Goal: Task Accomplishment & Management: Manage account settings

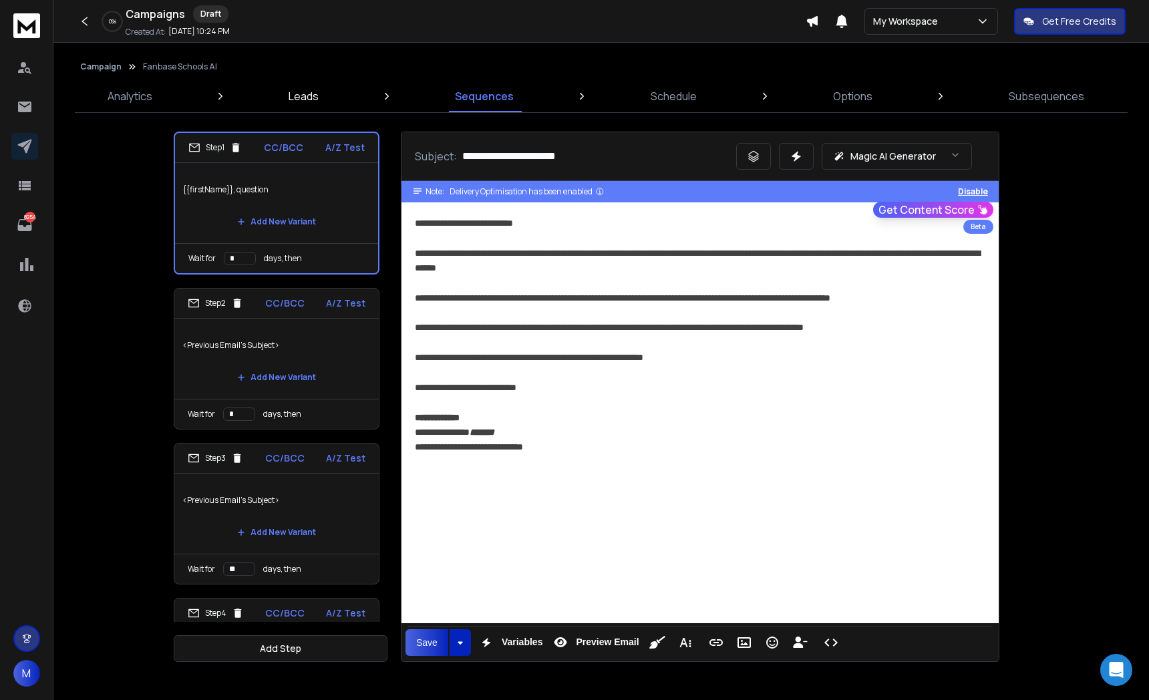
click at [317, 99] on p "Leads" at bounding box center [304, 96] width 30 height 16
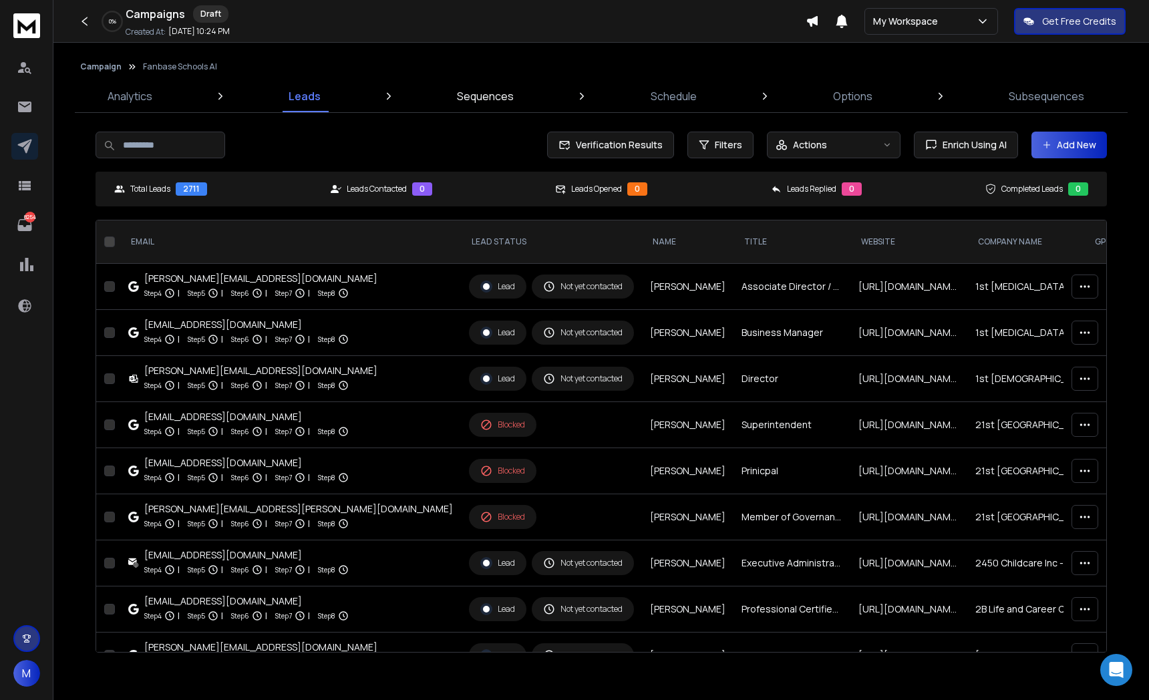
click at [514, 96] on link "Sequences" at bounding box center [485, 96] width 73 height 32
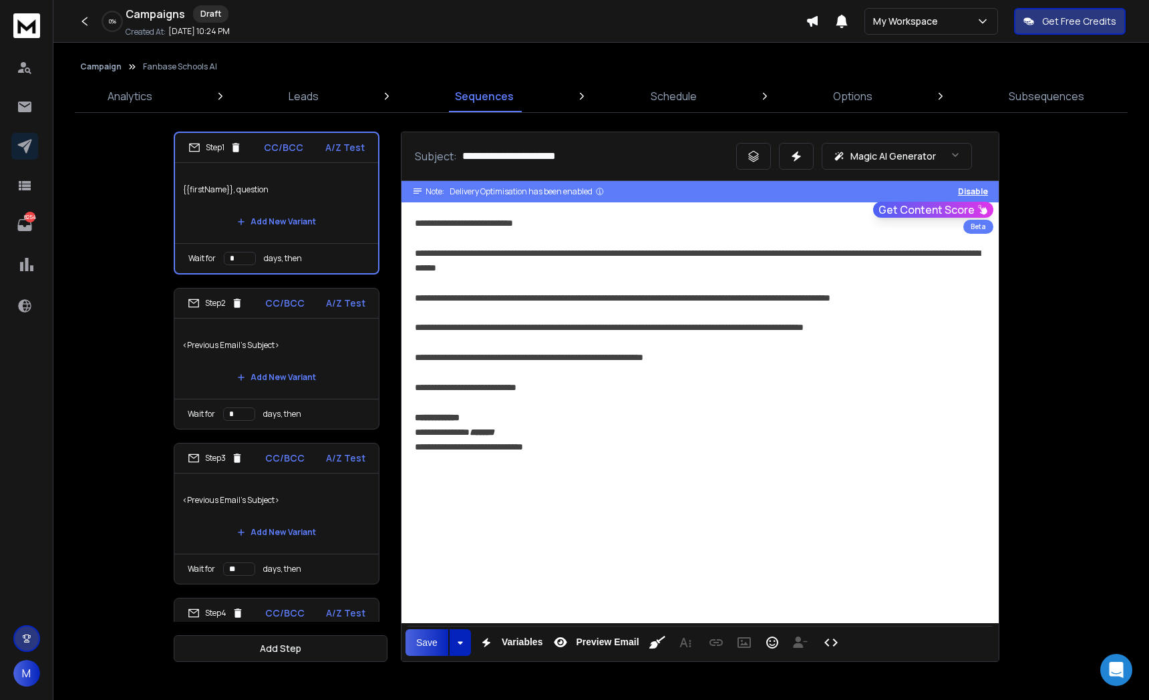
click at [256, 348] on p "<Previous Email's Subject>" at bounding box center [276, 345] width 188 height 37
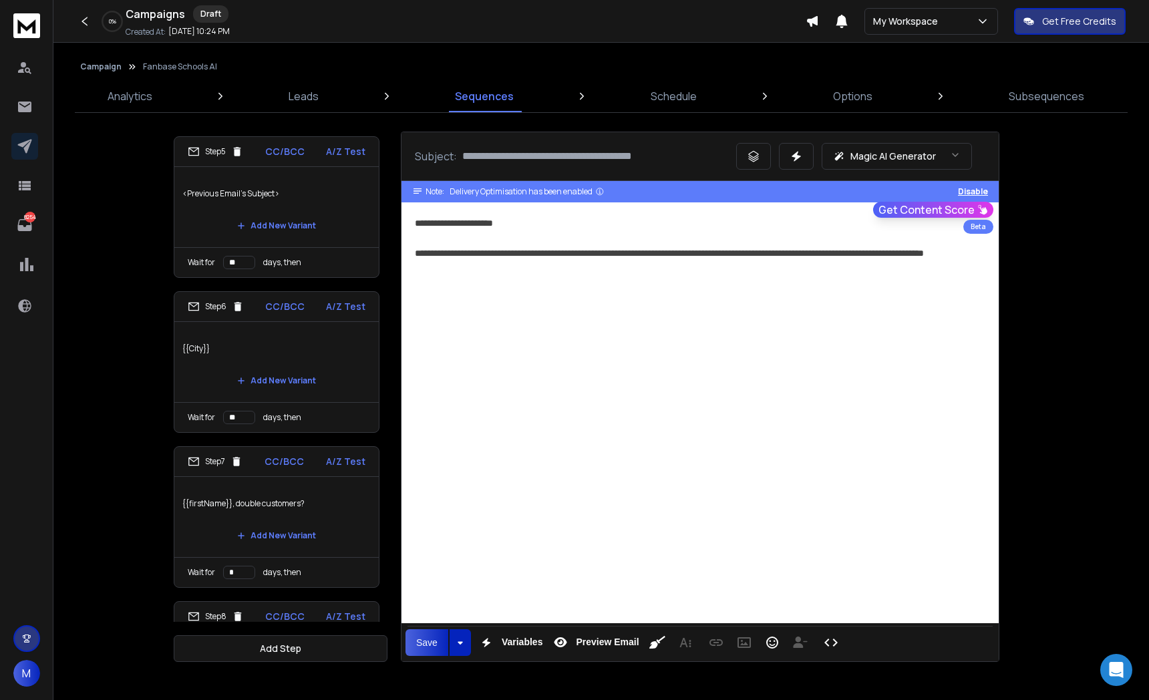
scroll to position [707, 0]
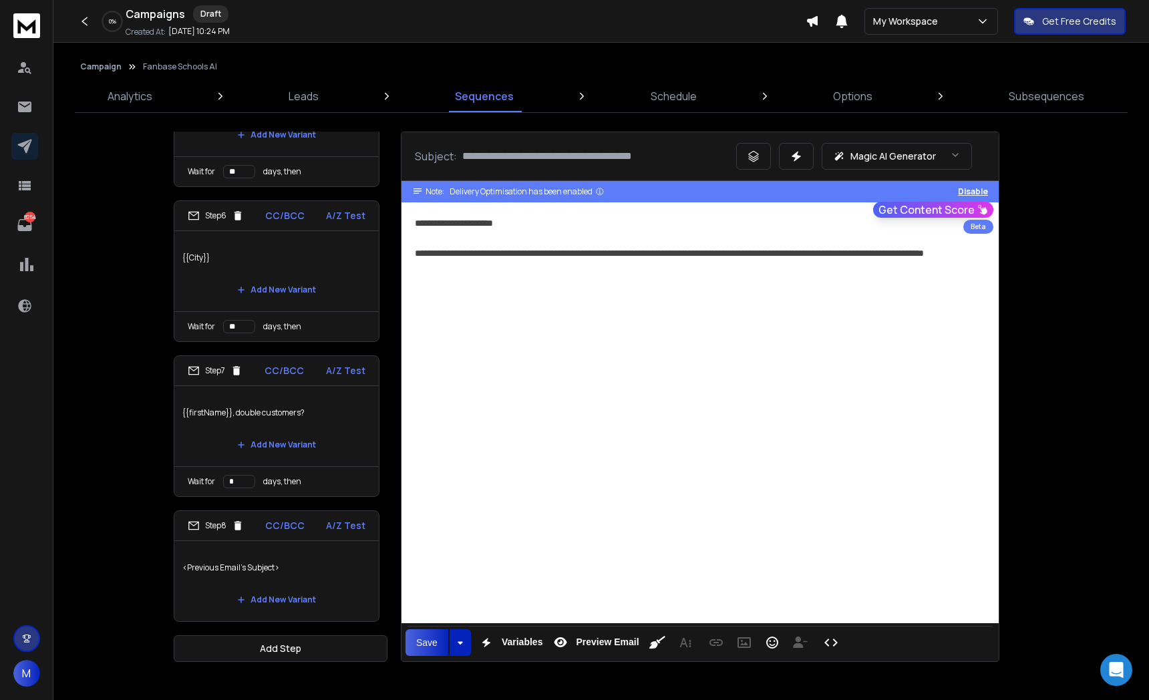
click at [239, 548] on div "<Previous Email's Subject> Add New Variant" at bounding box center [276, 581] width 204 height 80
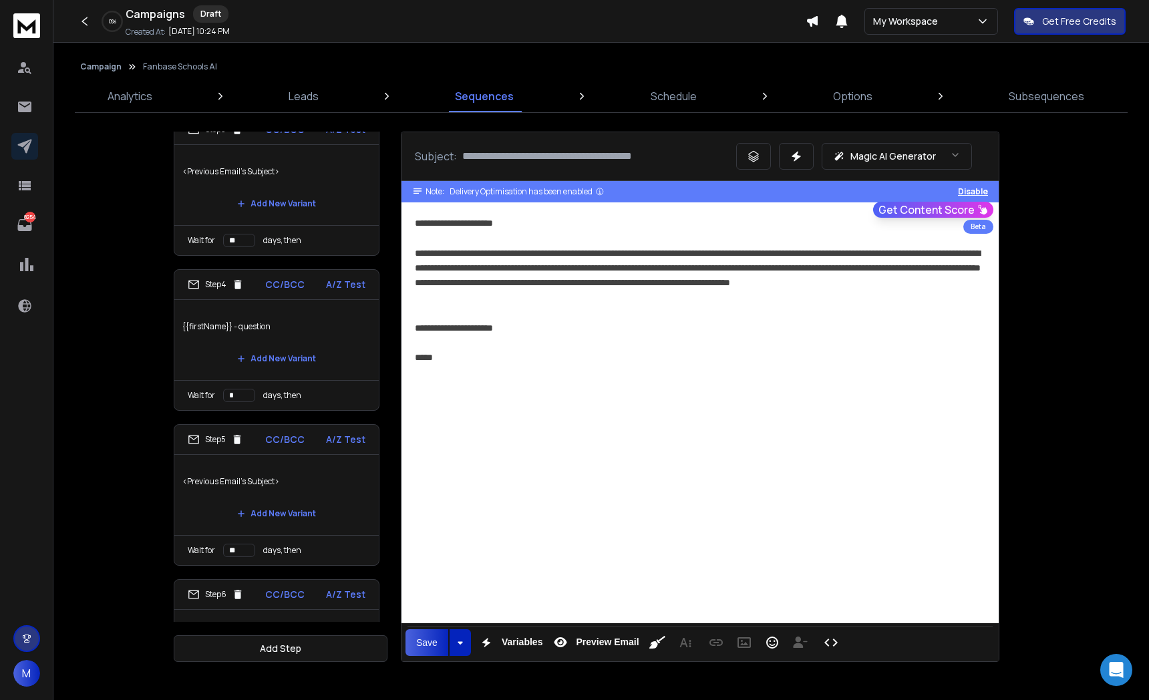
scroll to position [0, 0]
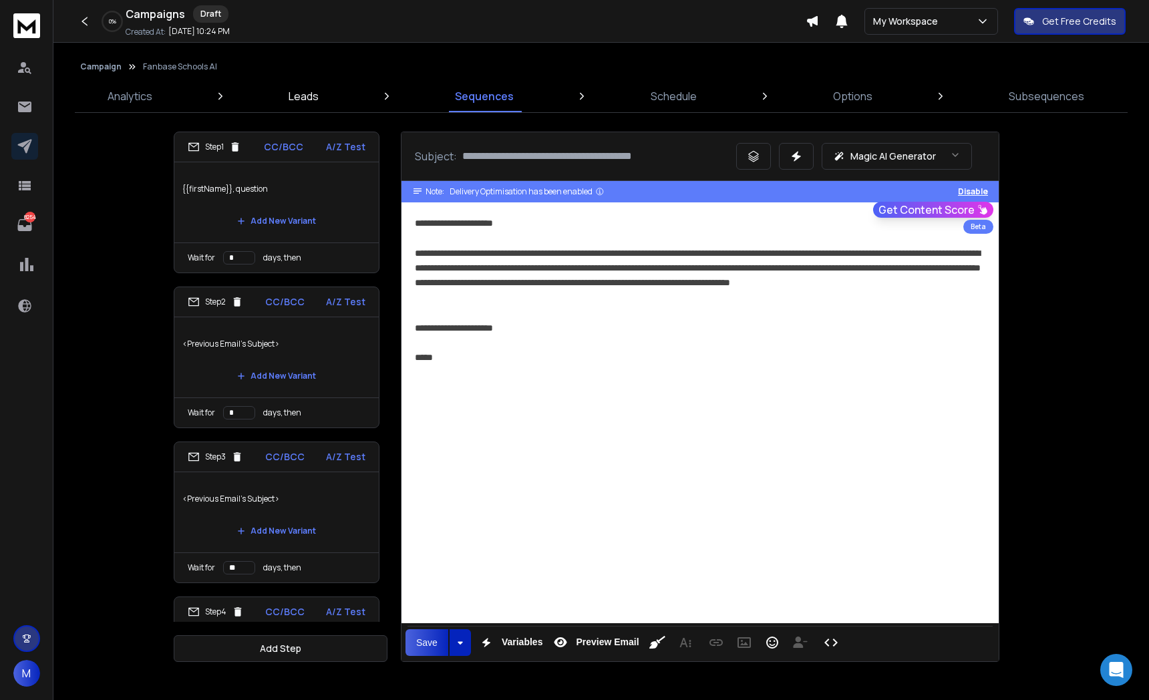
click at [305, 106] on link "Leads" at bounding box center [304, 96] width 46 height 32
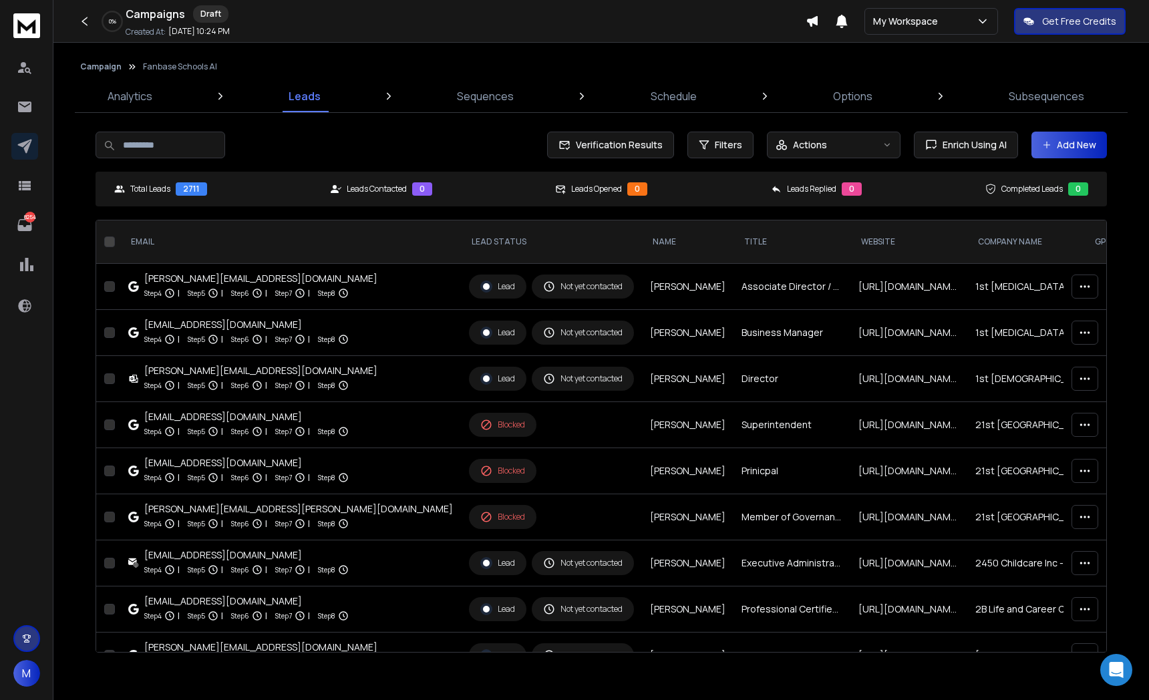
click at [304, 300] on div "Step 4 | Step 5 | Step 6 | Step 7 | Step 8" at bounding box center [260, 293] width 233 height 13
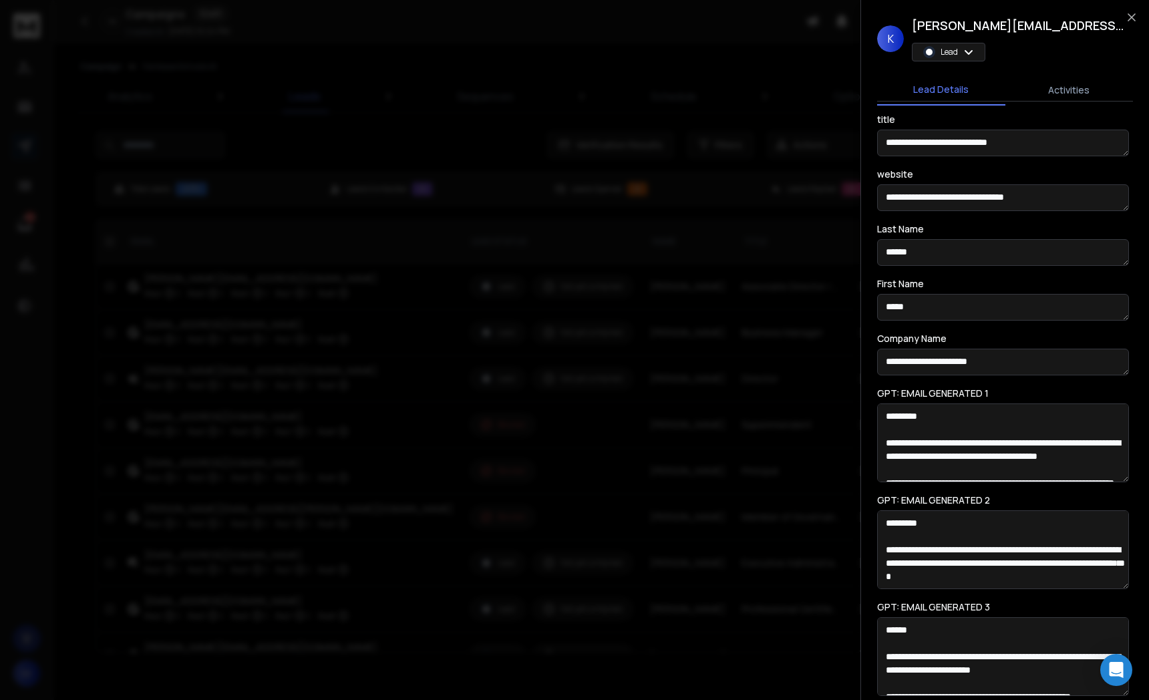
click at [769, 371] on div at bounding box center [574, 350] width 1149 height 700
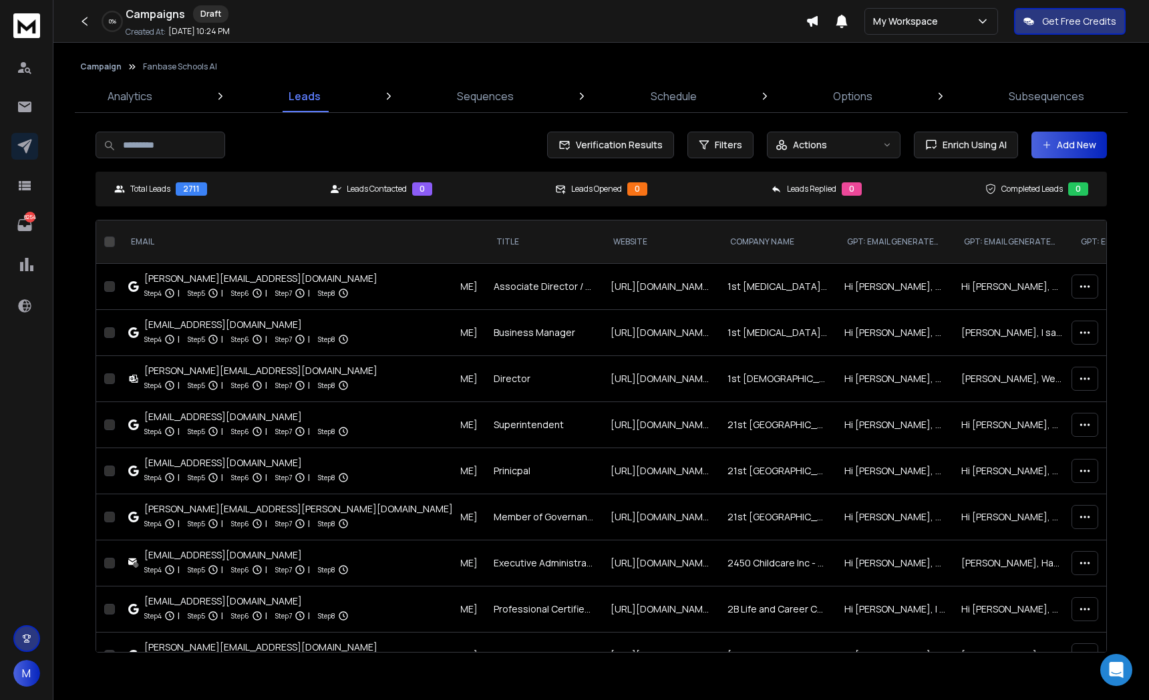
scroll to position [0, 297]
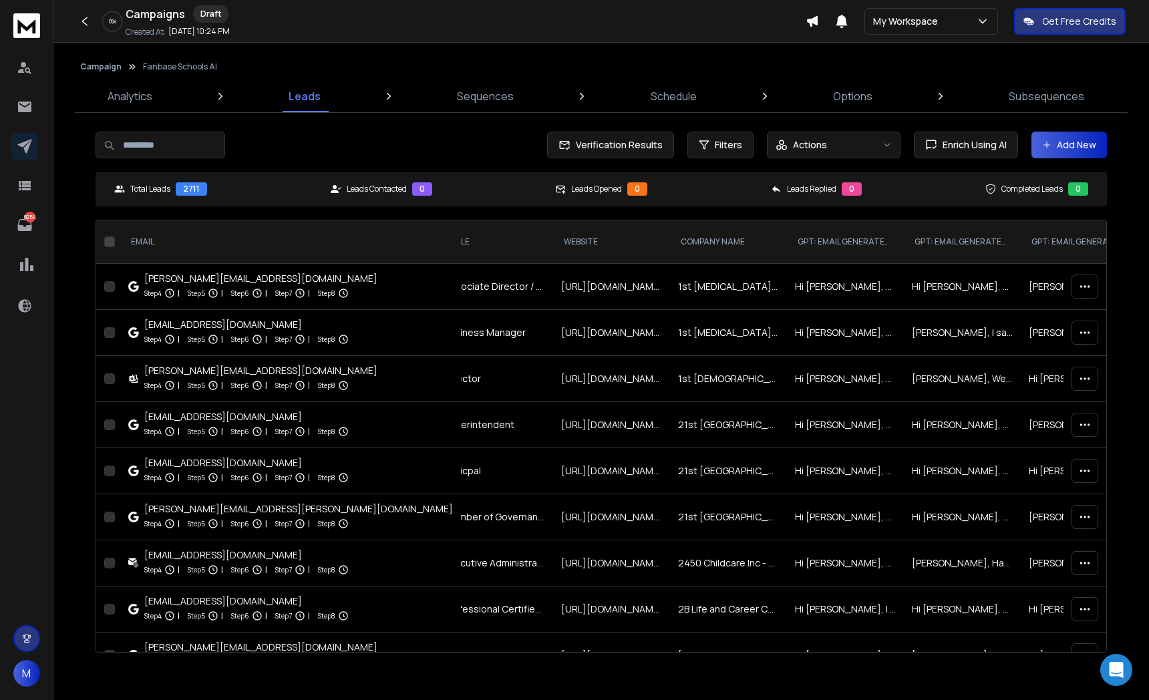
click at [787, 286] on td "Hi Keith, We can help 1st Cerebral Palsy of NJ stand out to parents looking for…" at bounding box center [845, 287] width 117 height 46
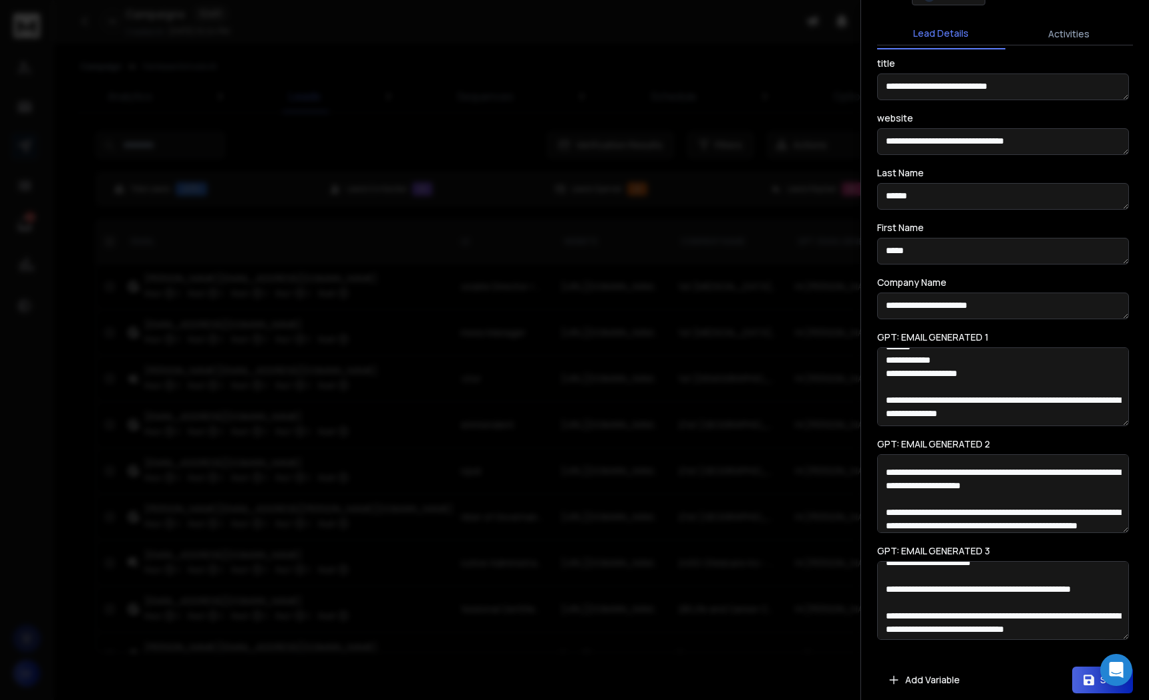
scroll to position [268, 0]
click at [808, 453] on div at bounding box center [574, 350] width 1149 height 700
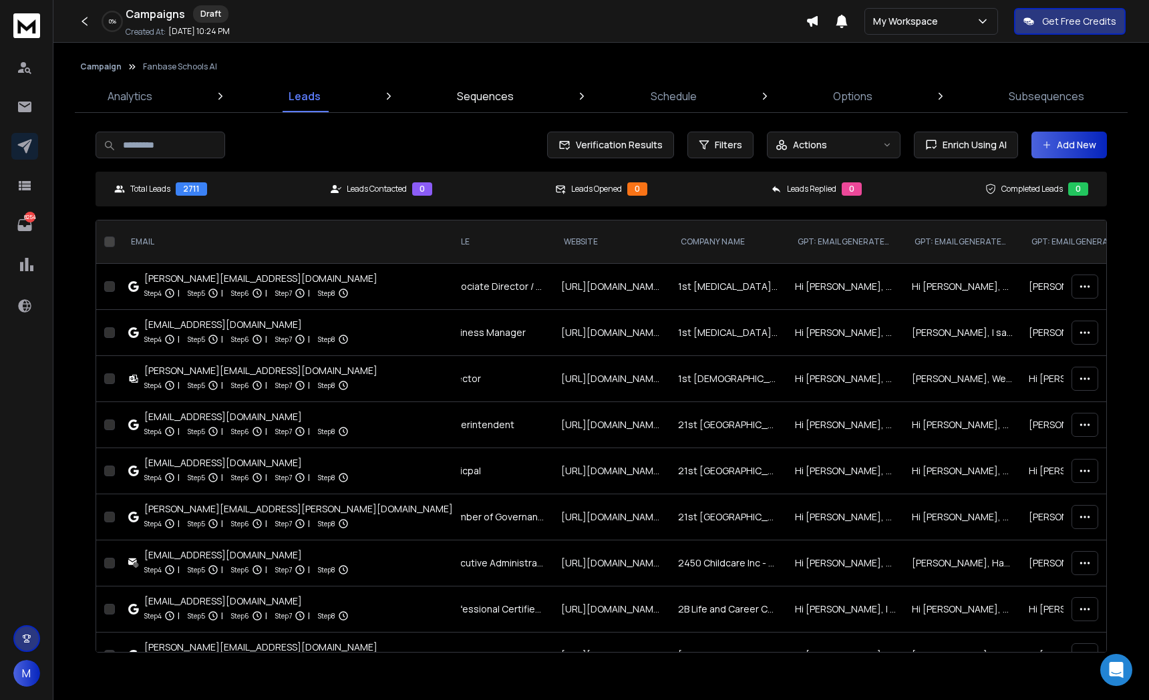
click at [508, 98] on p "Sequences" at bounding box center [485, 96] width 57 height 16
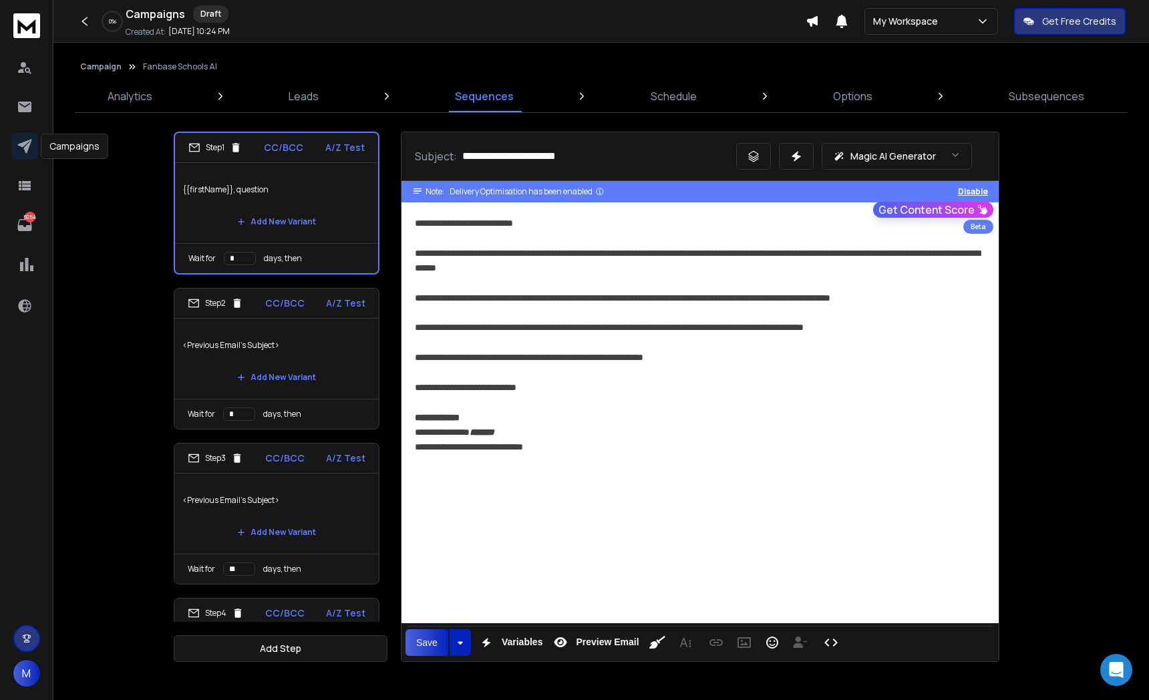
click at [23, 149] on icon at bounding box center [25, 146] width 16 height 16
click at [238, 349] on p "<Previous Email's Subject>" at bounding box center [276, 345] width 188 height 37
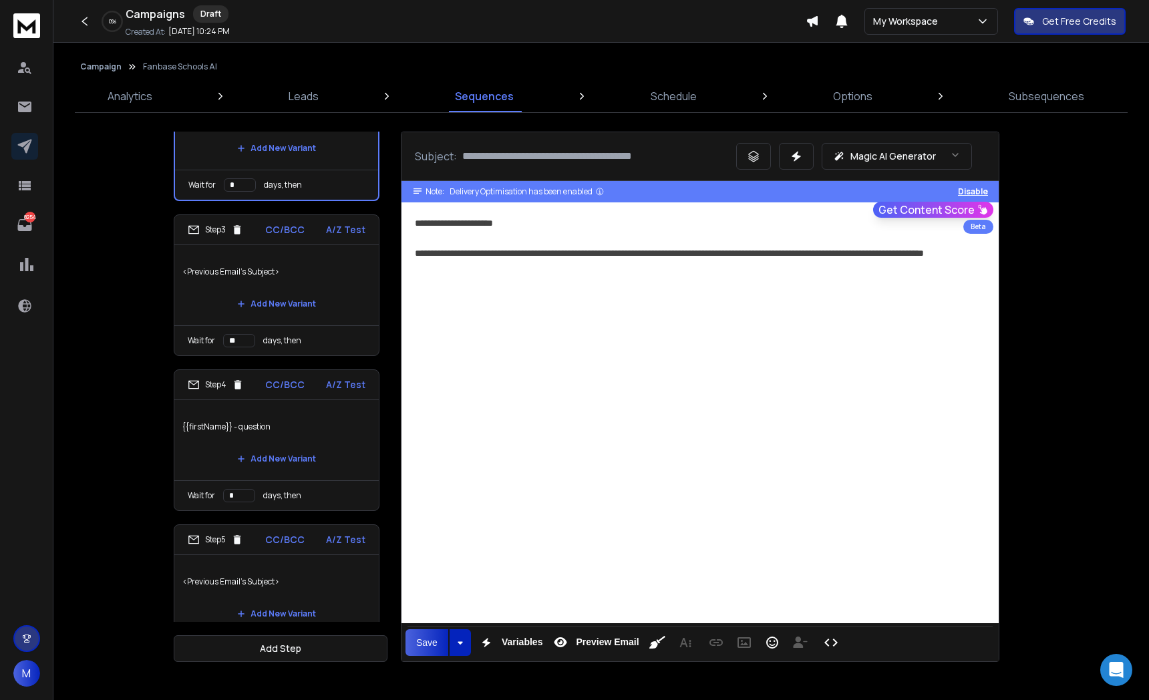
scroll to position [707, 0]
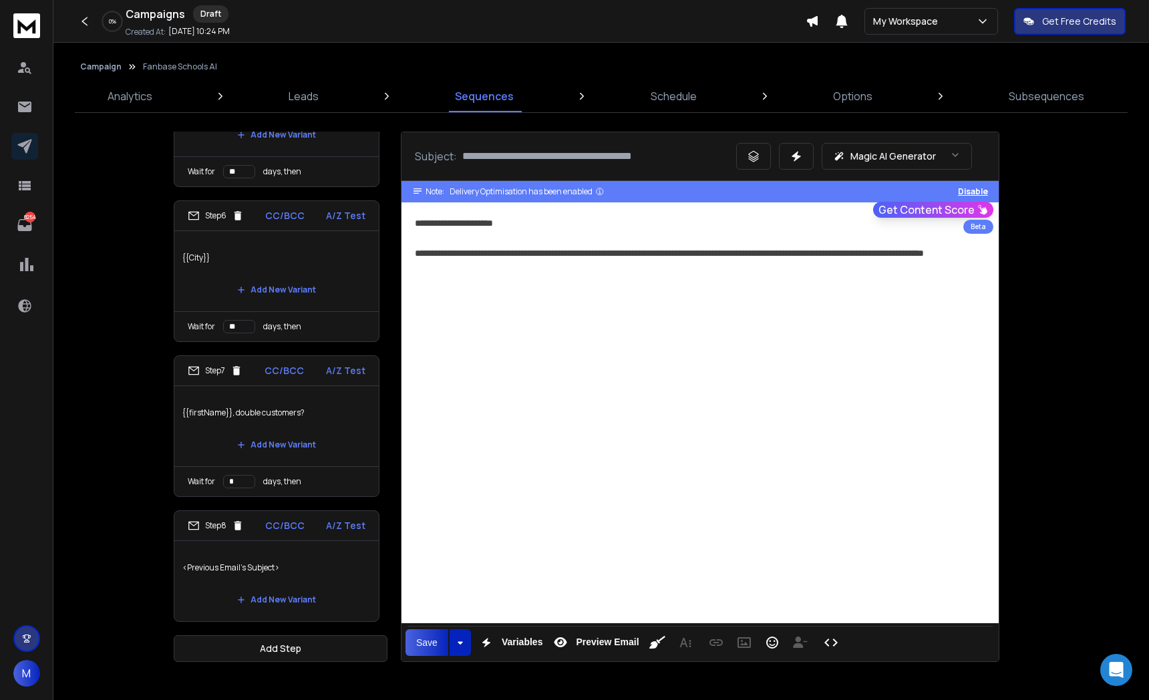
click at [242, 528] on icon at bounding box center [237, 525] width 7 height 9
type input "**********"
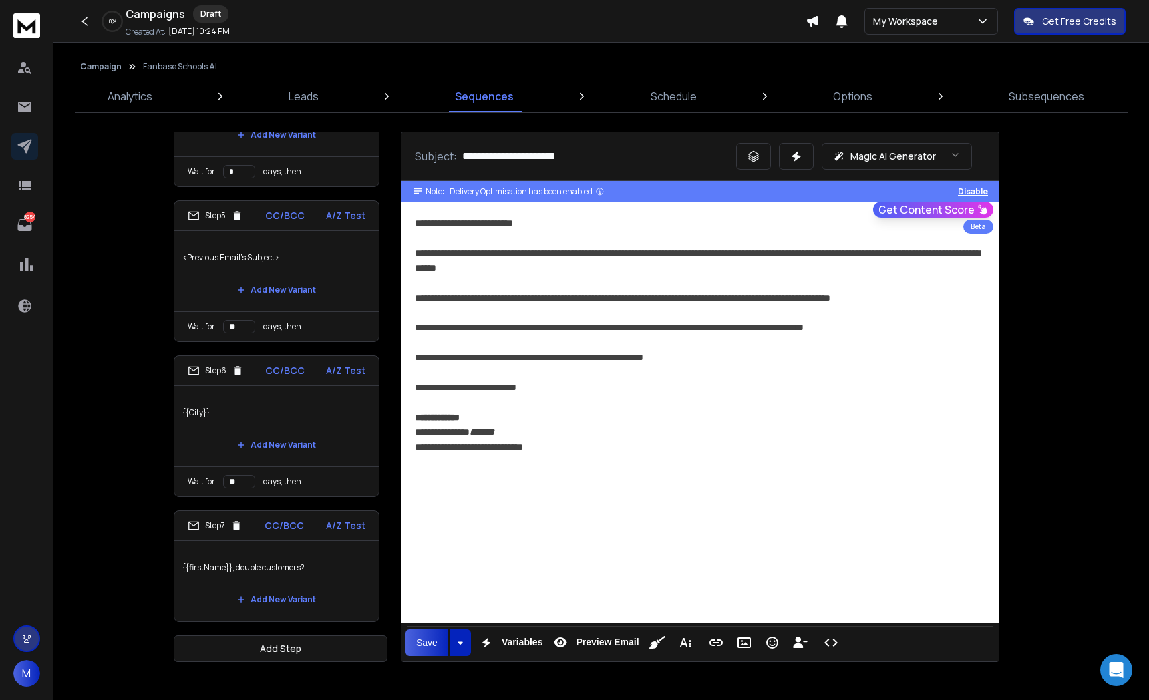
scroll to position [552, 0]
click at [237, 520] on icon at bounding box center [236, 526] width 12 height 12
click at [237, 525] on icon at bounding box center [237, 525] width 7 height 9
click at [236, 528] on icon at bounding box center [237, 525] width 7 height 9
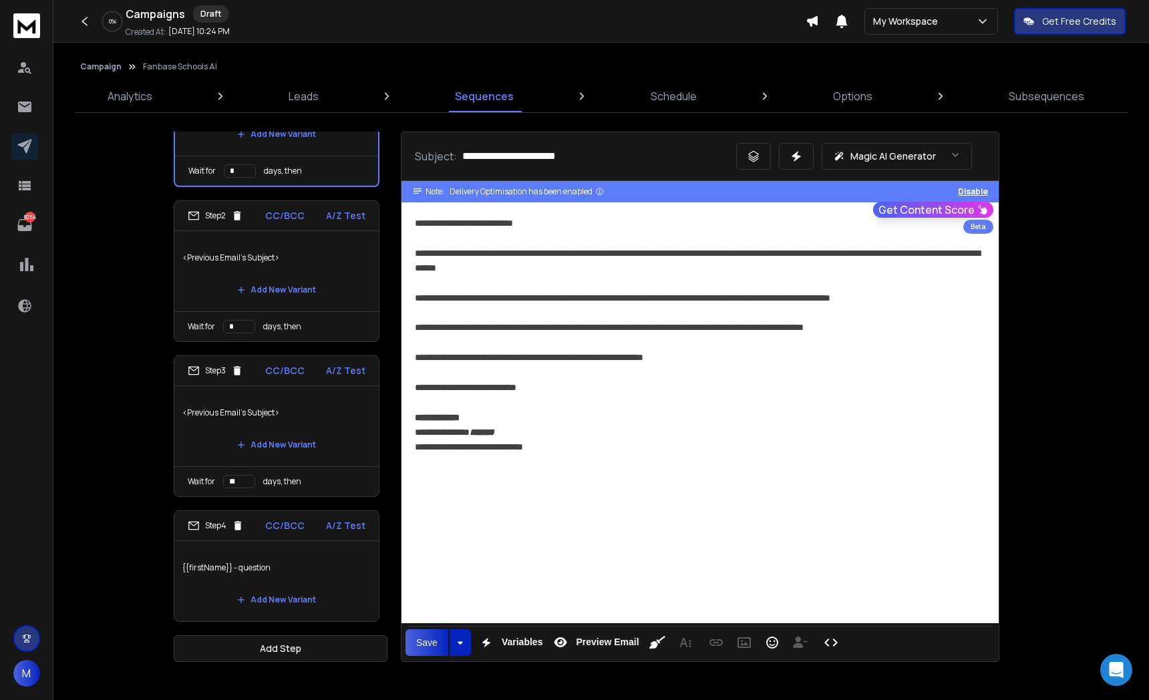
click at [236, 528] on icon at bounding box center [237, 525] width 7 height 9
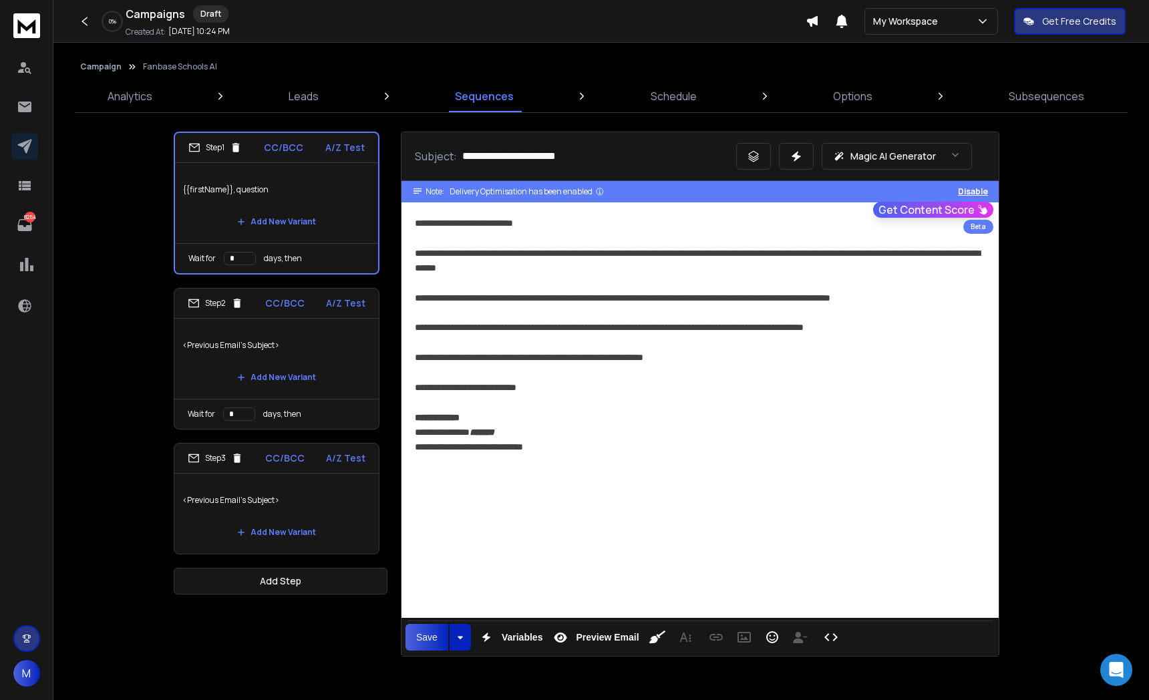
click at [293, 184] on p "{{firstName}}, question" at bounding box center [276, 189] width 187 height 37
click at [678, 474] on div "**********" at bounding box center [699, 409] width 597 height 415
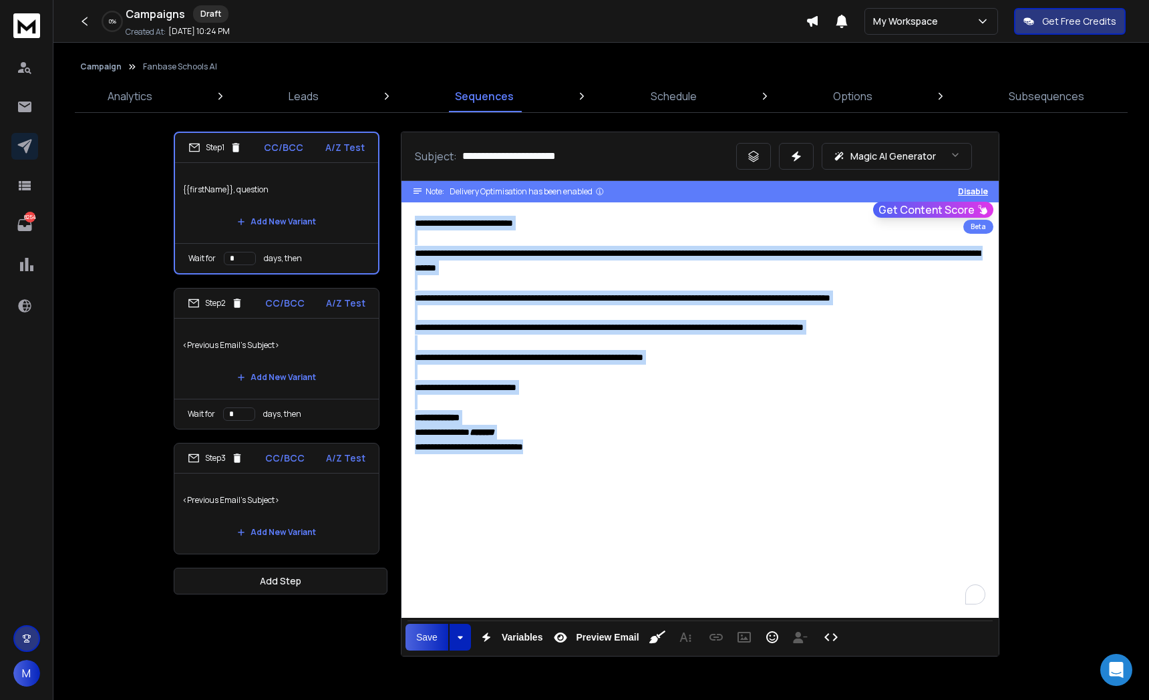
paste div "To enrich screen reader interactions, please activate Accessibility in Grammarl…"
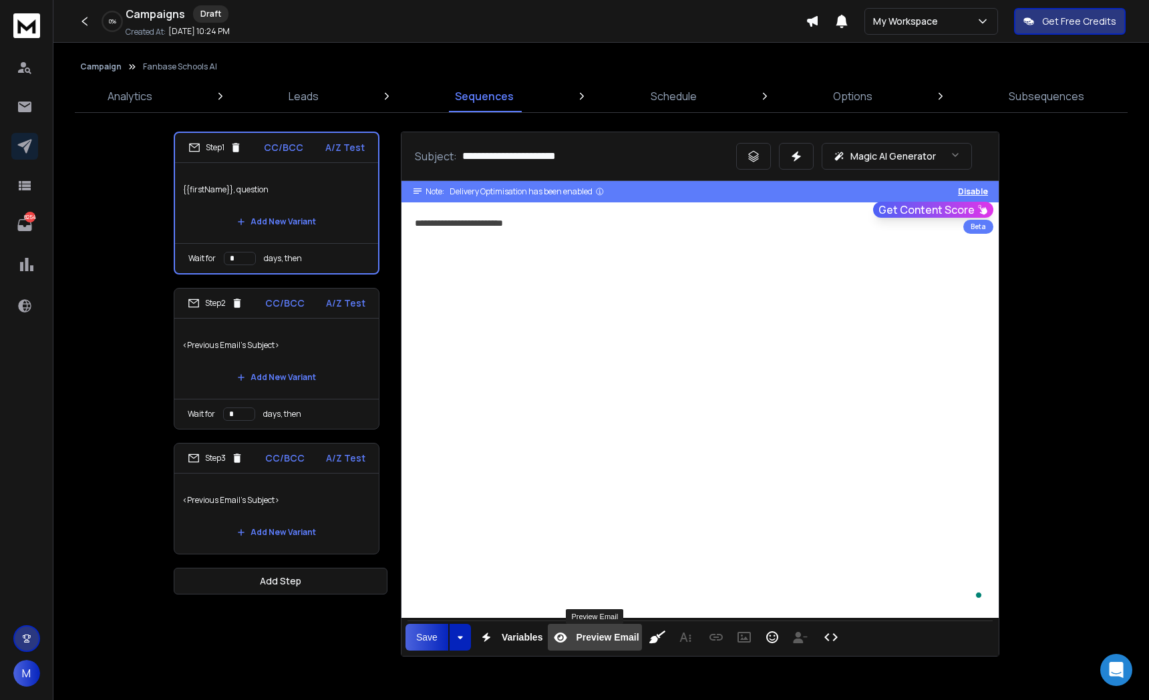
click at [590, 637] on span "Preview Email" at bounding box center [607, 637] width 68 height 11
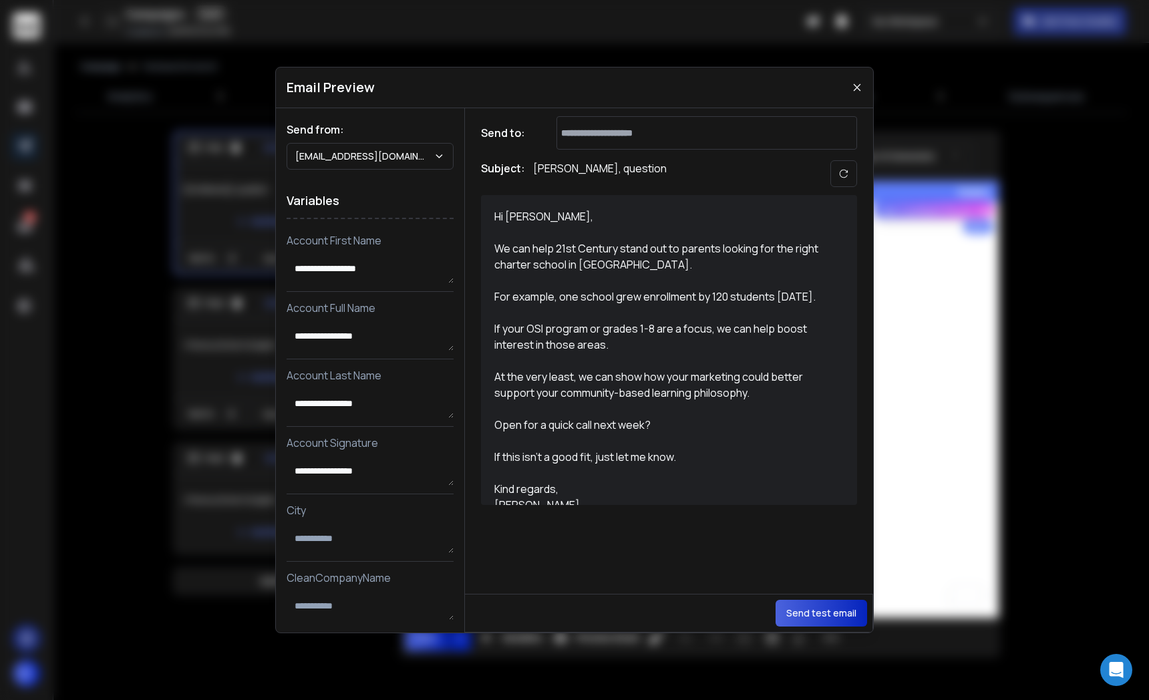
click at [852, 85] on icon at bounding box center [857, 87] width 11 height 11
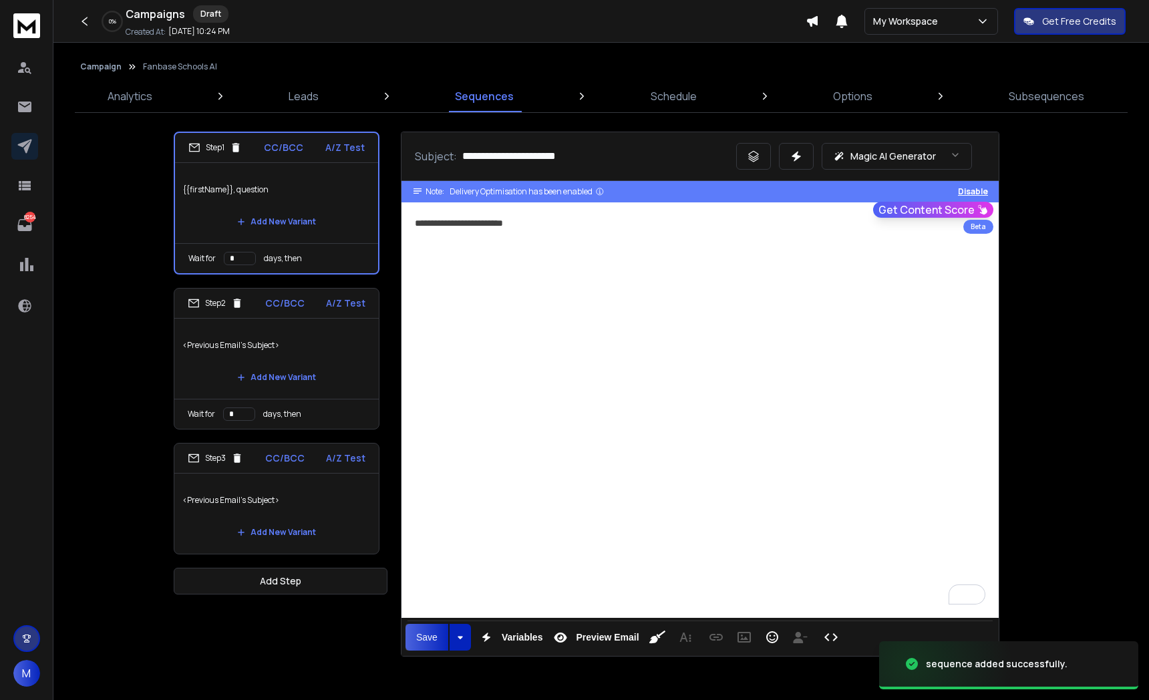
click at [284, 338] on p "<Previous Email's Subject>" at bounding box center [276, 345] width 188 height 37
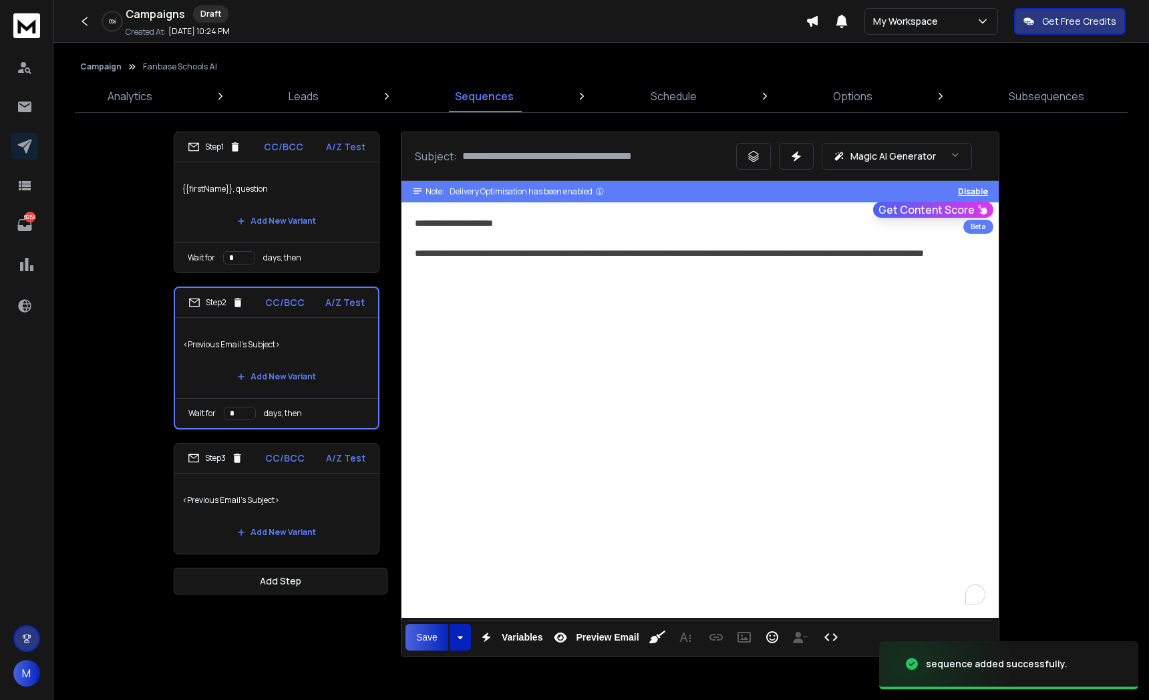
click at [597, 279] on div "**********" at bounding box center [699, 409] width 597 height 415
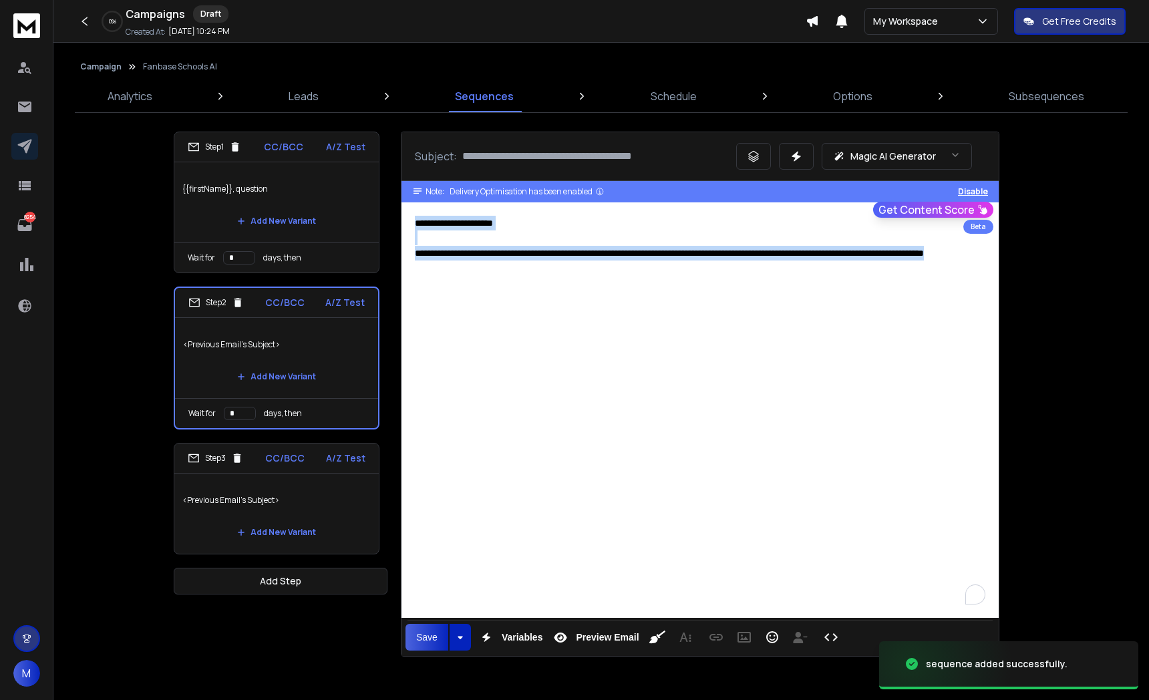
paste div "To enrich screen reader interactions, please activate Accessibility in Grammarl…"
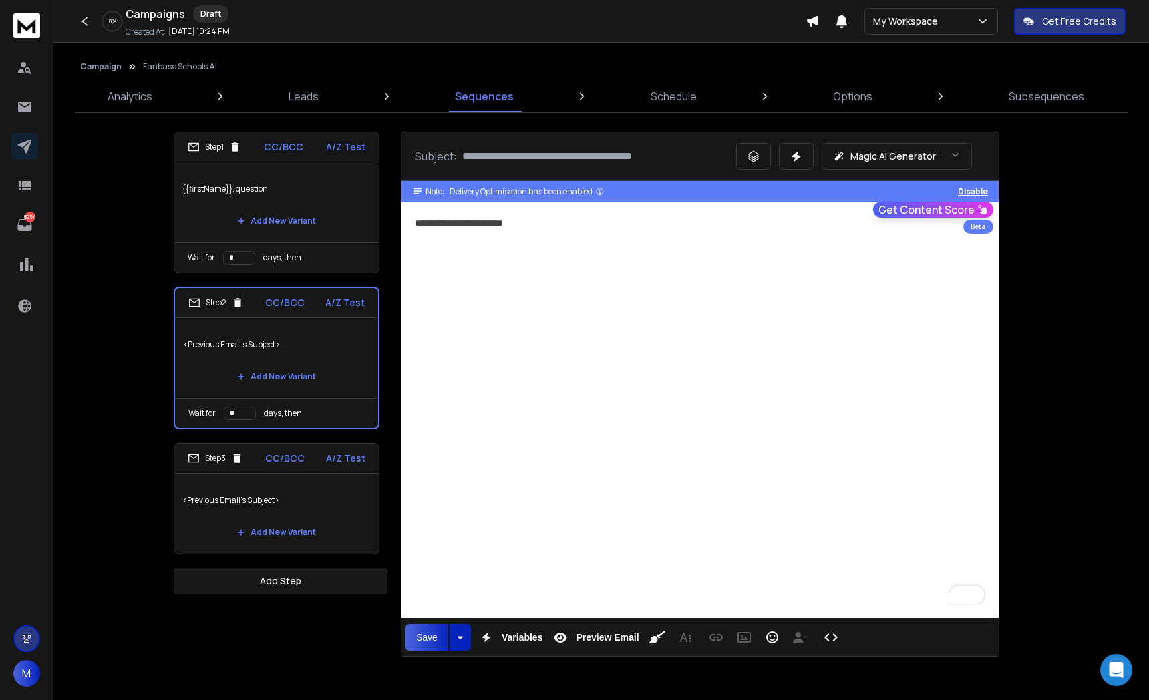
drag, startPoint x: 304, startPoint y: 507, endPoint x: 369, endPoint y: 454, distance: 84.5
click at [304, 507] on p "<Previous Email's Subject>" at bounding box center [276, 500] width 188 height 37
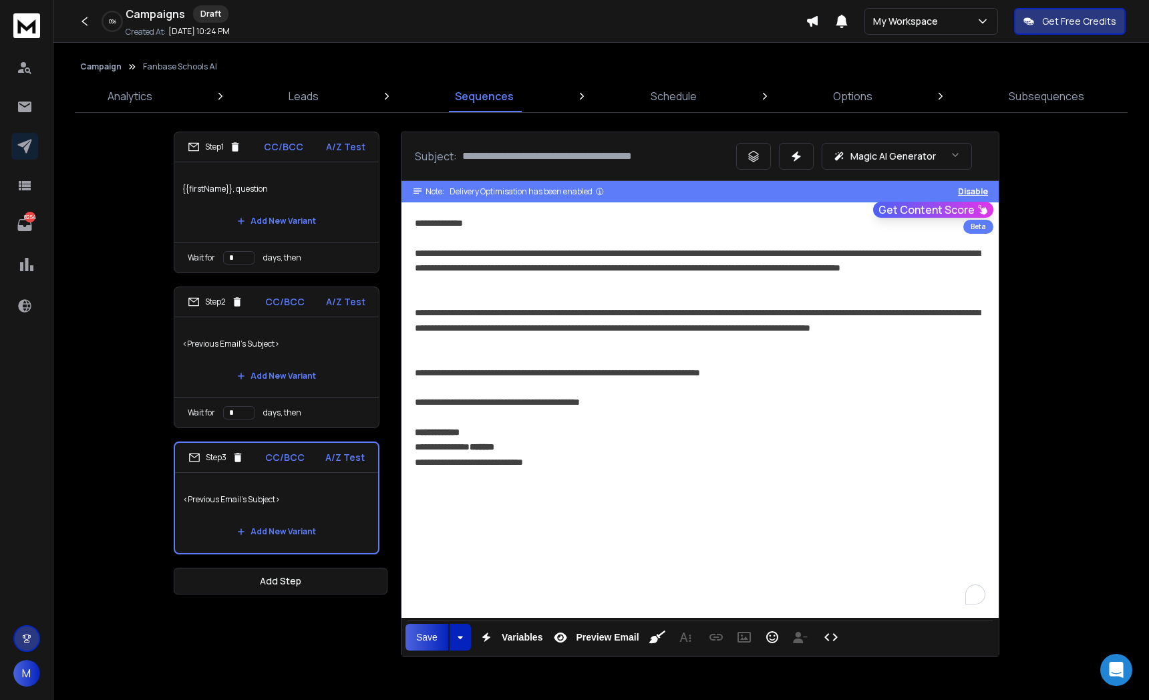
click at [614, 319] on div "**********" at bounding box center [700, 327] width 570 height 45
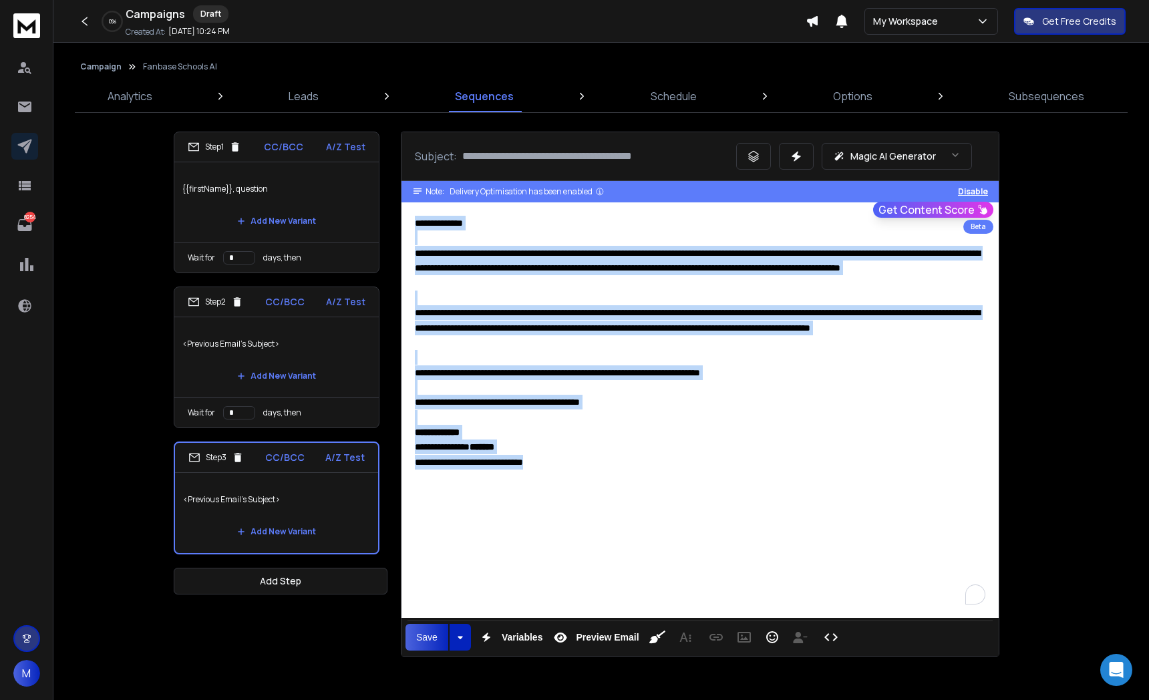
paste div "To enrich screen reader interactions, please activate Accessibility in Grammarl…"
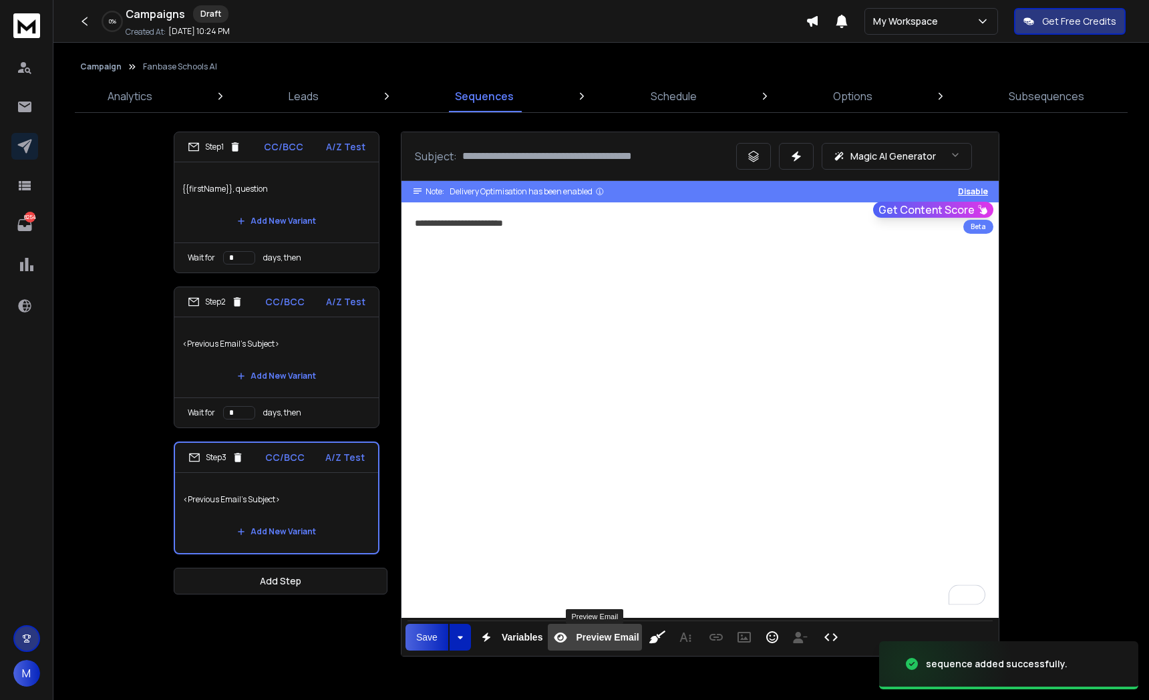
click at [598, 644] on div "Preview Email" at bounding box center [595, 638] width 94 height 22
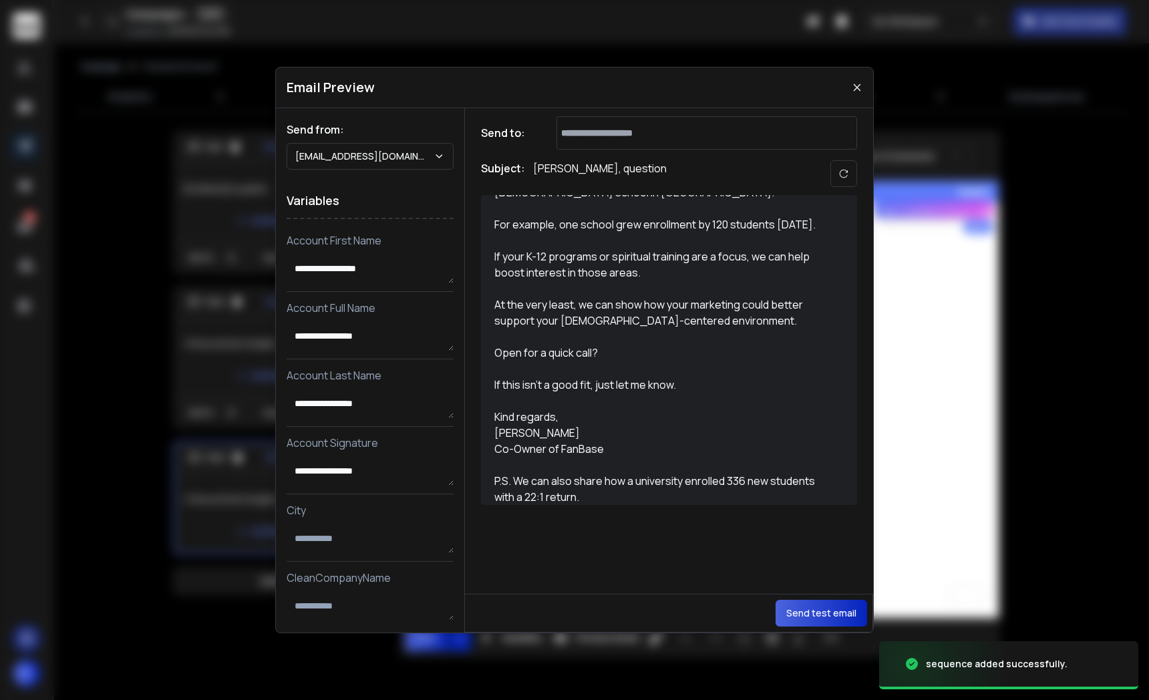
scroll to position [88, 0]
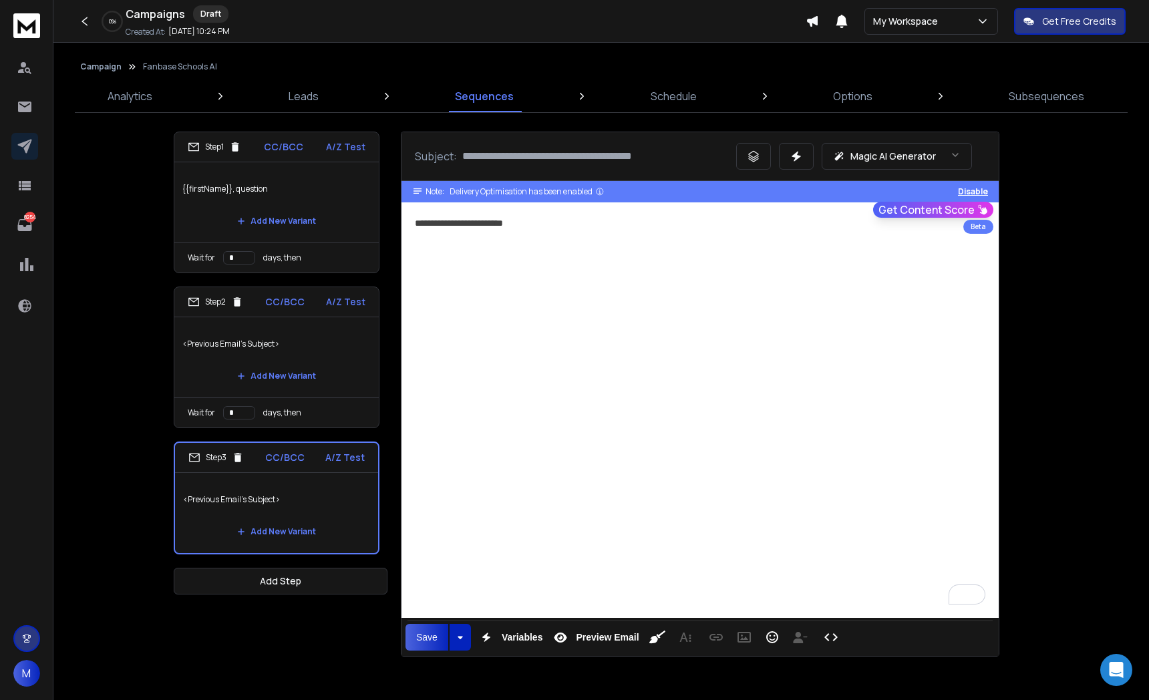
click at [253, 342] on p "<Previous Email's Subject>" at bounding box center [276, 343] width 188 height 37
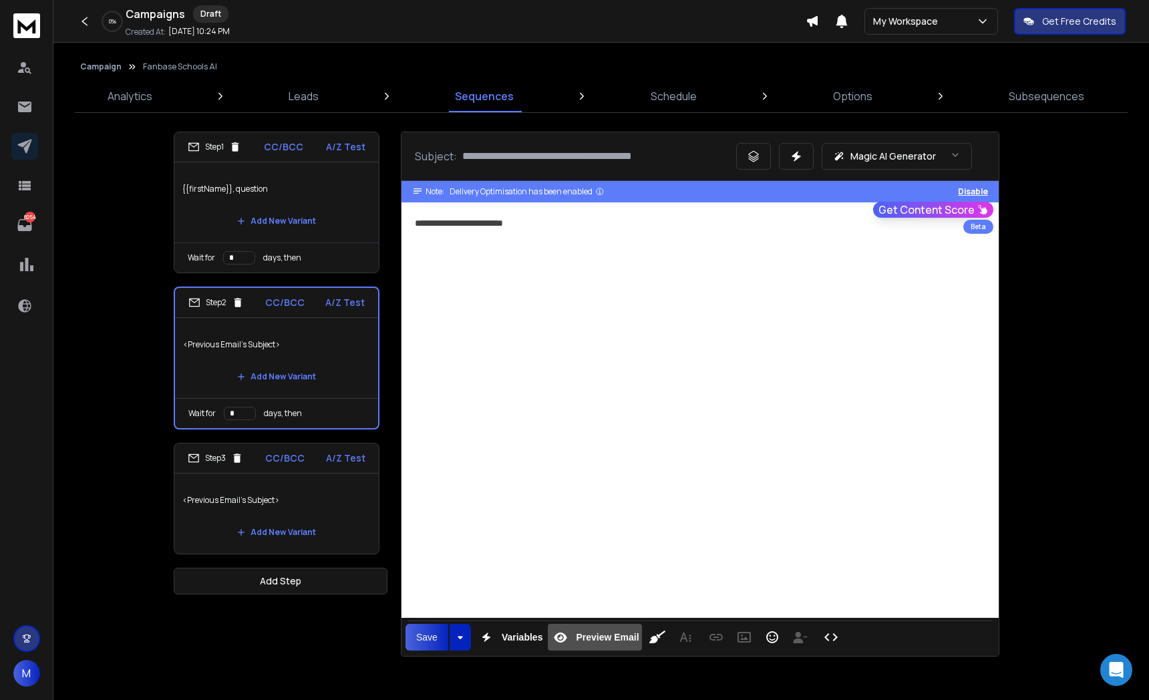
click at [566, 633] on icon "button" at bounding box center [560, 637] width 16 height 11
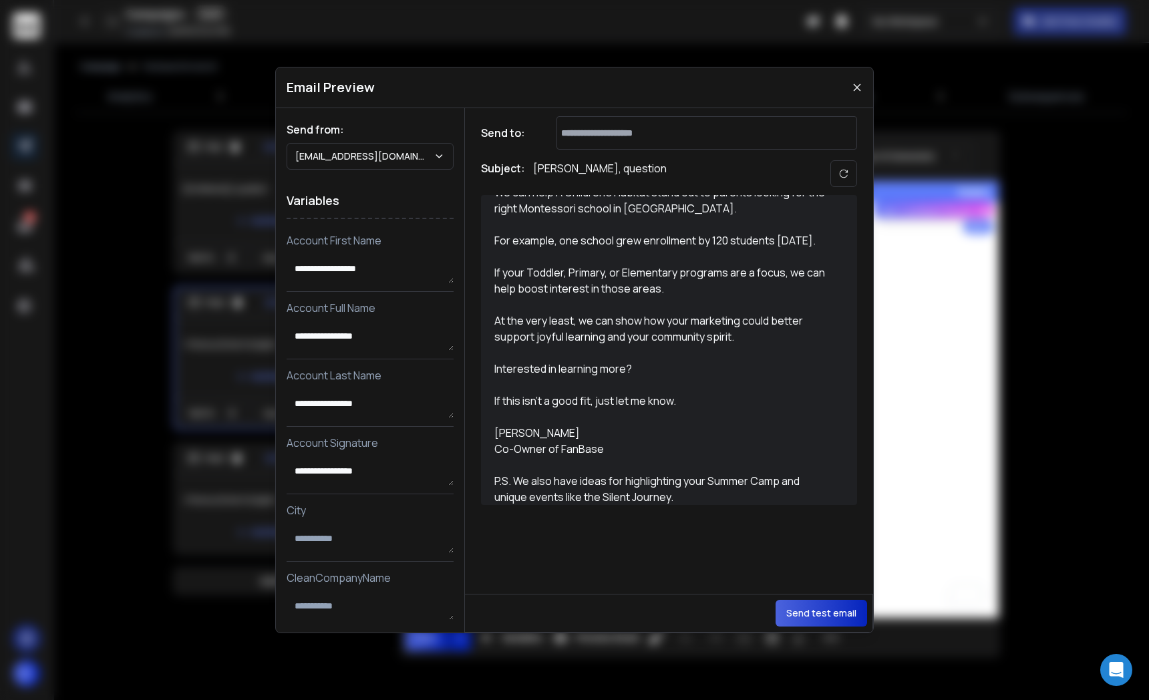
scroll to position [0, 0]
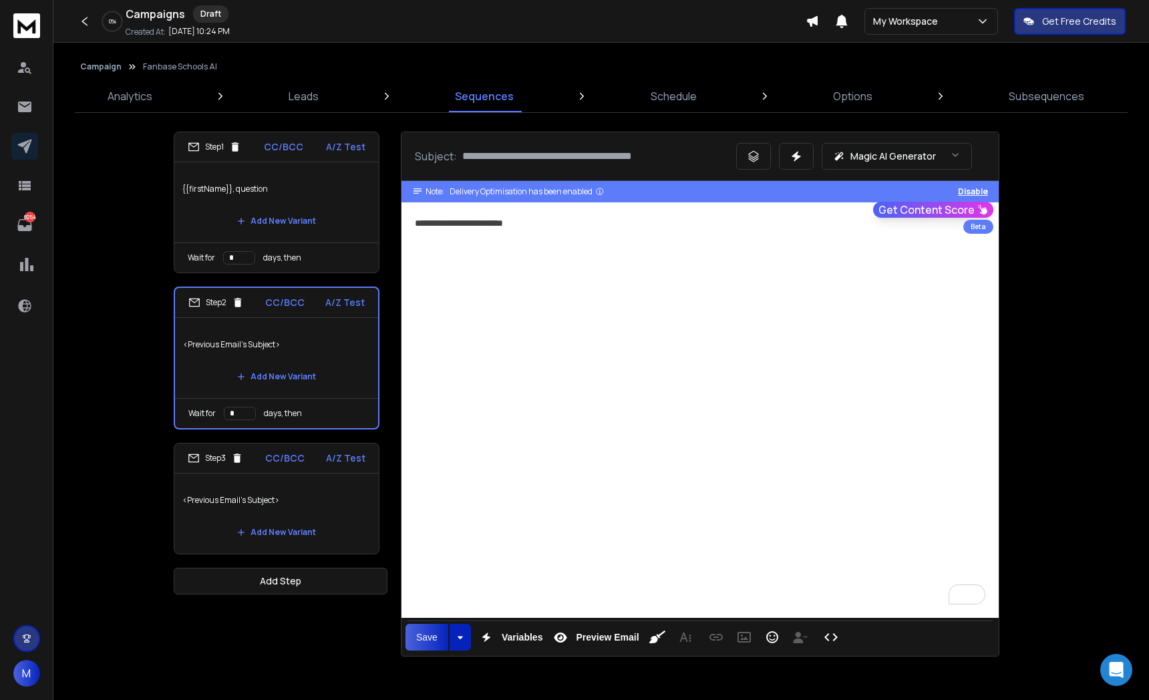
click at [251, 175] on p "{{firstName}}, question" at bounding box center [276, 188] width 188 height 37
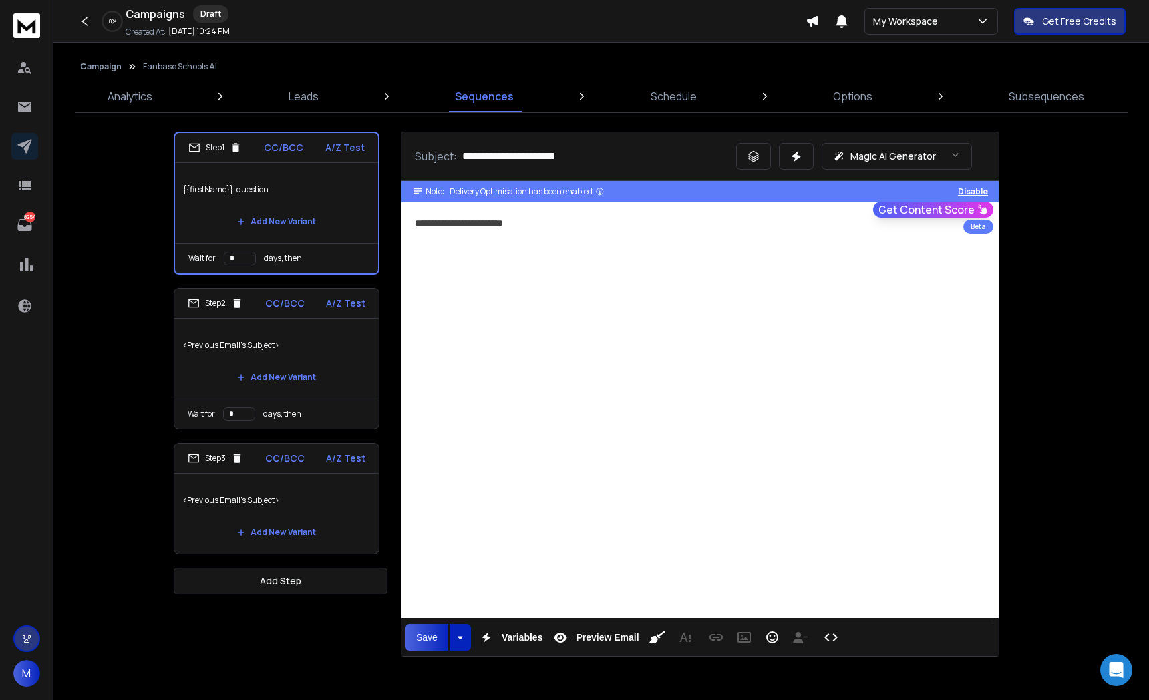
click at [554, 153] on input "**********" at bounding box center [592, 156] width 260 height 16
paste input "**"
click at [591, 150] on input "**********" at bounding box center [592, 156] width 260 height 16
click at [627, 645] on div "Preview Email" at bounding box center [595, 638] width 94 height 22
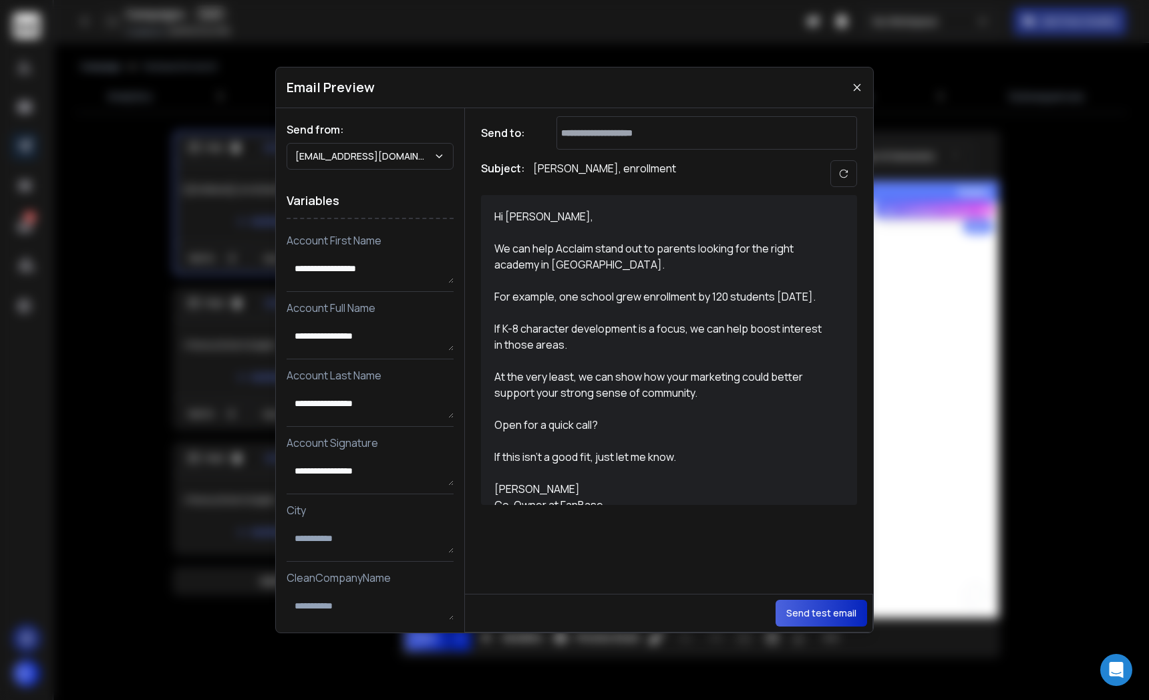
scroll to position [88, 0]
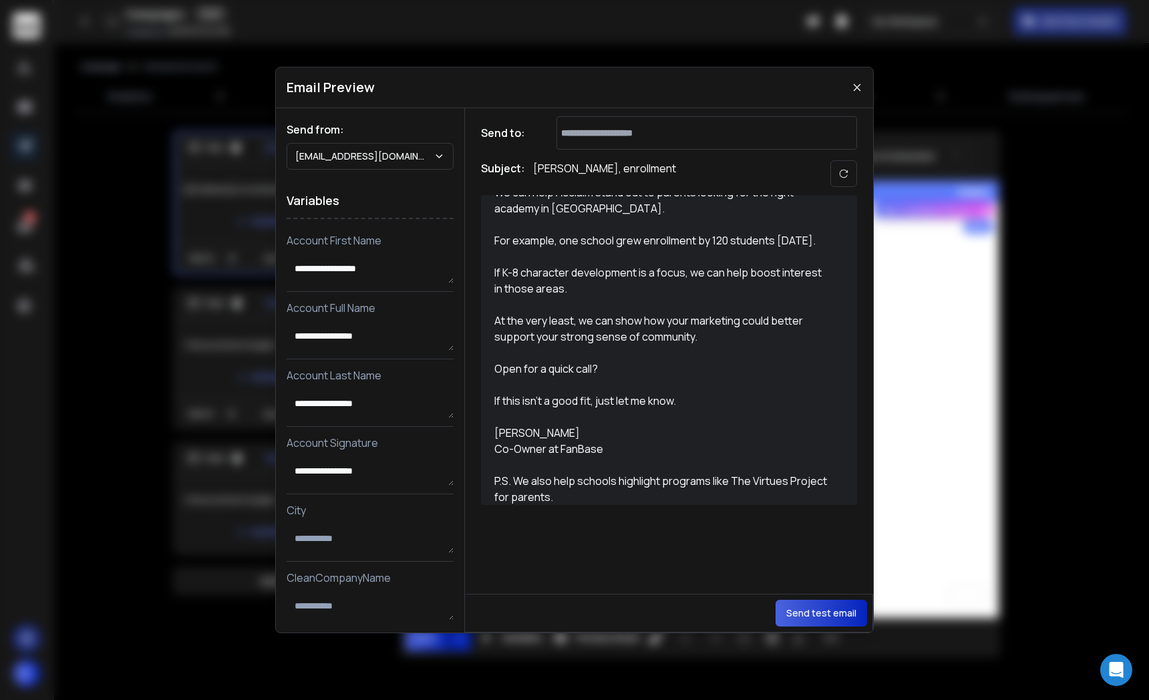
click at [550, 435] on div "Hi Edward, We can help Acclaim stand out to parents looking for the right acade…" at bounding box center [661, 293] width 334 height 283
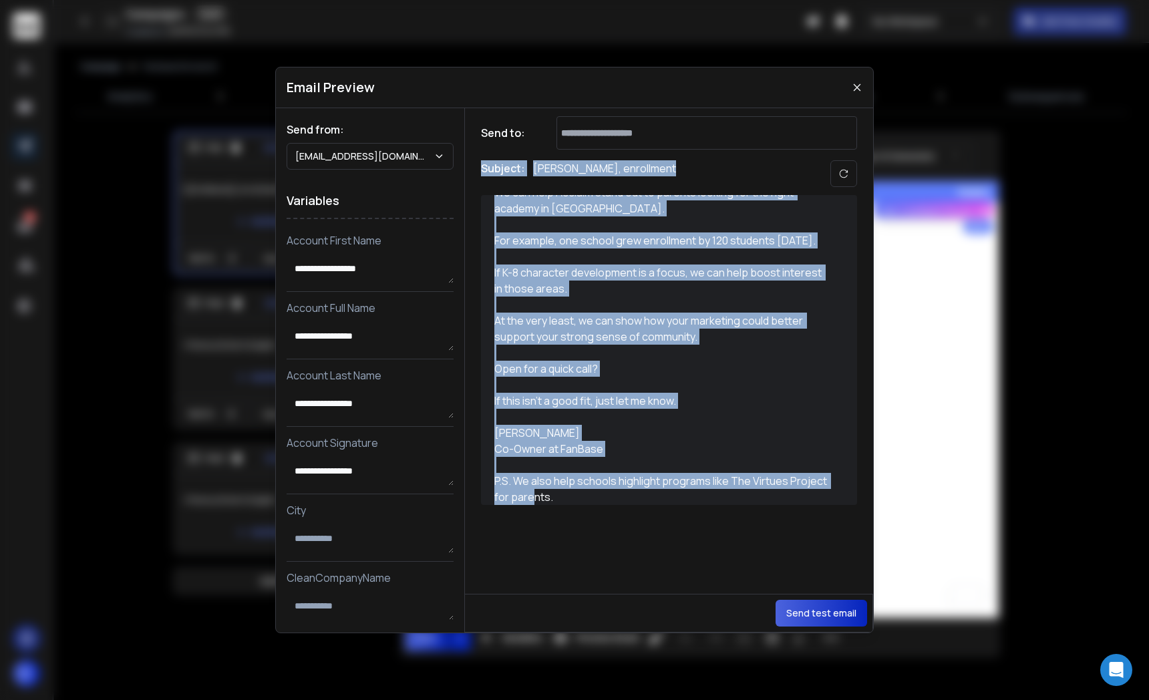
scroll to position [0, 0]
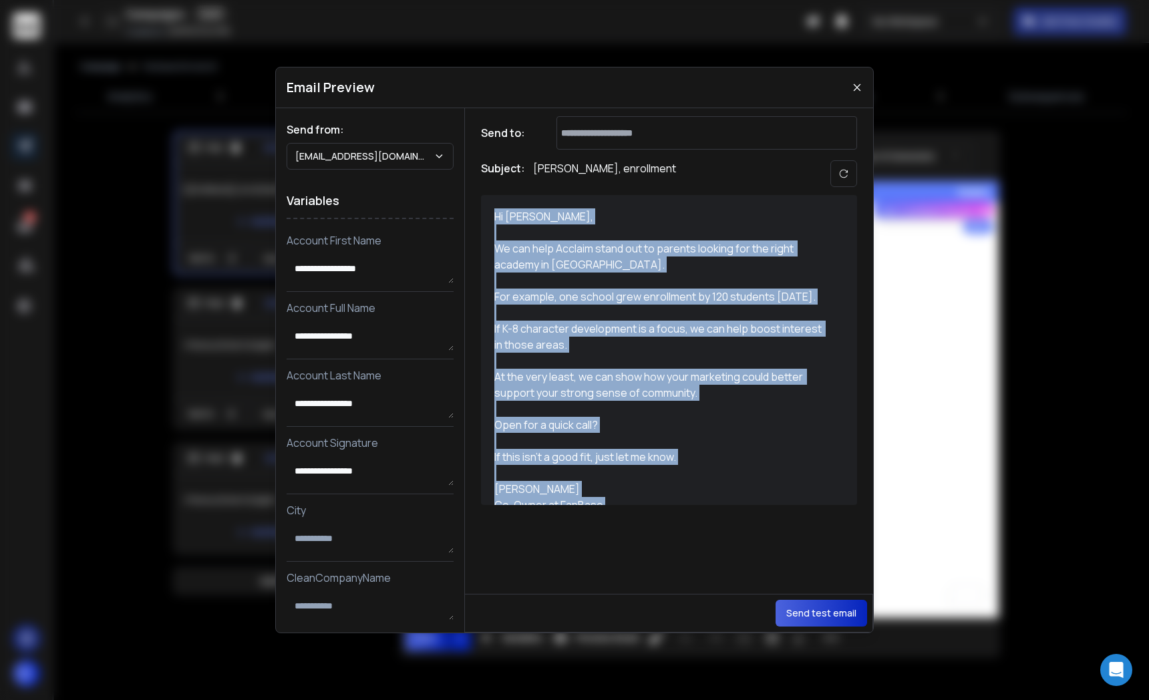
drag, startPoint x: 550, startPoint y: 495, endPoint x: 500, endPoint y: 217, distance: 282.5
click at [500, 217] on div "Hi Edward, We can help Acclaim stand out to parents looking for the right acade…" at bounding box center [661, 349] width 334 height 283
copy div "Hi Edward, We can help Acclaim stand out to parents looking for the right acade…"
click at [832, 182] on button at bounding box center [843, 173] width 27 height 27
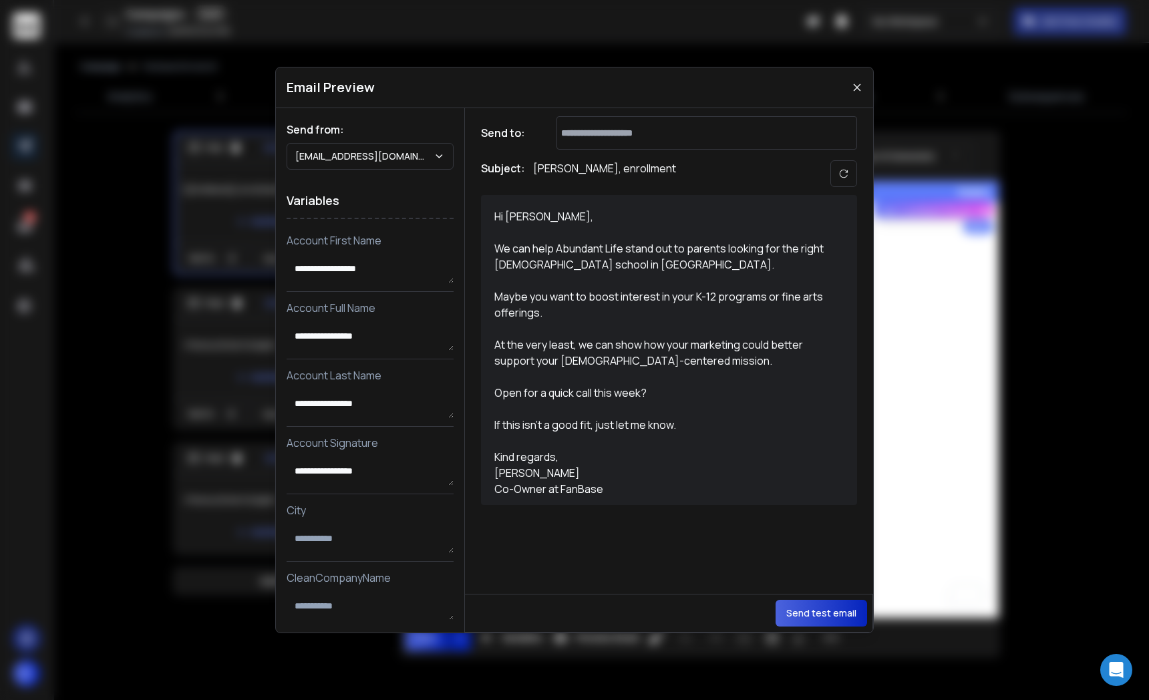
click at [504, 216] on div "Hi Patricia, We can help Abundant Life stand out to parents looking for the rig…" at bounding box center [661, 349] width 334 height 283
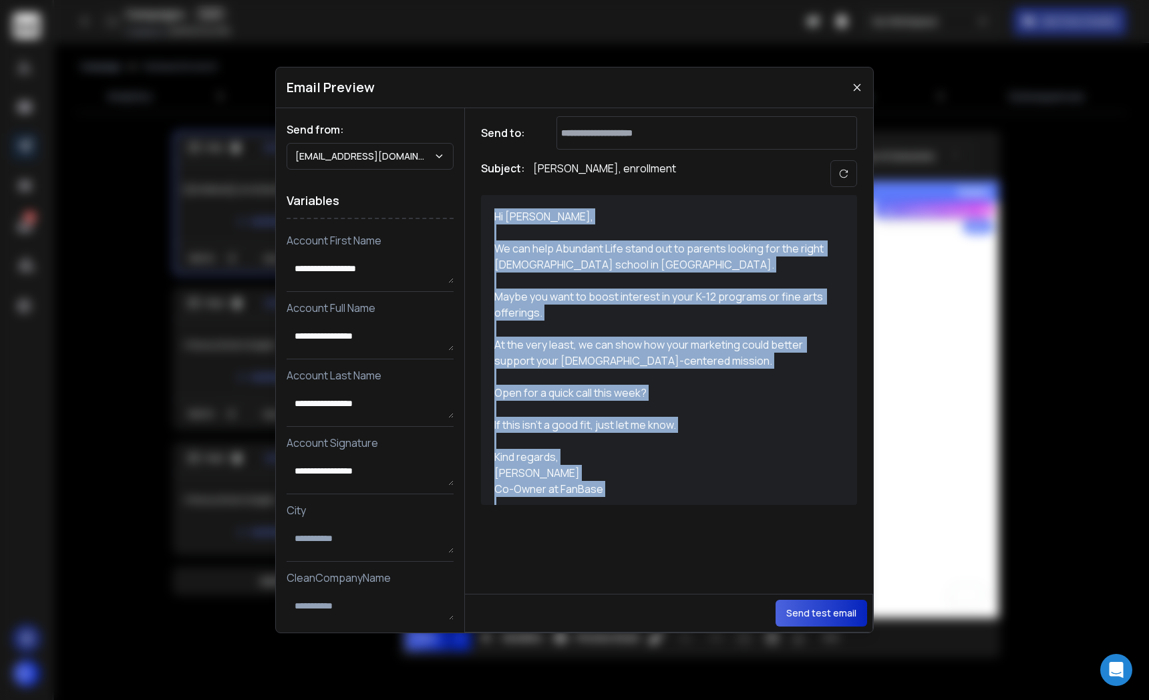
scroll to position [24, 0]
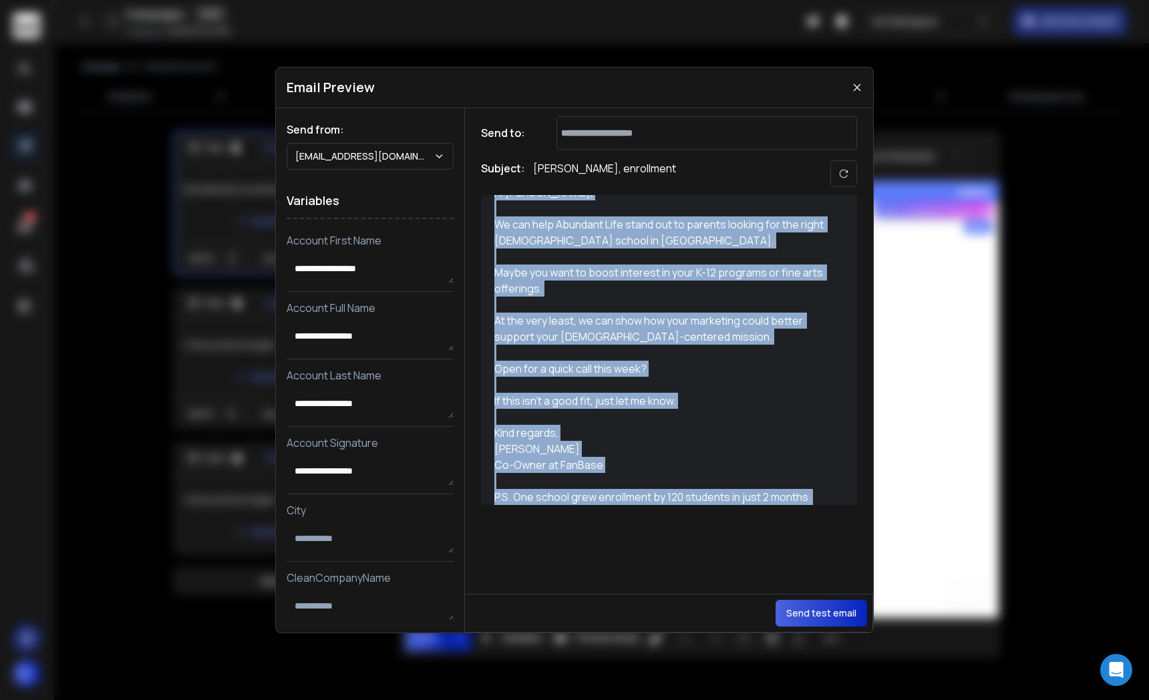
drag, startPoint x: 504, startPoint y: 216, endPoint x: 659, endPoint y: 534, distance: 354.0
click at [660, 535] on div "Send to: Subject: Patricia, enrollment Hi Patricia, We can help Abundant Life s…" at bounding box center [668, 370] width 409 height 524
copy div "Hi Patricia, We can help Abundant Life stand out to parents looking for the rig…"
click at [842, 168] on button at bounding box center [843, 173] width 27 height 27
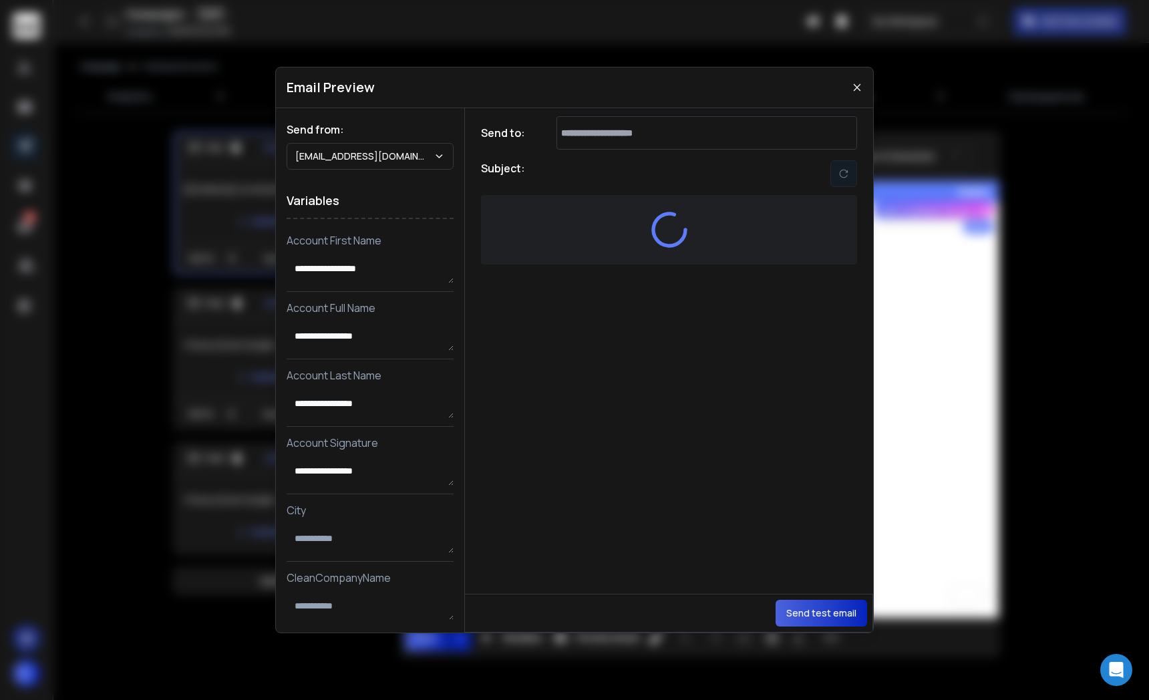
scroll to position [0, 0]
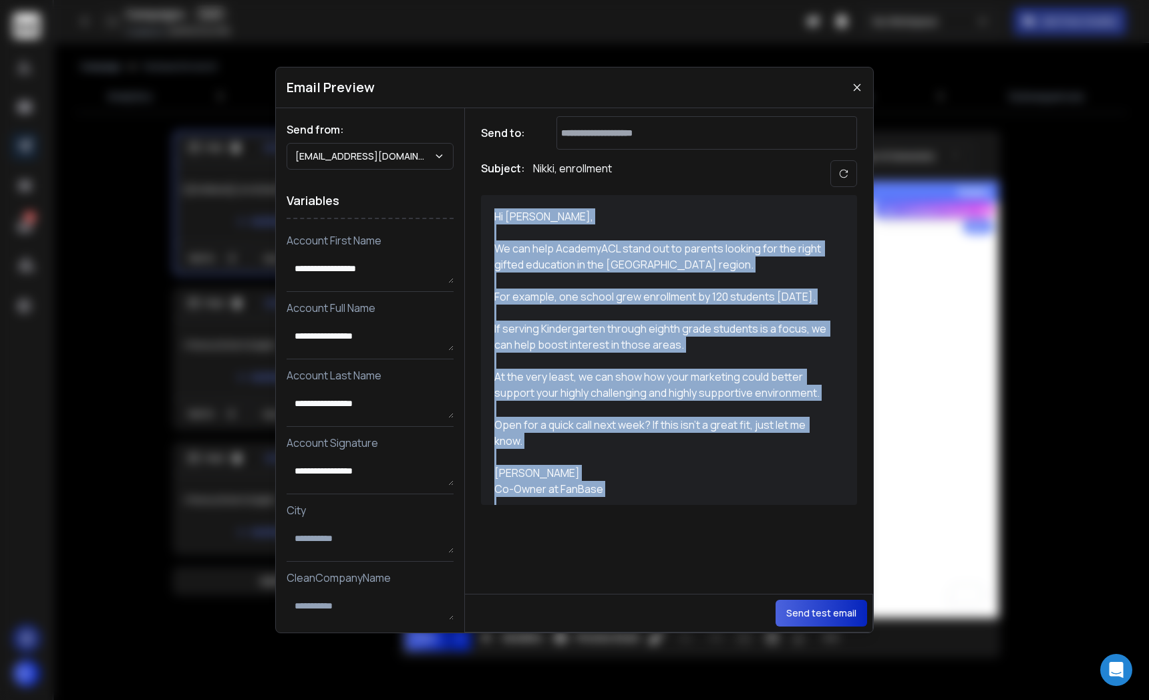
copy div "Hi Patricia, We can help Abundant Life stand out to parents looking for the rig…"
click at [844, 176] on icon at bounding box center [843, 173] width 9 height 9
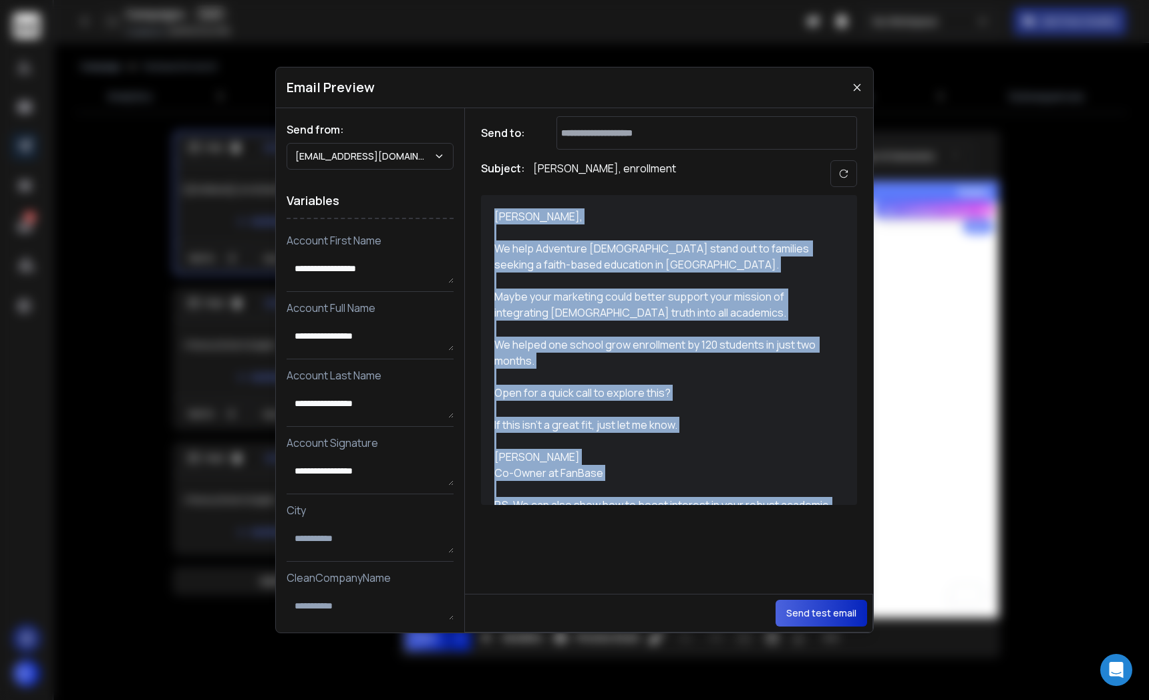
copy div
click at [850, 166] on button at bounding box center [843, 173] width 27 height 27
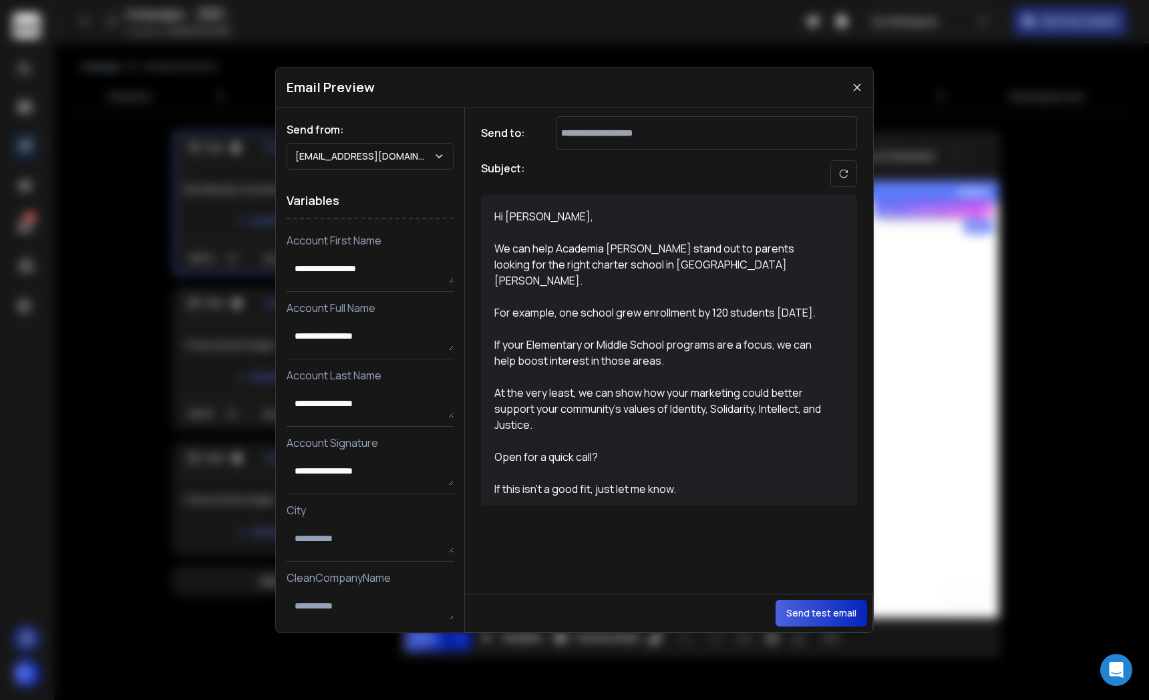
click at [854, 84] on icon at bounding box center [857, 87] width 11 height 11
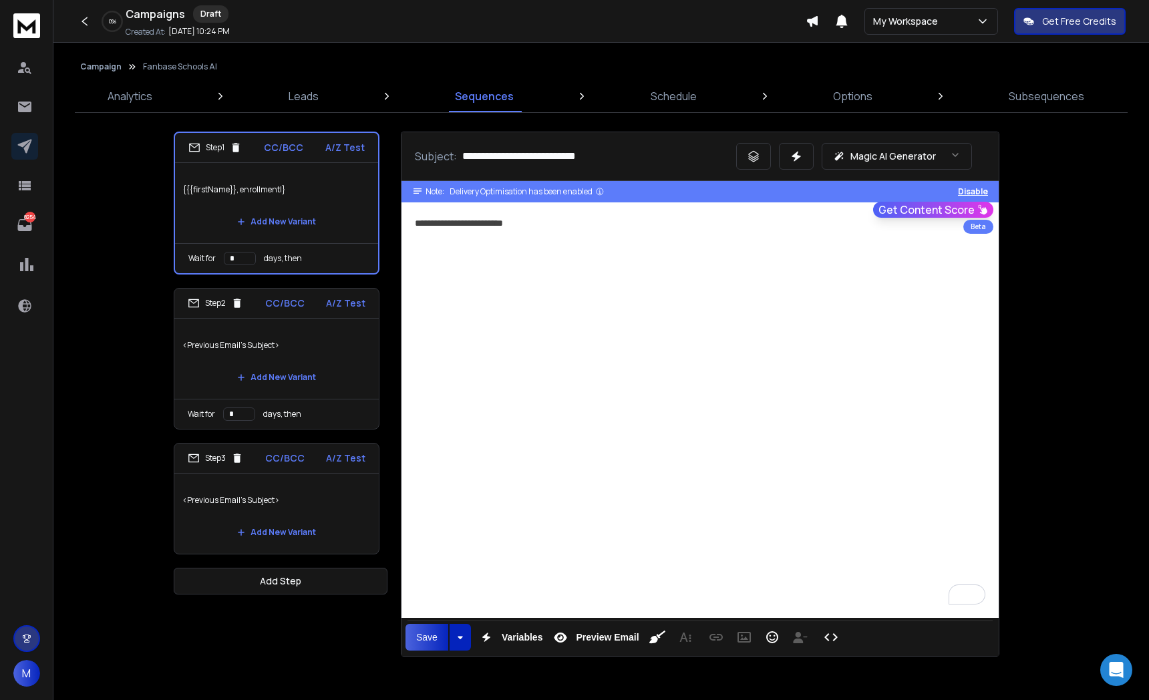
click at [598, 160] on input "**********" at bounding box center [592, 156] width 260 height 16
paste input "**********"
type input "**********"
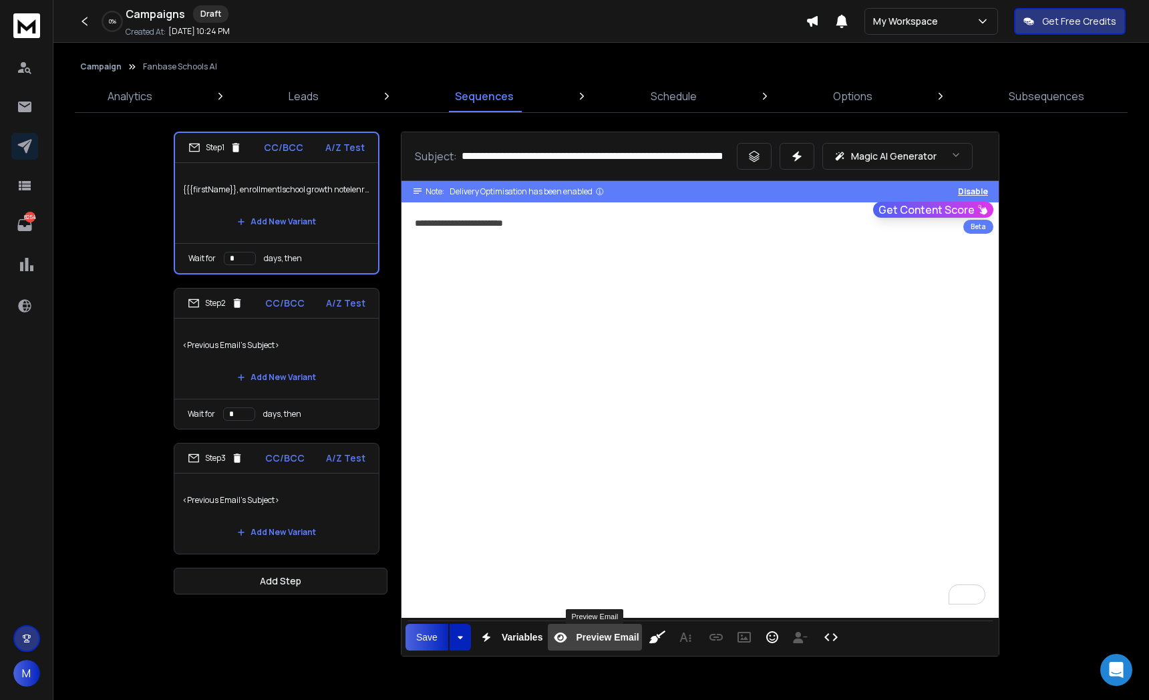
click at [581, 645] on div "Preview Email" at bounding box center [595, 638] width 94 height 22
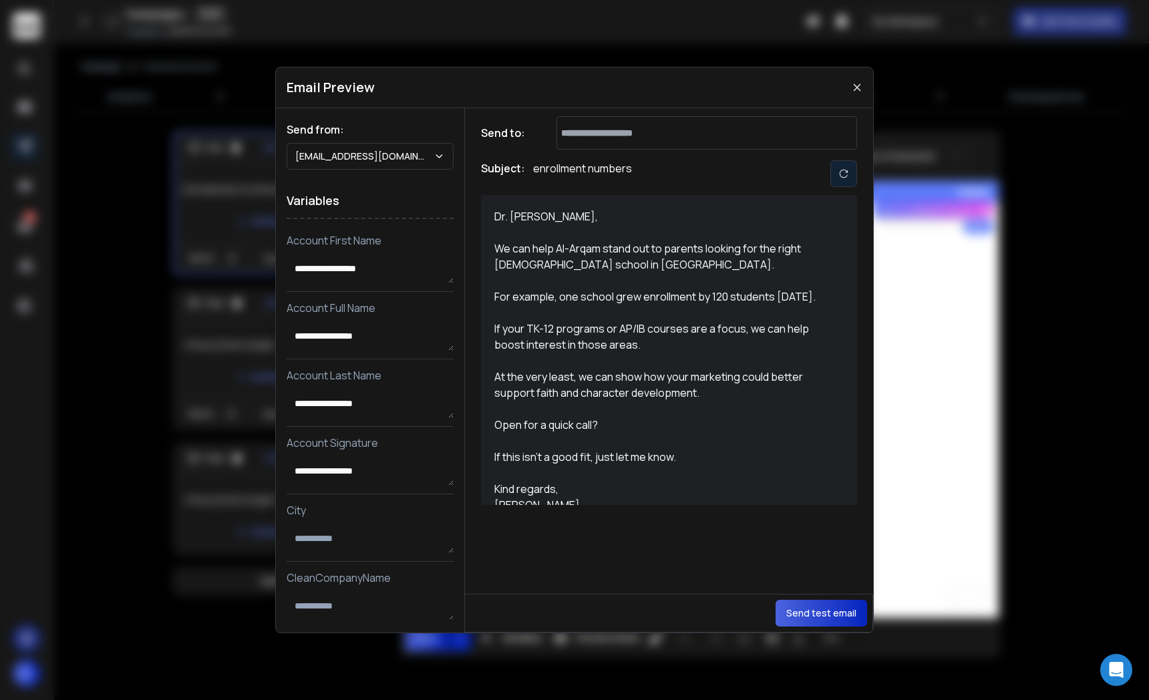
click at [833, 170] on button at bounding box center [843, 173] width 27 height 27
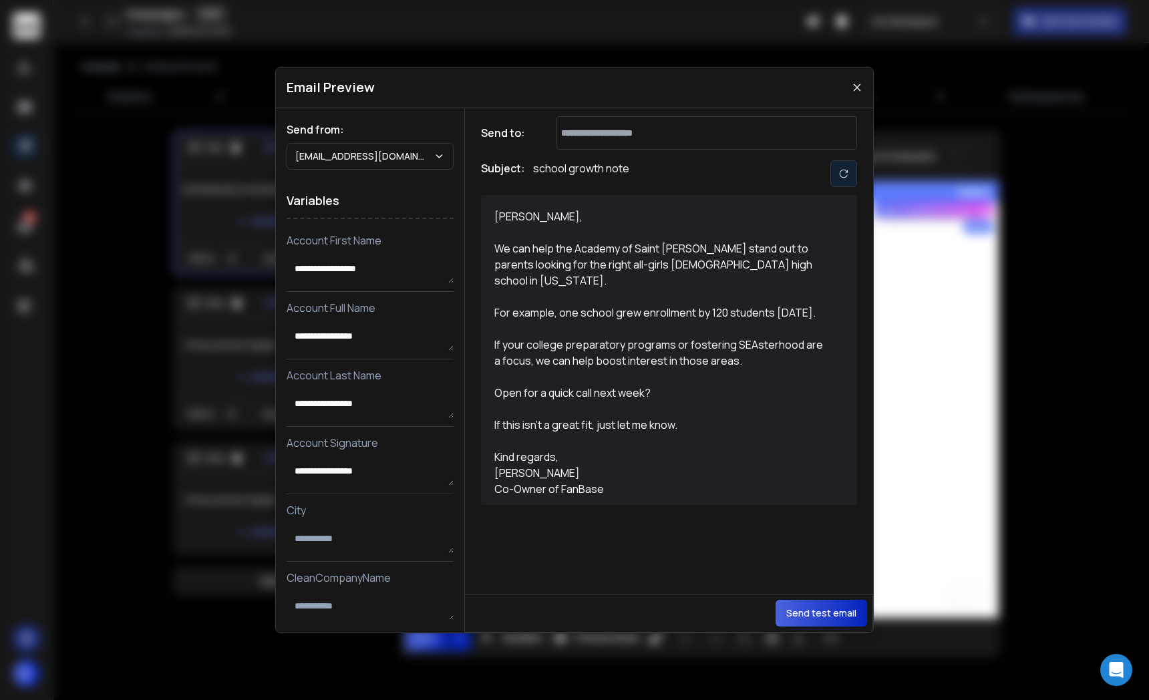
click at [833, 169] on button at bounding box center [843, 173] width 27 height 27
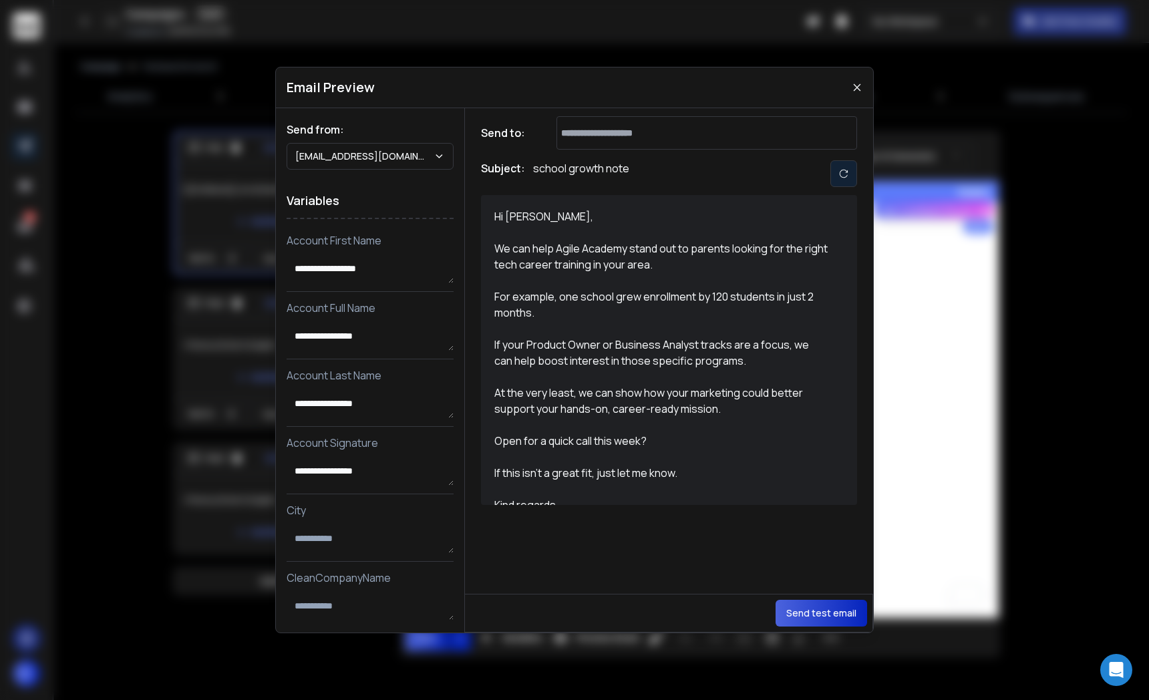
click at [844, 176] on icon at bounding box center [843, 173] width 9 height 9
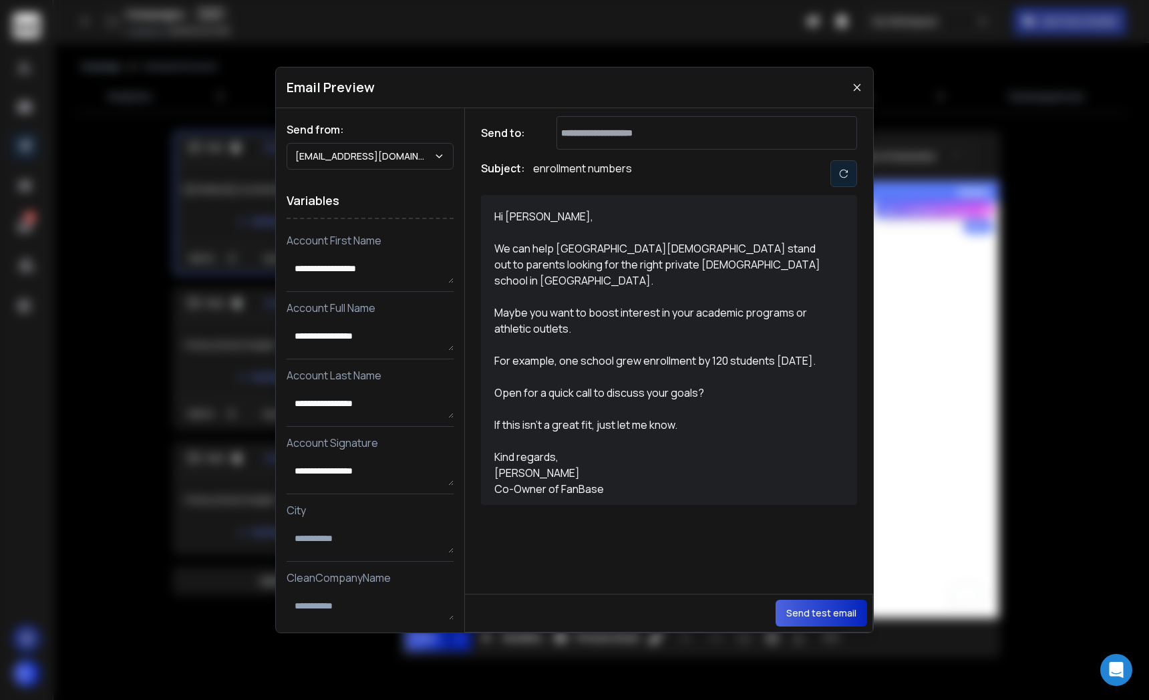
click at [844, 174] on icon at bounding box center [843, 173] width 9 height 9
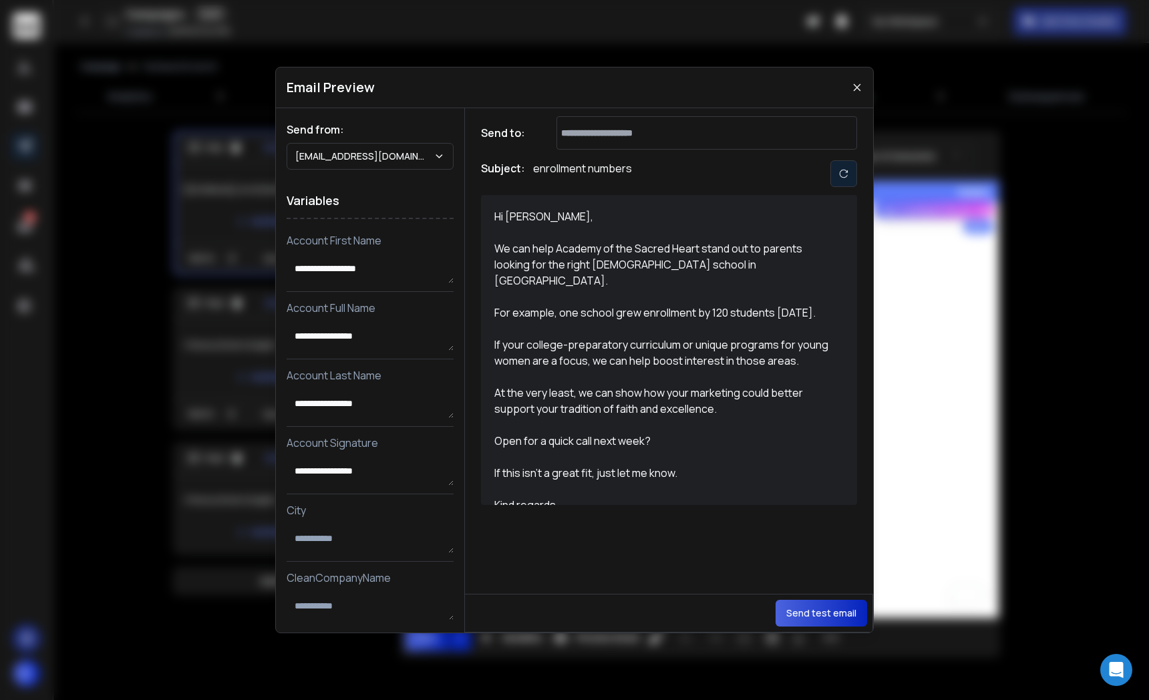
click at [843, 174] on icon at bounding box center [843, 173] width 9 height 9
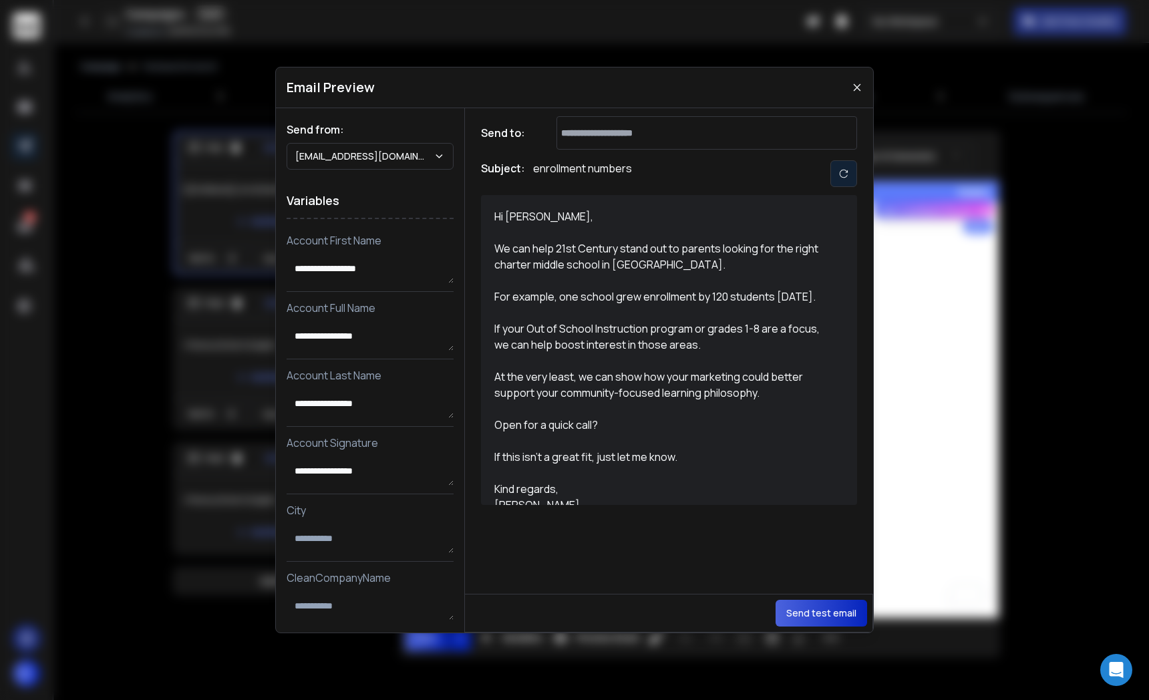
click at [843, 174] on icon at bounding box center [843, 173] width 9 height 9
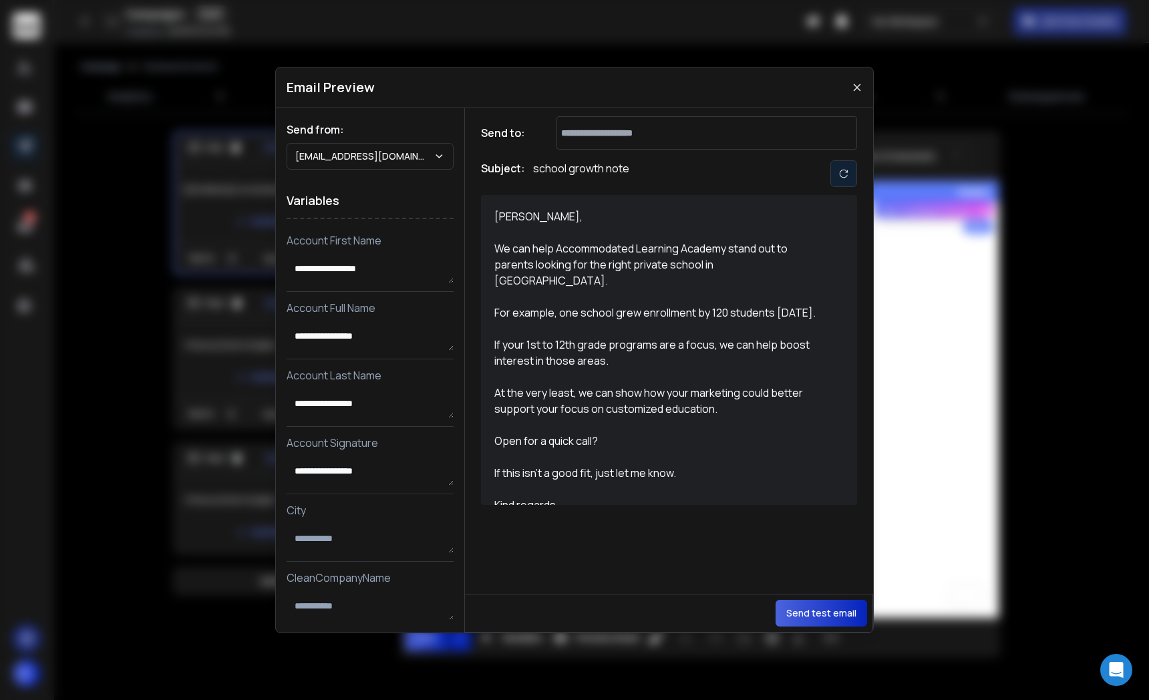
click at [843, 174] on icon at bounding box center [843, 173] width 9 height 9
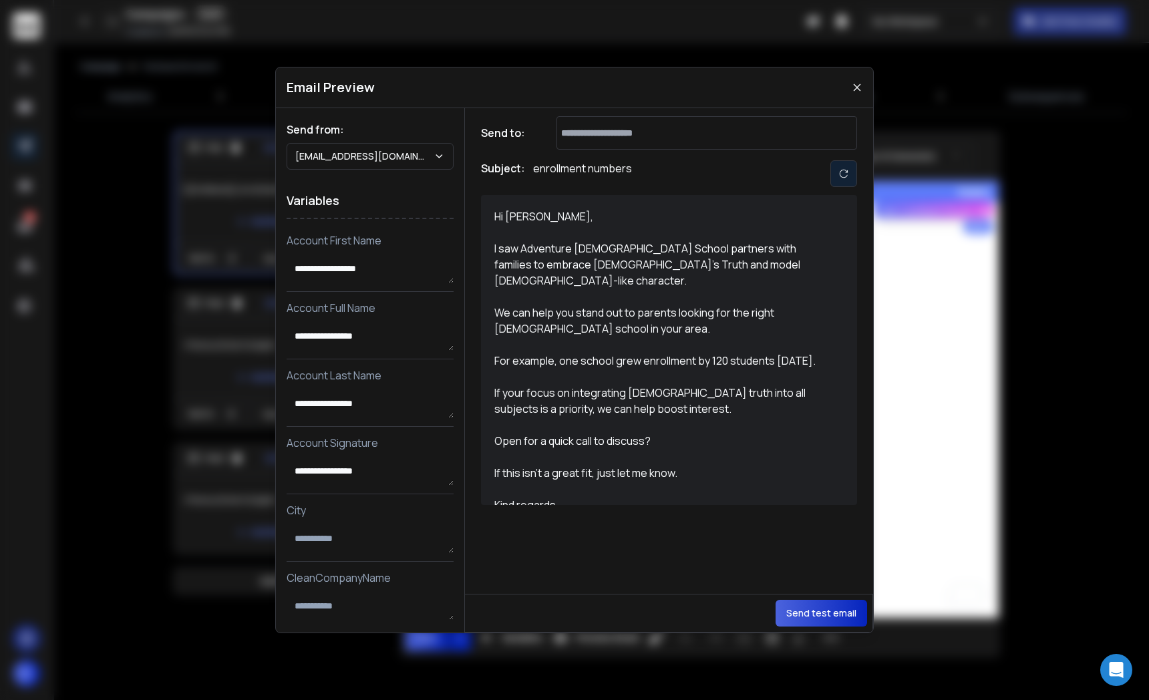
click at [843, 174] on icon at bounding box center [843, 173] width 9 height 9
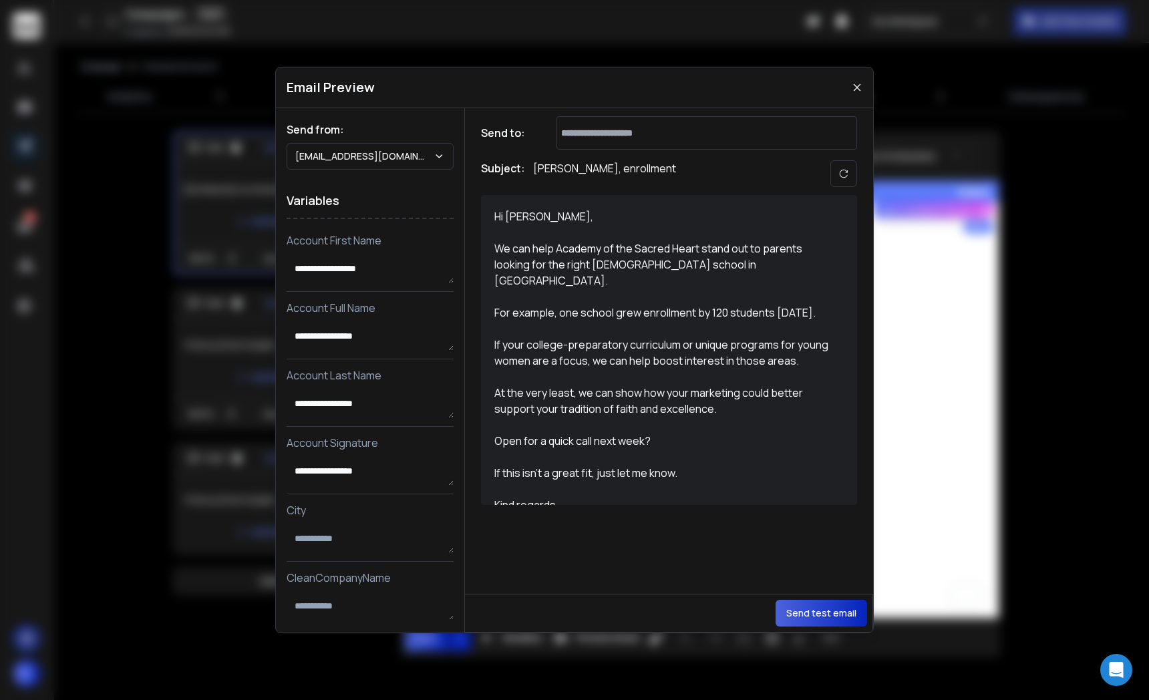
click at [638, 169] on div "Subject: Nicole, enrollment" at bounding box center [651, 173] width 341 height 27
click at [862, 82] on div "Email Preview" at bounding box center [574, 87] width 597 height 40
click at [861, 82] on icon at bounding box center [857, 87] width 11 height 11
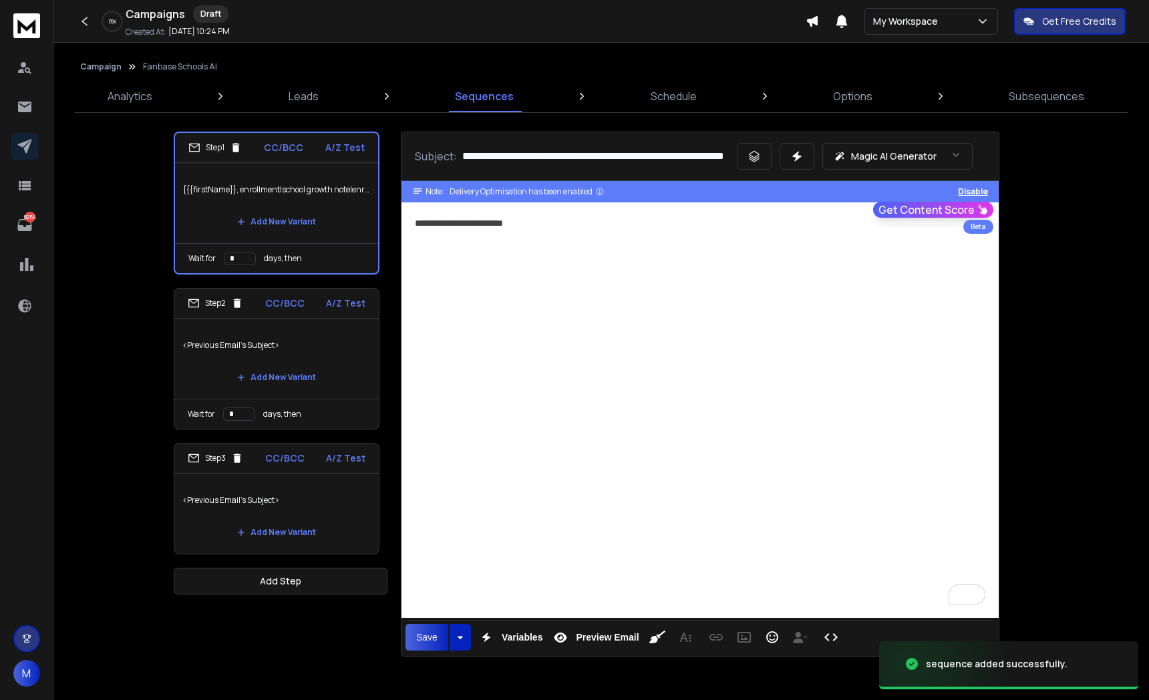
click at [524, 154] on input "**********" at bounding box center [592, 156] width 261 height 16
click at [310, 356] on p "<Previous Email's Subject>" at bounding box center [276, 345] width 188 height 37
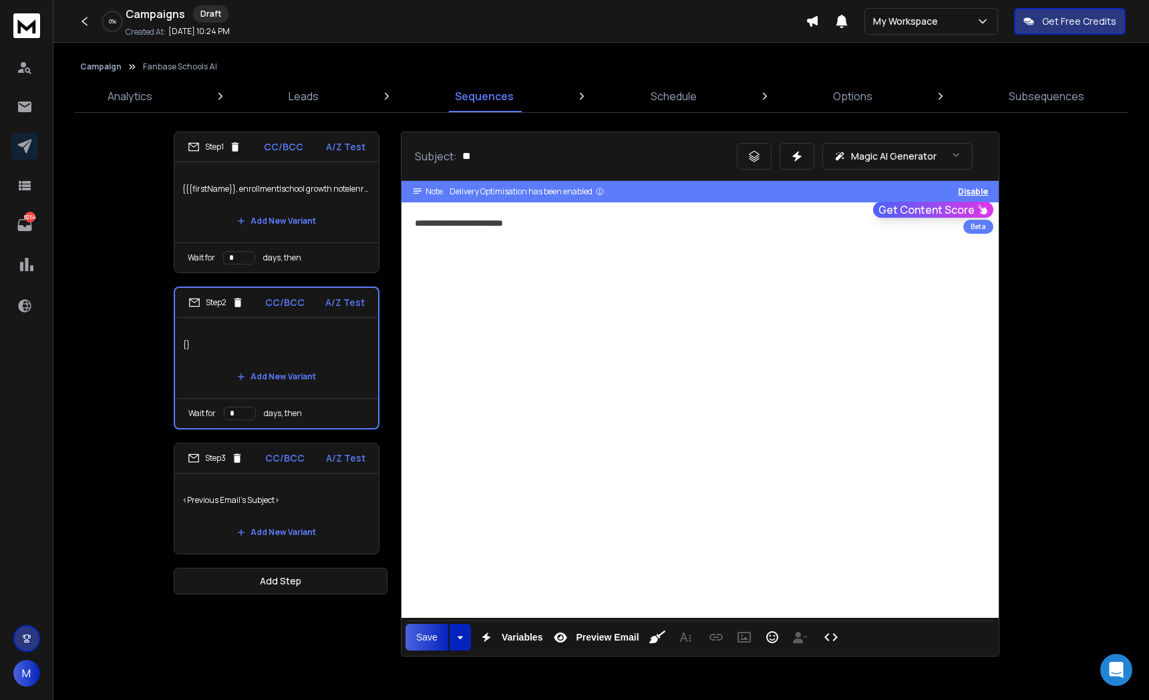
paste input "**********"
type input "**********"
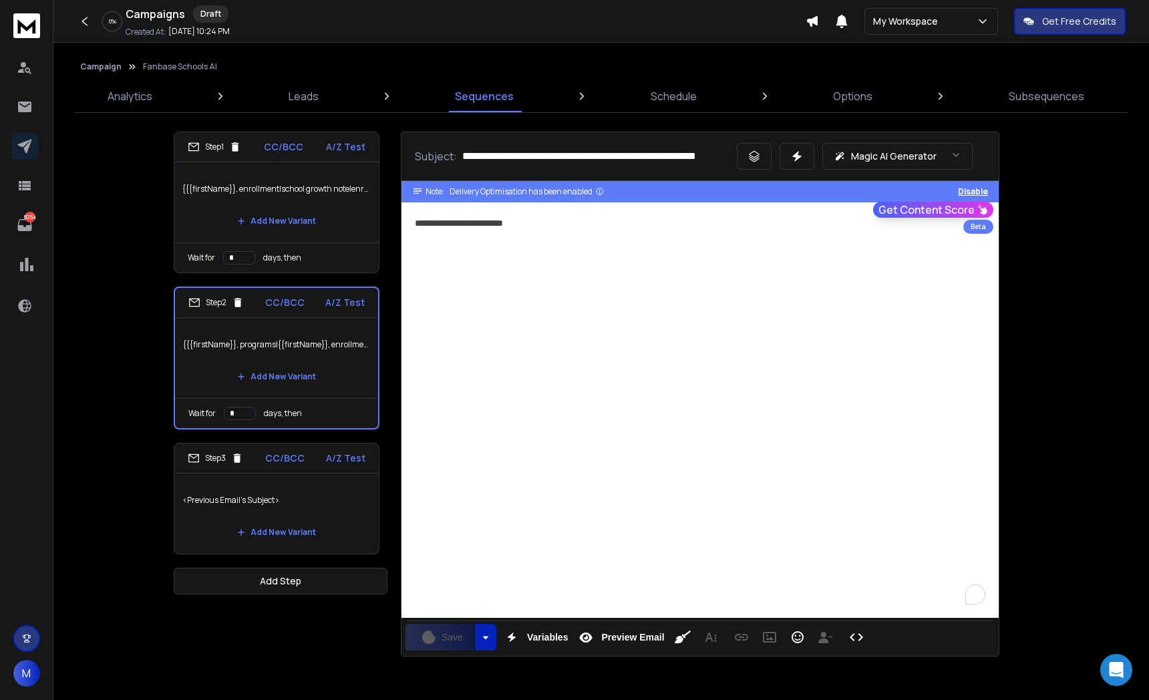
click at [422, 644] on button "Save" at bounding box center [439, 637] width 68 height 27
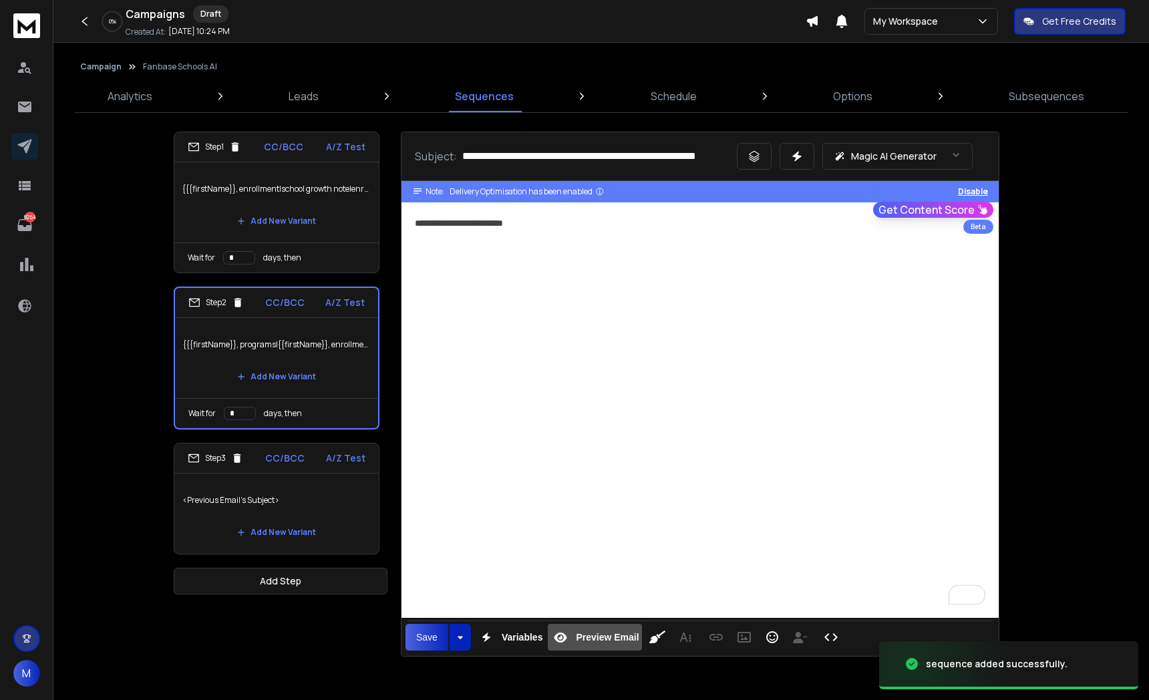
click at [591, 633] on span "Preview Email" at bounding box center [607, 637] width 68 height 11
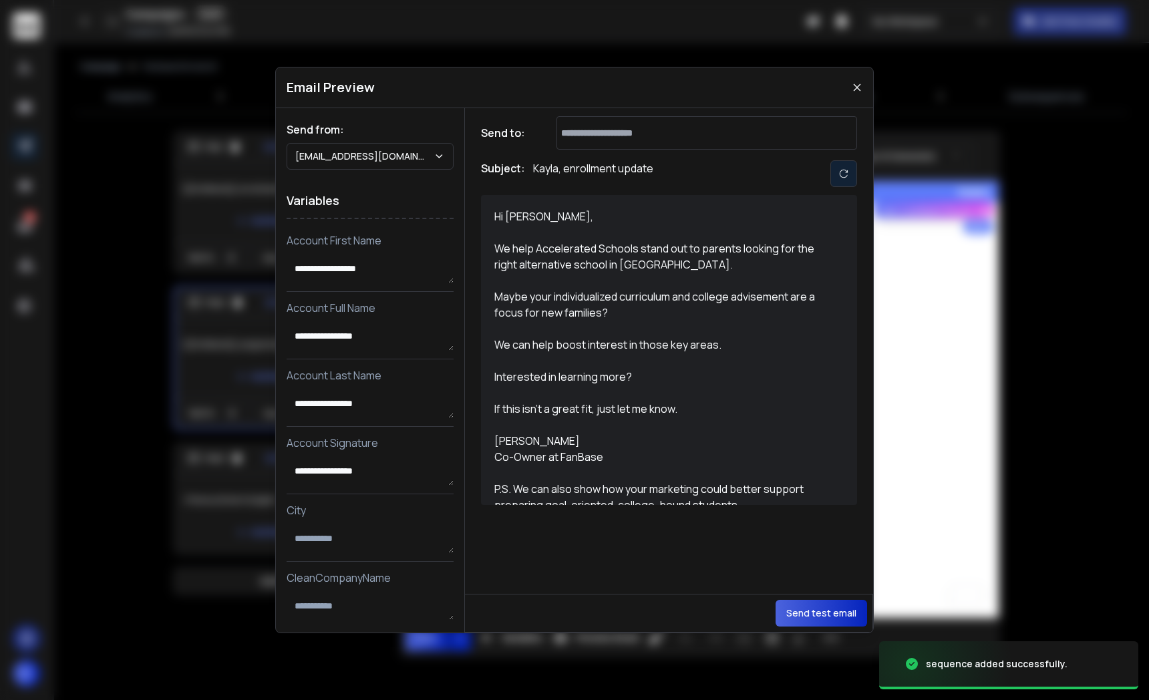
click at [851, 176] on button at bounding box center [843, 173] width 27 height 27
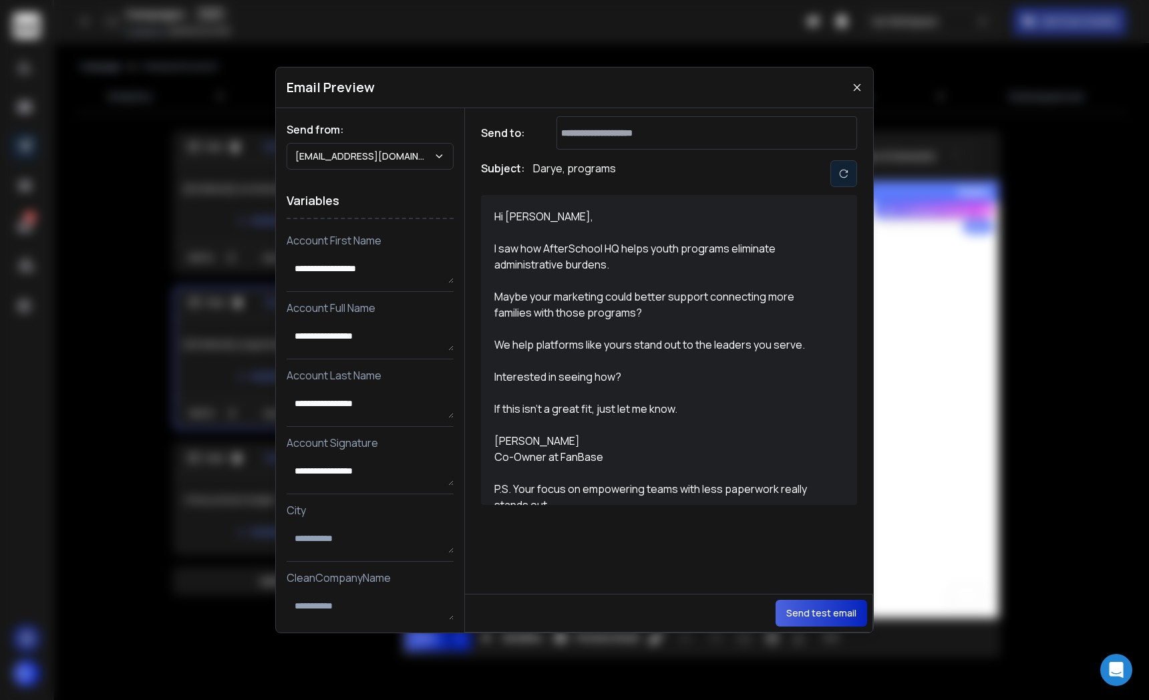
click at [850, 177] on button at bounding box center [843, 173] width 27 height 27
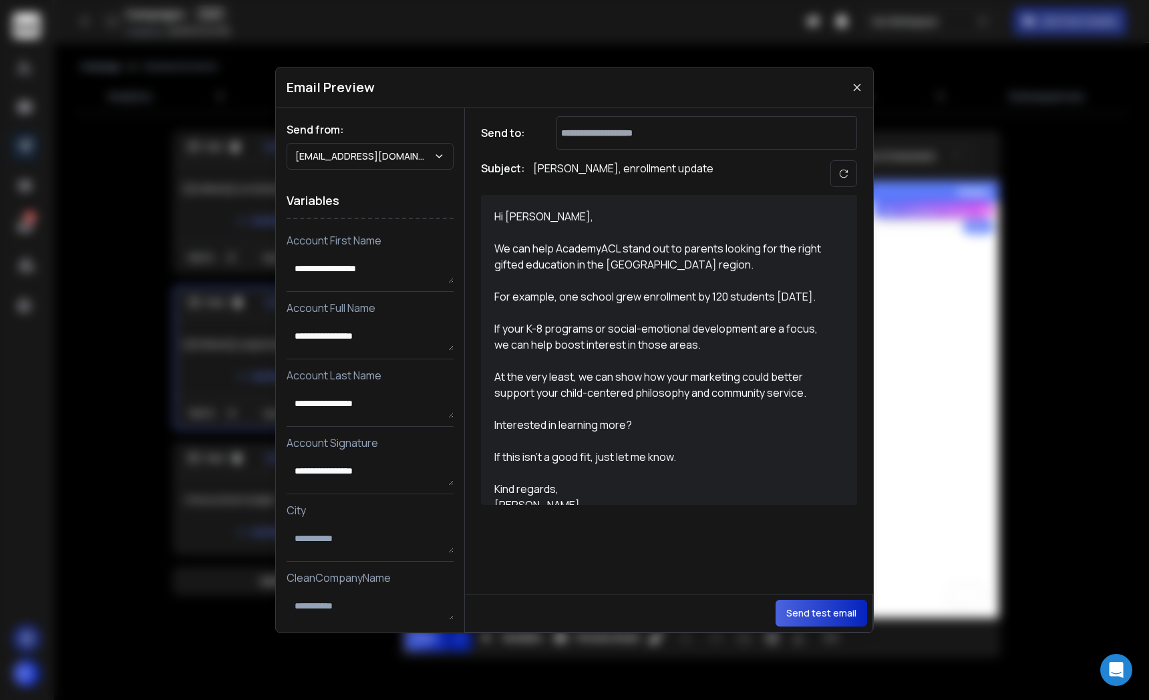
click at [855, 85] on icon at bounding box center [857, 87] width 7 height 7
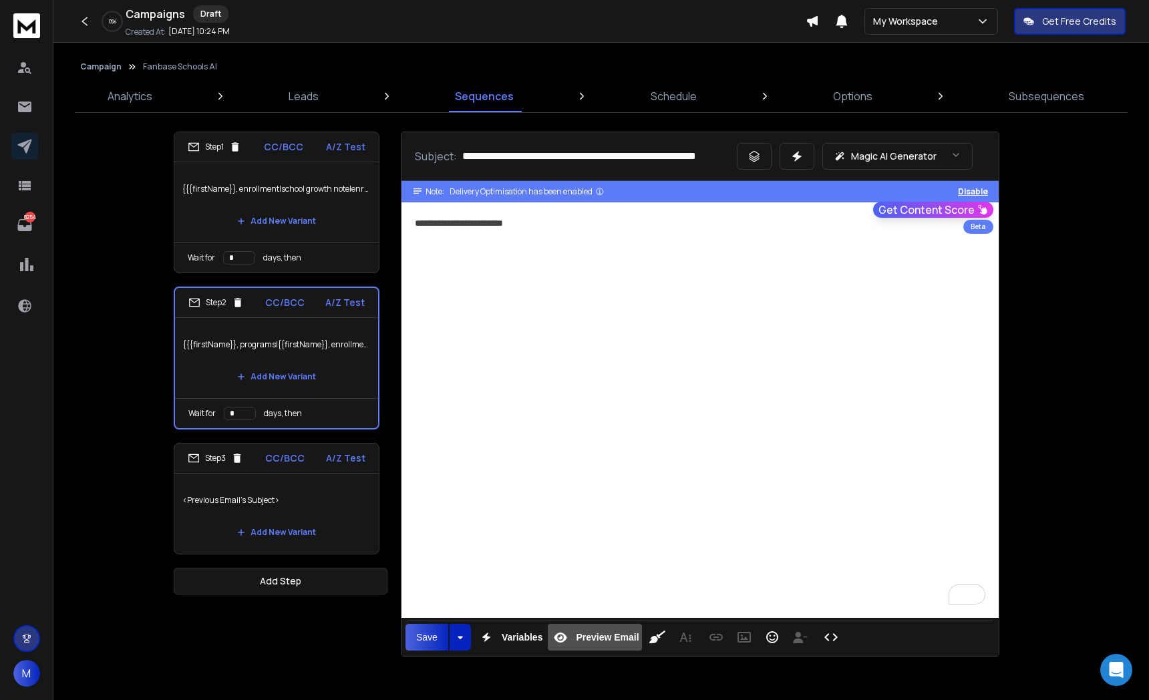
click at [592, 635] on span "Preview Email" at bounding box center [607, 637] width 68 height 11
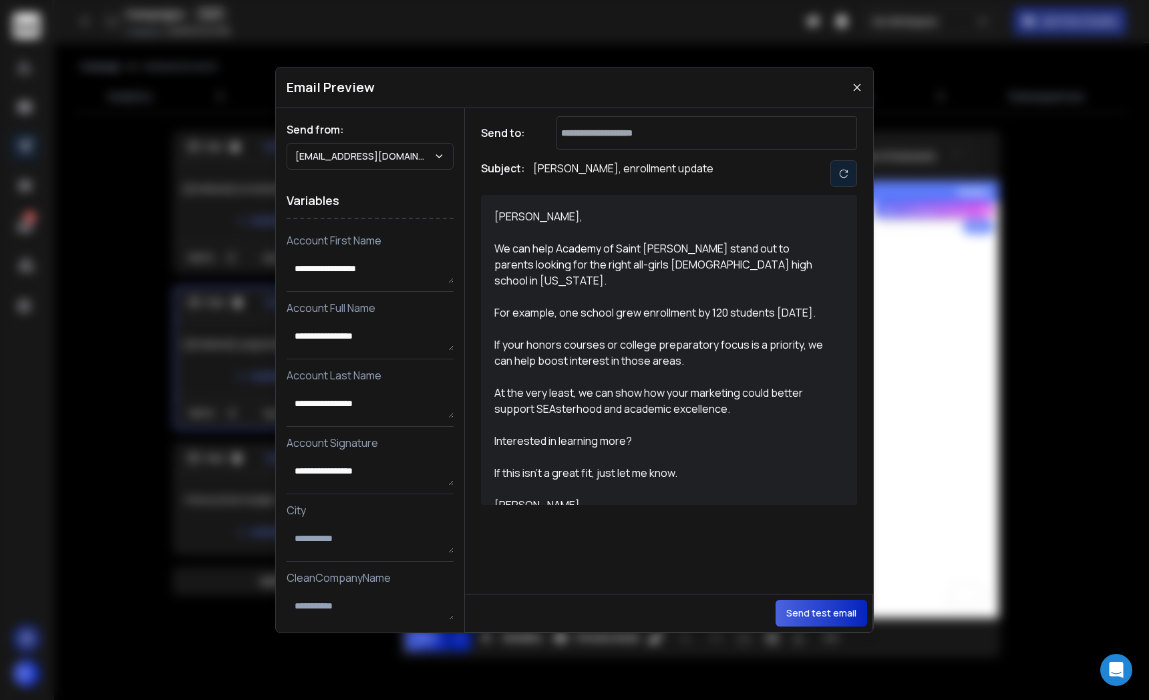
click at [842, 174] on icon at bounding box center [843, 173] width 9 height 9
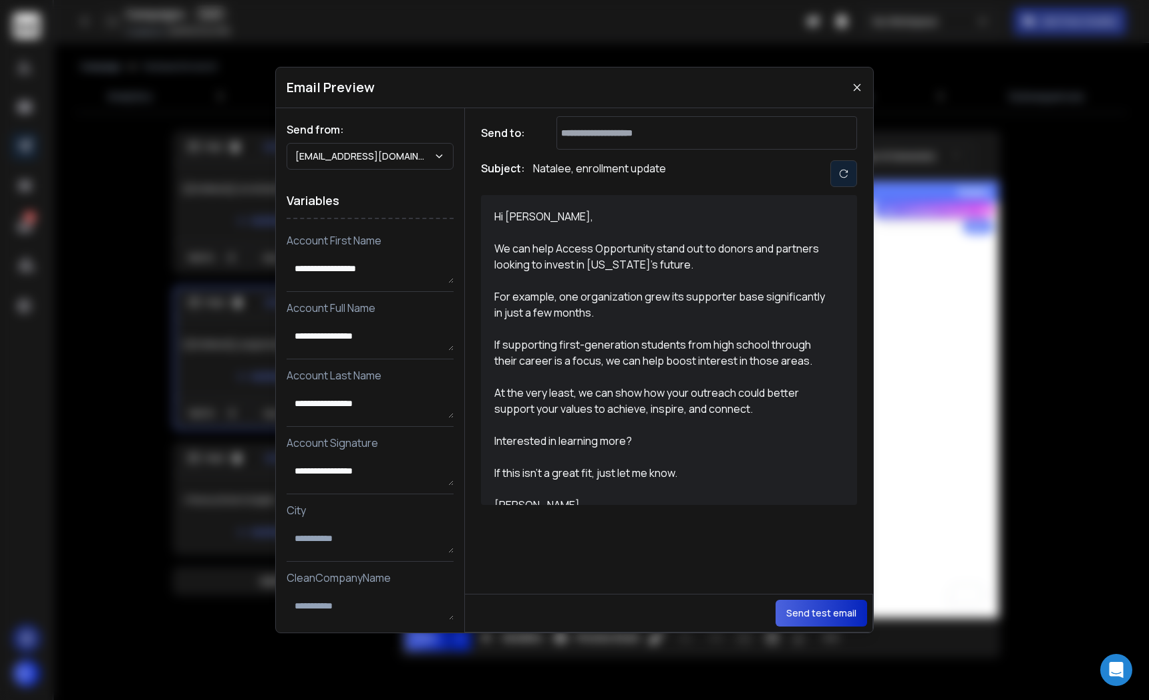
click at [842, 173] on icon at bounding box center [843, 173] width 9 height 9
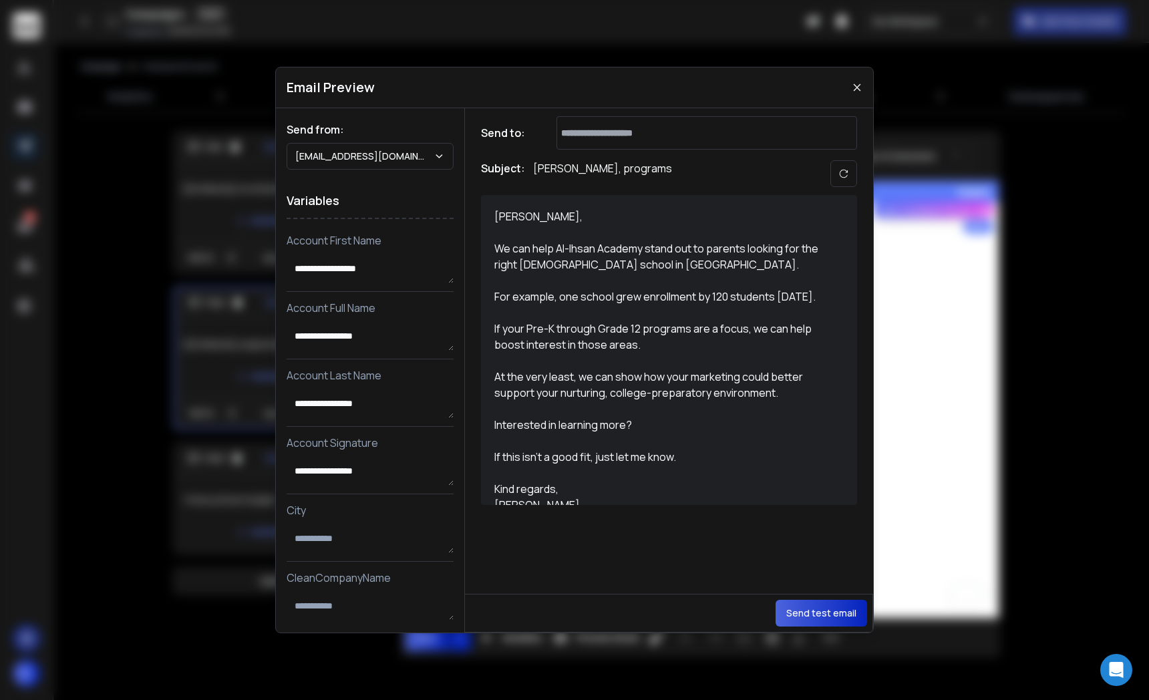
click at [854, 89] on icon at bounding box center [857, 87] width 11 height 11
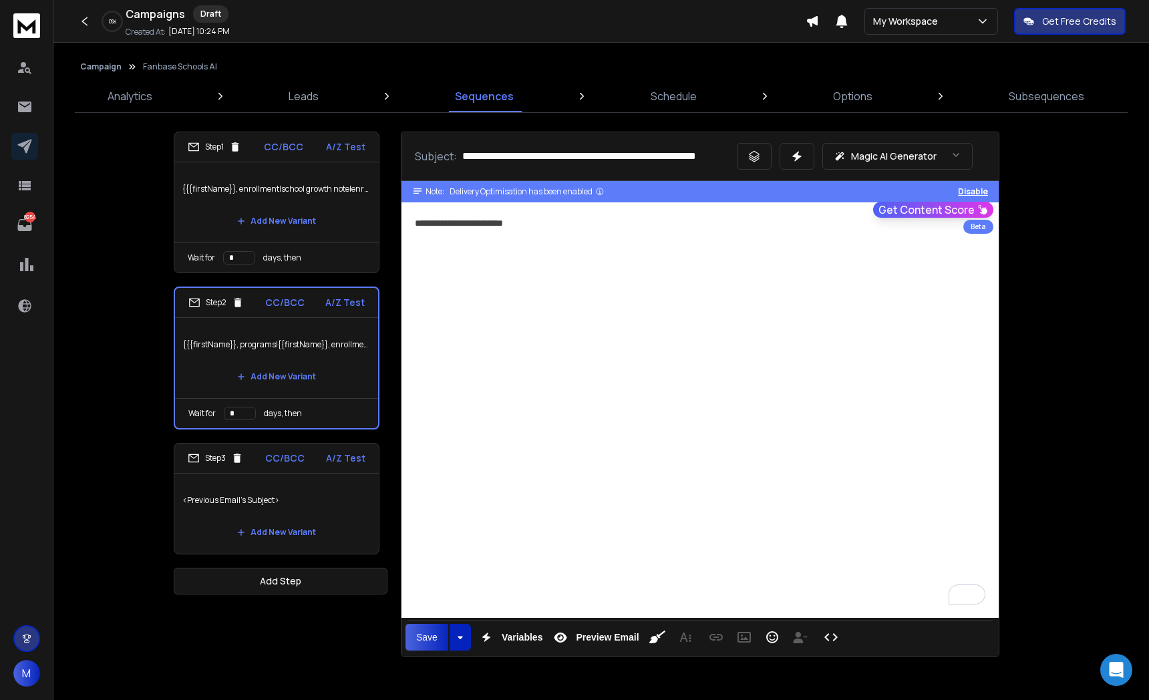
click at [352, 510] on p "<Previous Email's Subject>" at bounding box center [276, 500] width 188 height 37
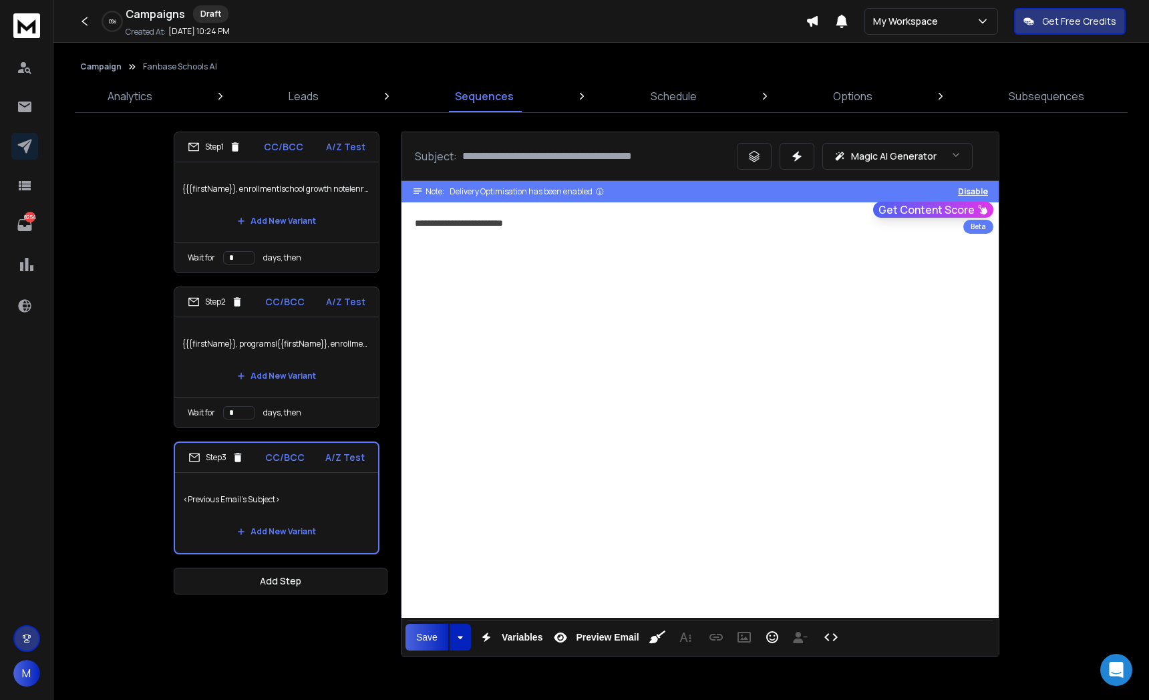
click at [271, 185] on p "{{{firstName}}, enrollment|school growth note|enrollment numbers}" at bounding box center [276, 188] width 188 height 37
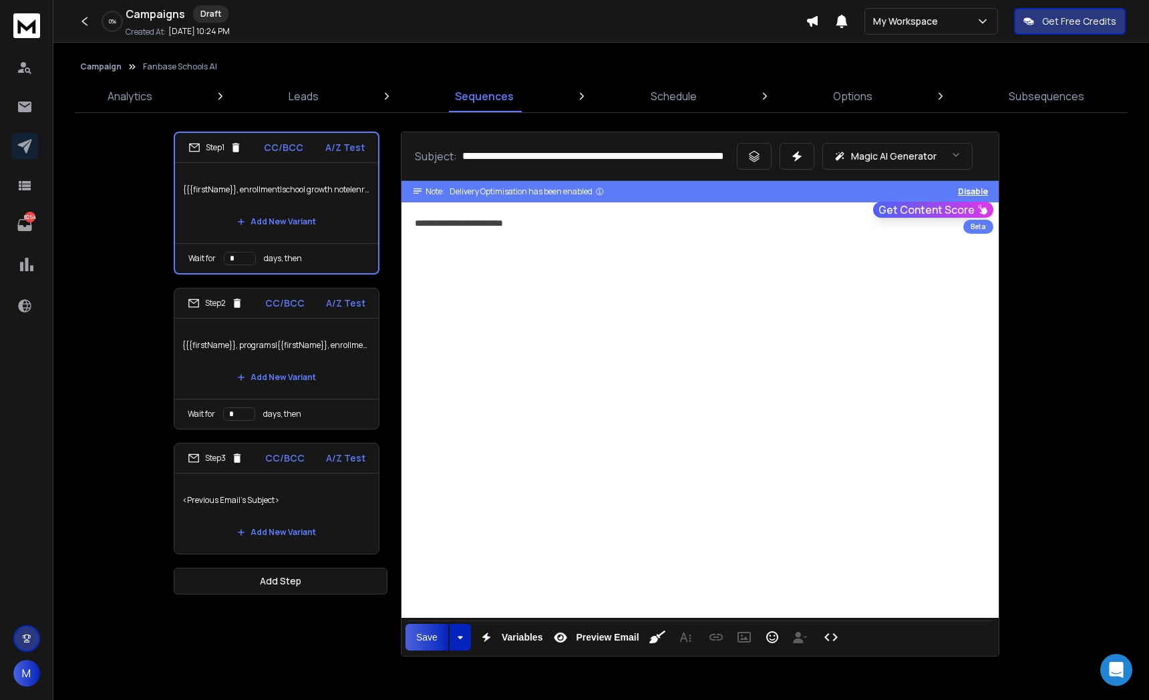
click at [238, 355] on p "{{{firstName}}, programs|{{firstName}}, enrollment update}" at bounding box center [276, 345] width 188 height 37
type input "**********"
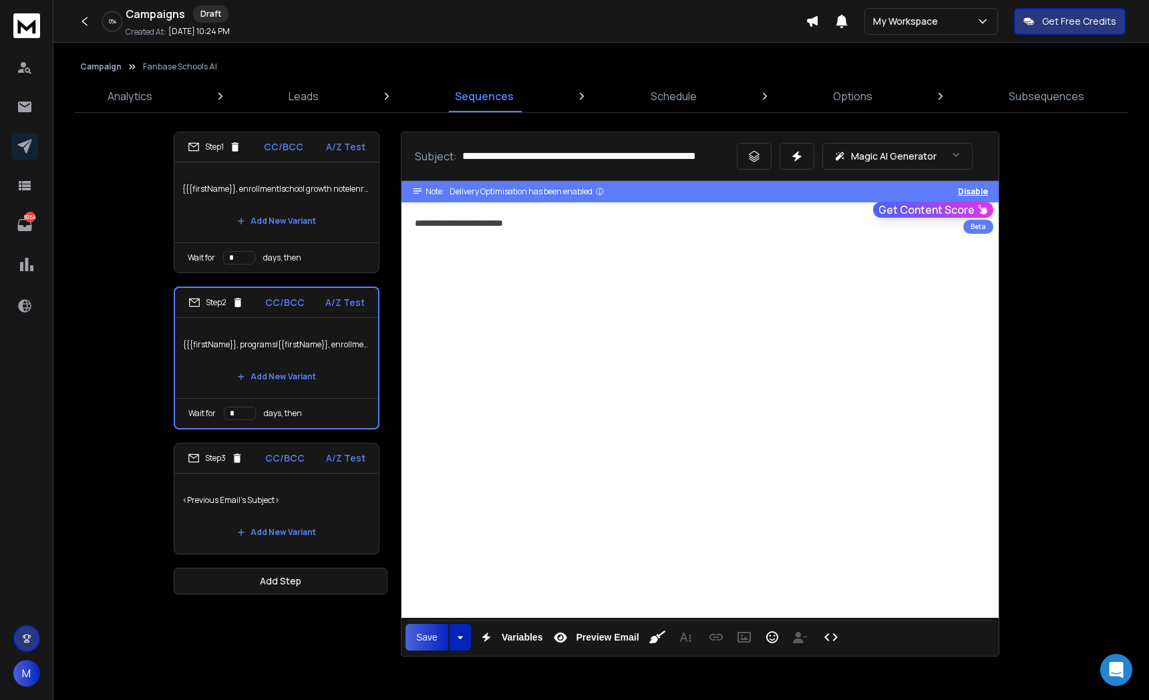
click at [297, 491] on p "<Previous Email's Subject>" at bounding box center [276, 500] width 188 height 37
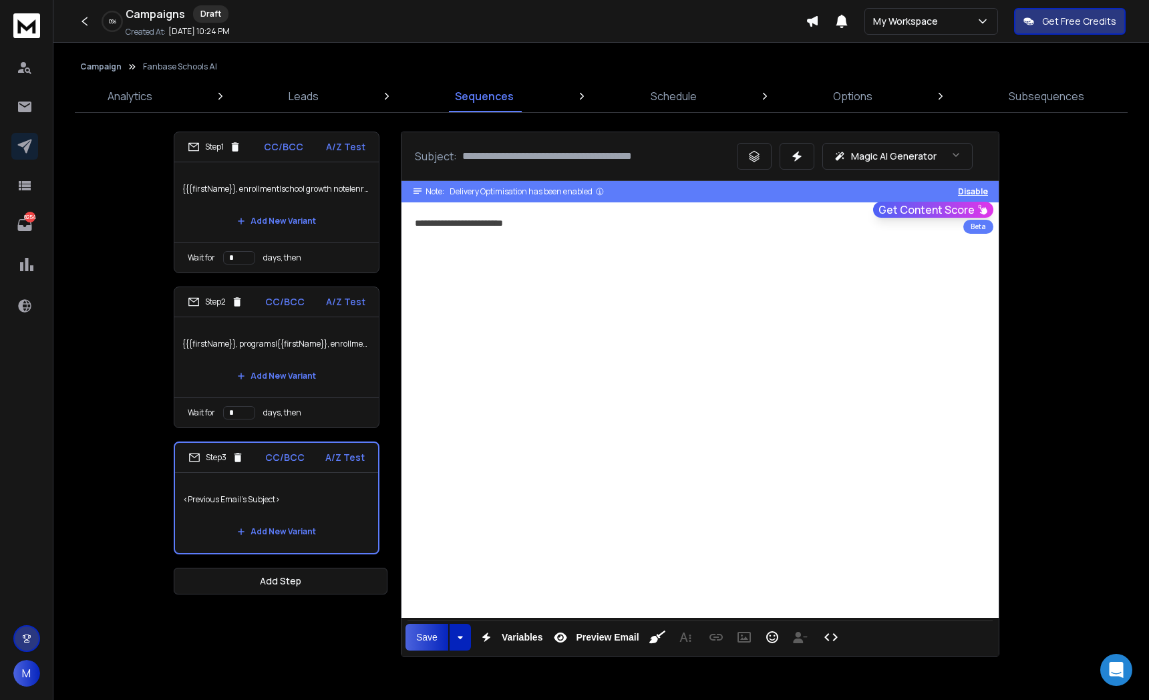
click at [322, 339] on p "{{{firstName}}, programs|{{firstName}}, enrollment update}" at bounding box center [276, 343] width 188 height 37
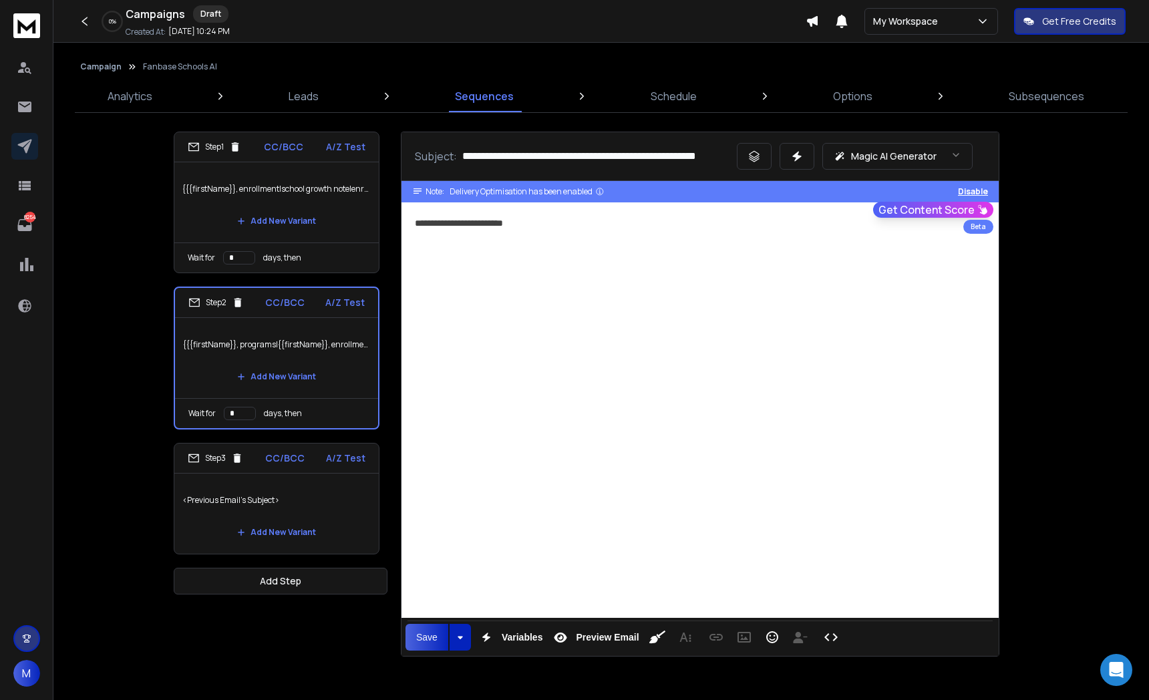
drag, startPoint x: 276, startPoint y: 208, endPoint x: 282, endPoint y: 184, distance: 24.8
click at [283, 182] on div "{{{firstName}}, enrollment|school growth note|enrollment numbers} Add New Varia…" at bounding box center [276, 202] width 204 height 80
type input "**********"
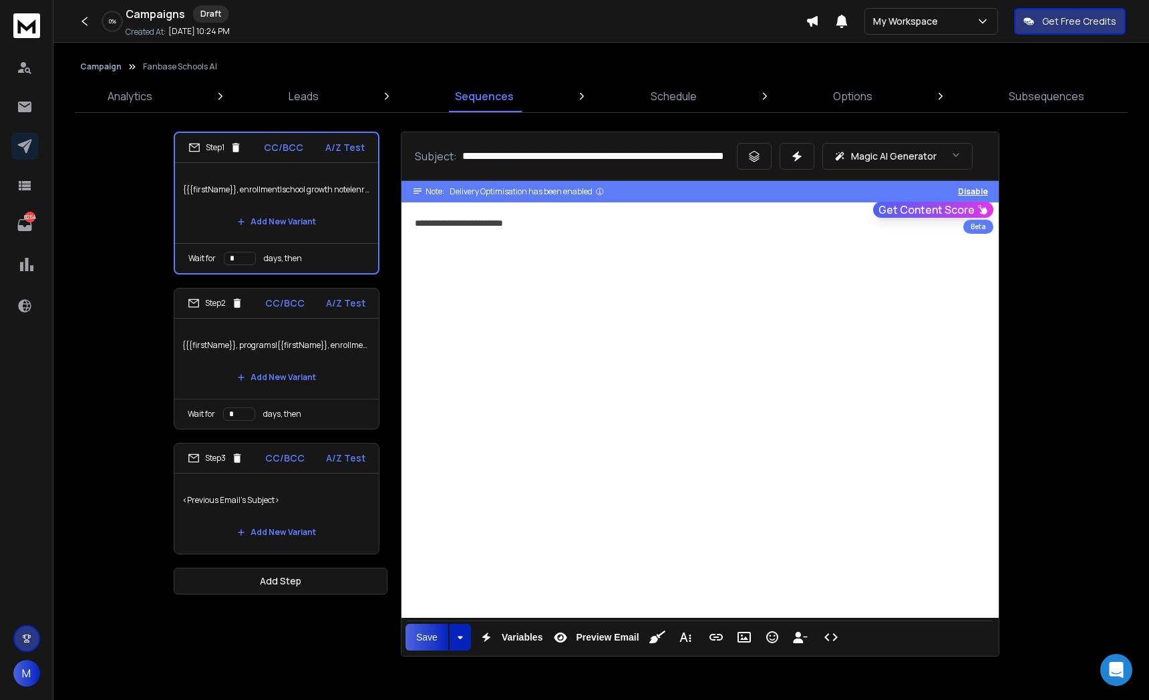
click at [282, 184] on p "{{{firstName}}, enrollment|school growth note|enrollment numbers}" at bounding box center [276, 189] width 187 height 37
click at [297, 483] on p "<Previous Email's Subject>" at bounding box center [276, 500] width 188 height 37
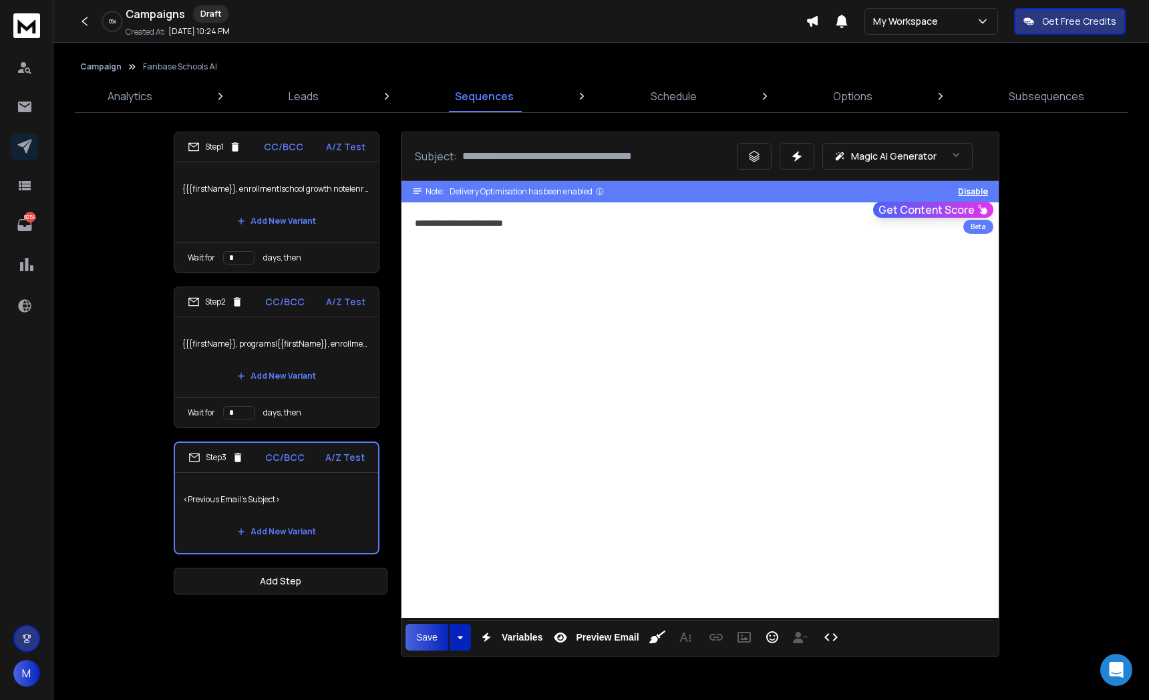
click at [631, 164] on div "Subject: Magic AI Generator Get Content Score Beta" at bounding box center [699, 156] width 597 height 49
click at [631, 146] on div "Subject: Magic AI Generator Get Content Score Beta" at bounding box center [699, 156] width 597 height 49
click at [623, 162] on input at bounding box center [592, 156] width 261 height 16
paste input "**********"
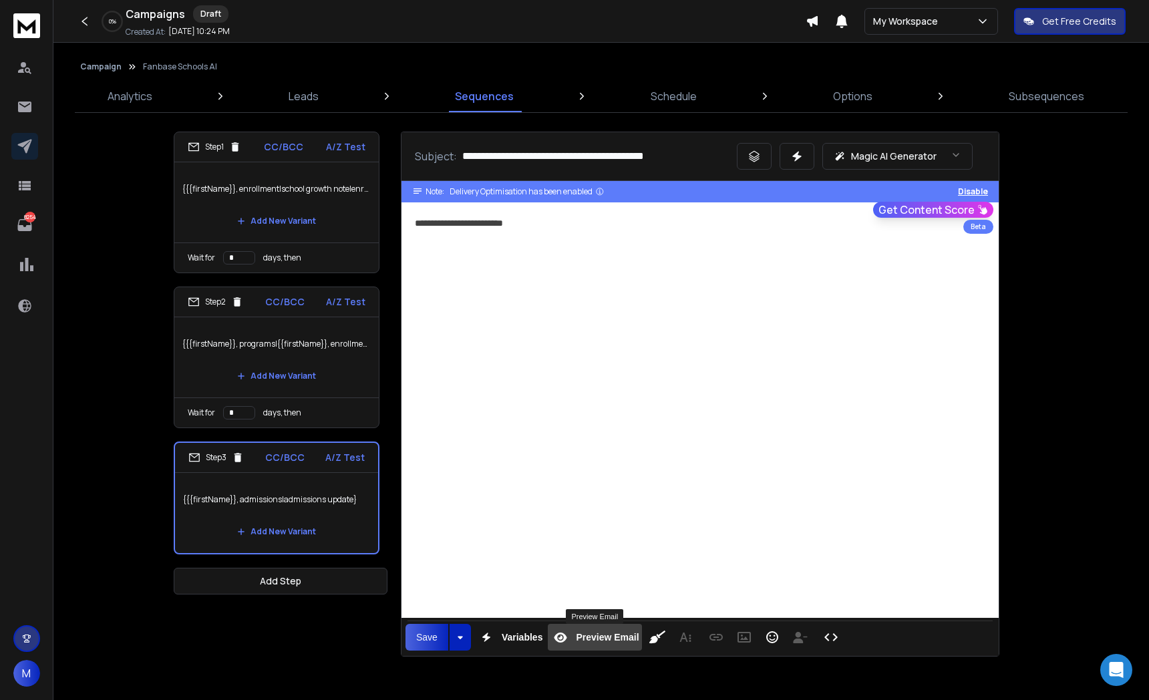
click at [605, 637] on span "Preview Email" at bounding box center [607, 637] width 68 height 11
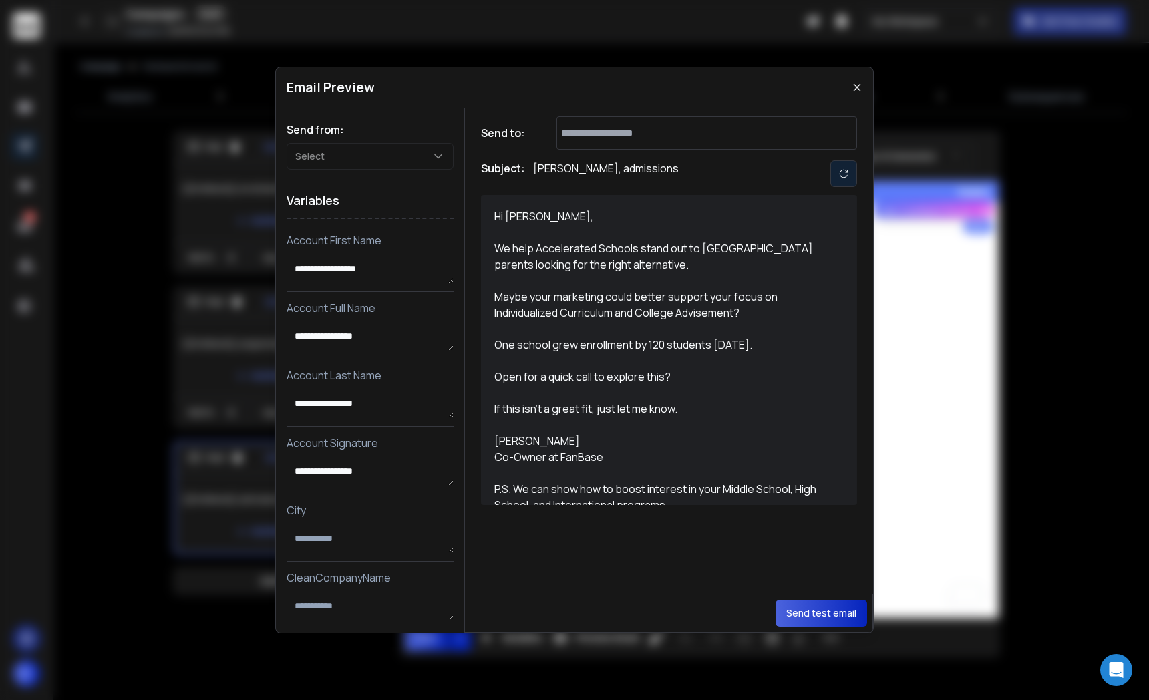
click at [850, 183] on button at bounding box center [843, 173] width 27 height 27
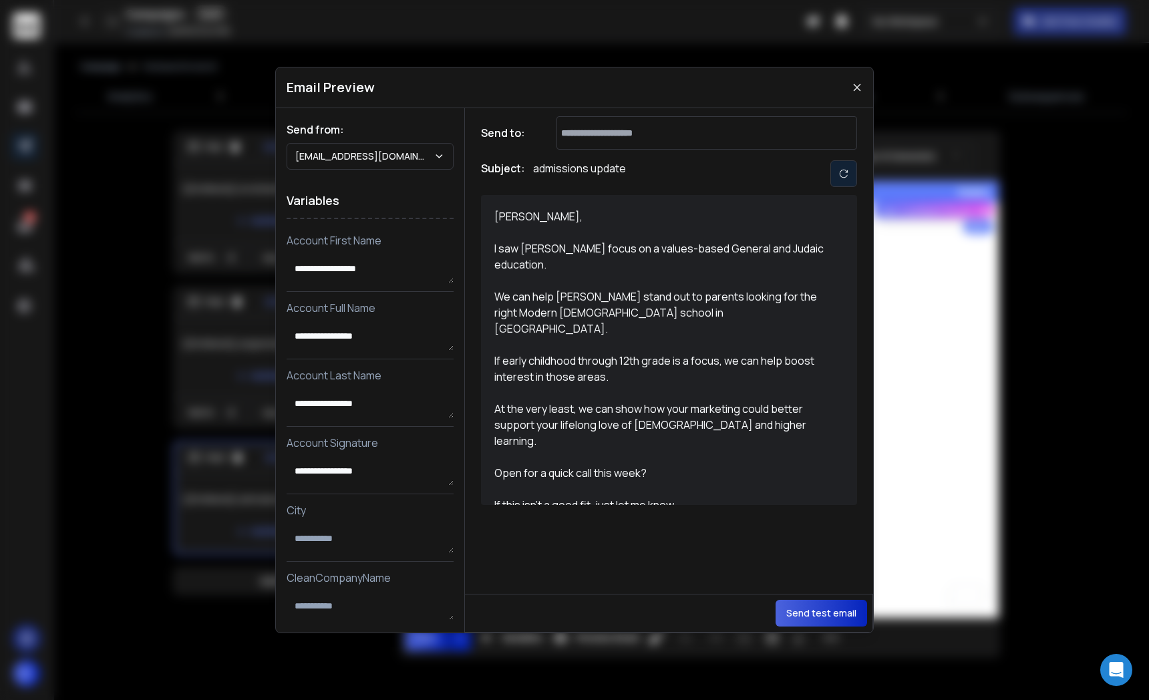
click at [850, 181] on button at bounding box center [843, 173] width 27 height 27
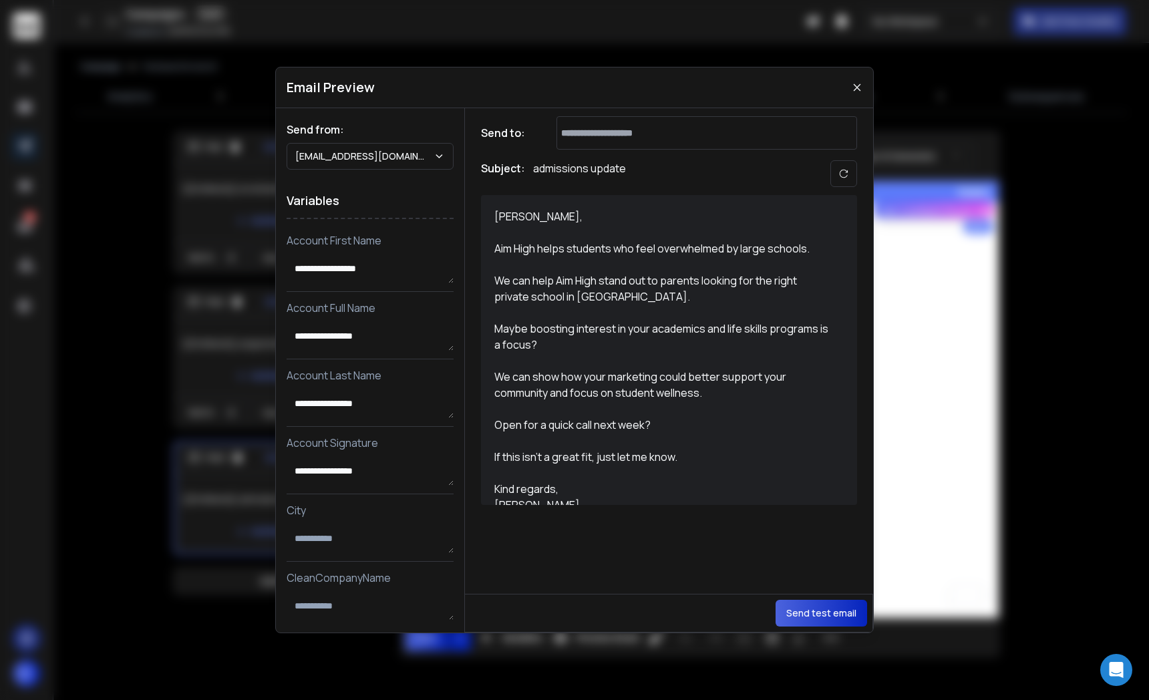
click at [854, 83] on icon at bounding box center [857, 87] width 11 height 11
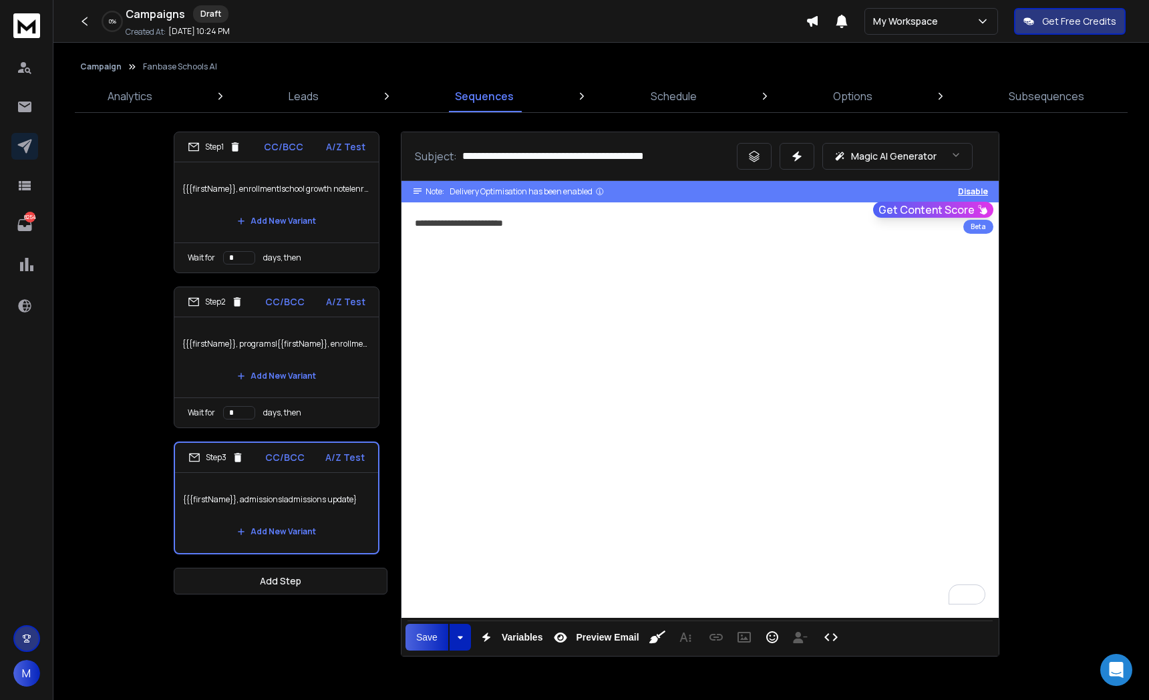
click at [337, 345] on p "{{{firstName}}, programs|{{firstName}}, enrollment update}" at bounding box center [276, 343] width 188 height 37
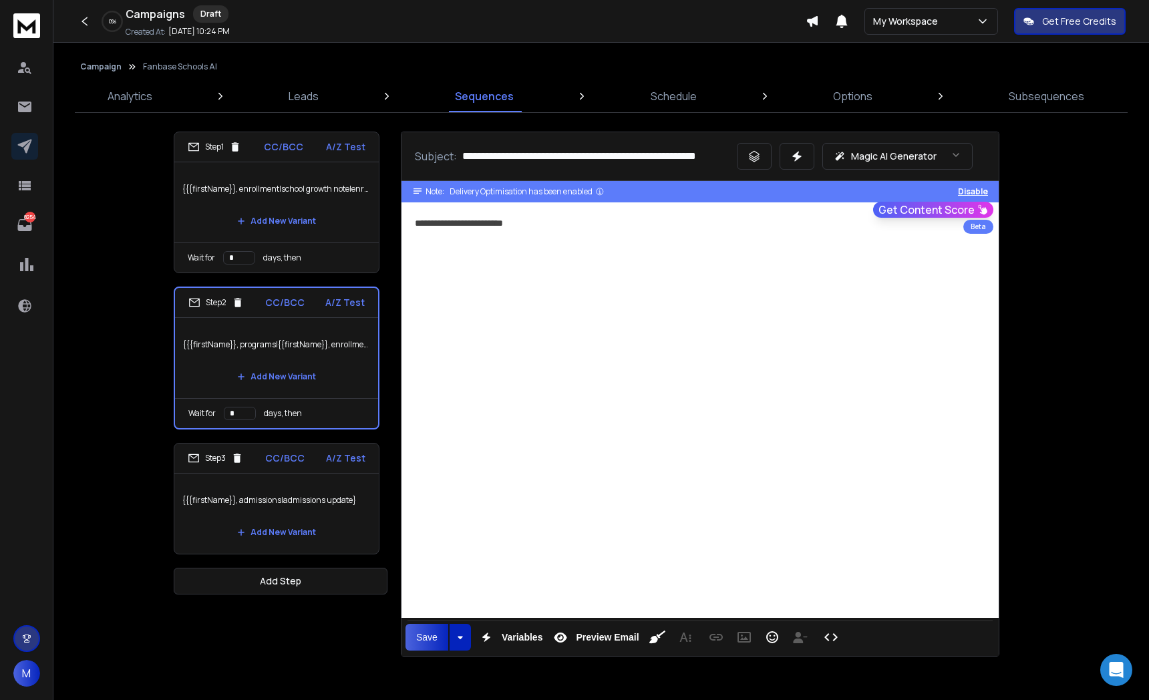
scroll to position [0, 29]
click at [303, 192] on p "{{{firstName}}, enrollment|school growth note|enrollment numbers}" at bounding box center [276, 188] width 188 height 37
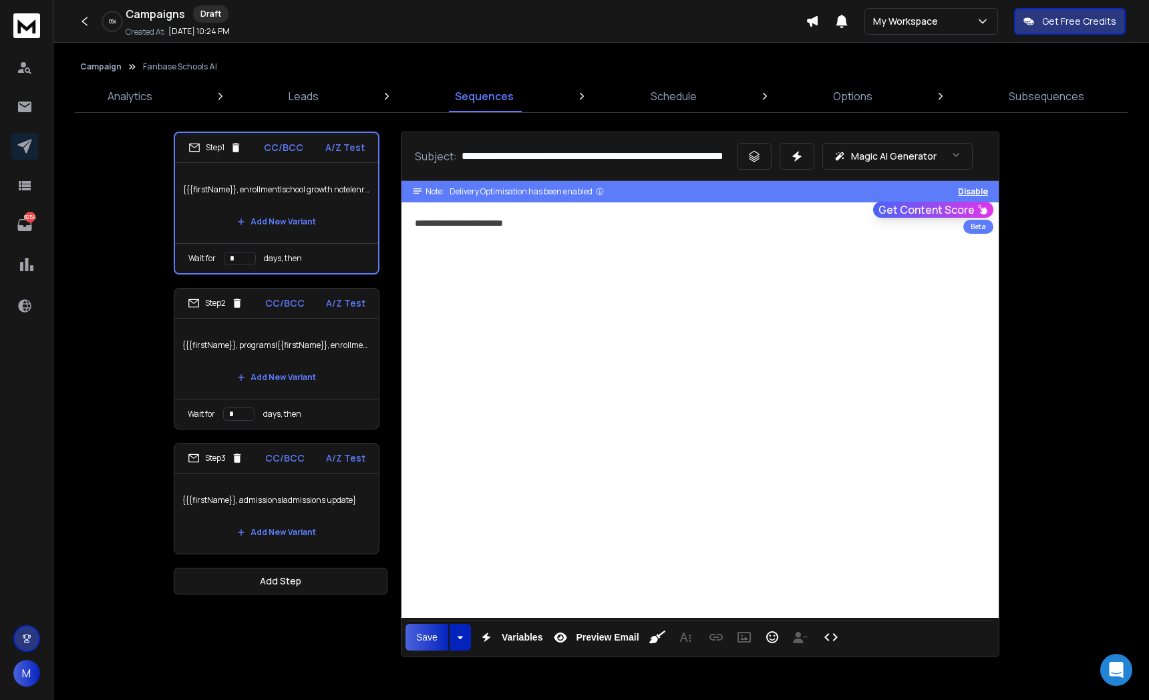
scroll to position [0, 71]
click at [298, 338] on p "{{{firstName}}, programs|{{firstName}}, enrollment update}" at bounding box center [276, 345] width 188 height 37
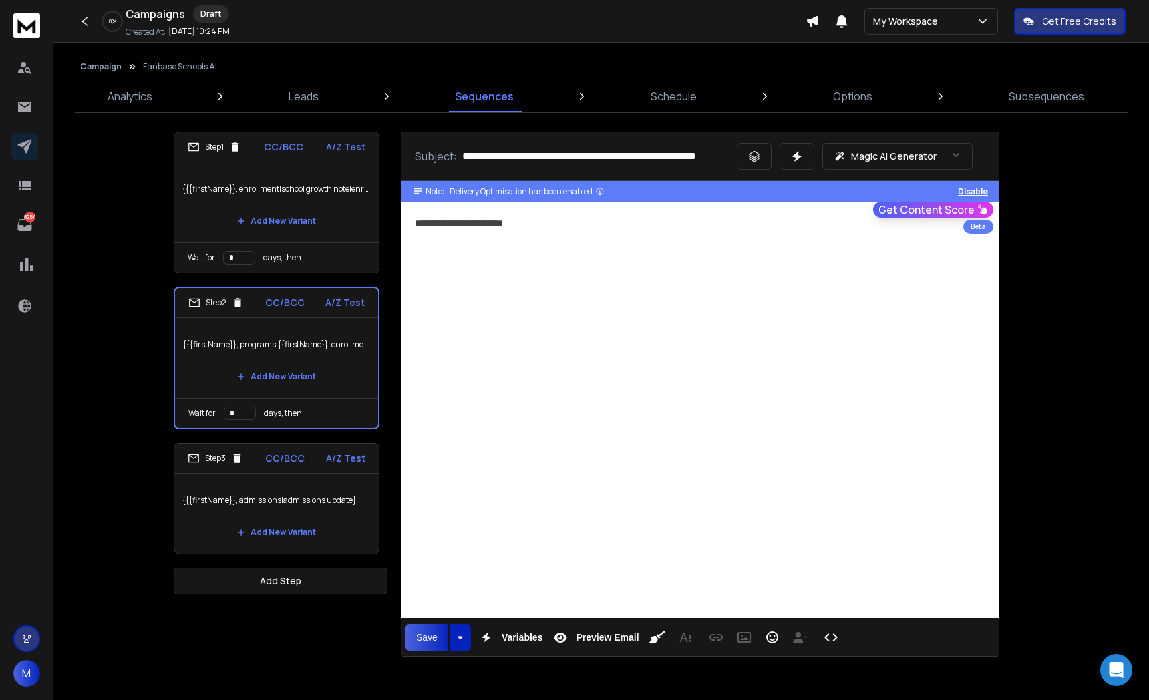
scroll to position [0, 0]
click at [319, 507] on p "{{{firstName}}, admissions|admissions update}" at bounding box center [276, 500] width 188 height 37
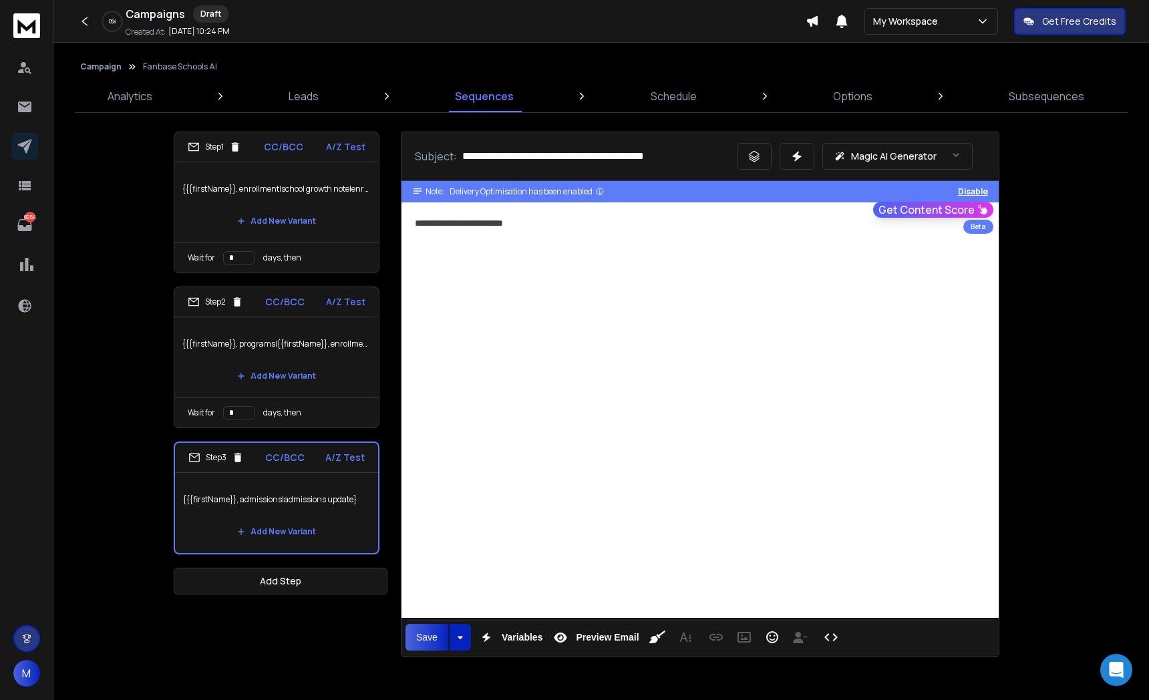
click at [560, 159] on input "**********" at bounding box center [592, 156] width 261 height 16
click at [628, 158] on input "**********" at bounding box center [592, 156] width 261 height 16
drag, startPoint x: 628, startPoint y: 158, endPoint x: 669, endPoint y: 158, distance: 40.7
click at [669, 158] on input "**********" at bounding box center [592, 156] width 261 height 16
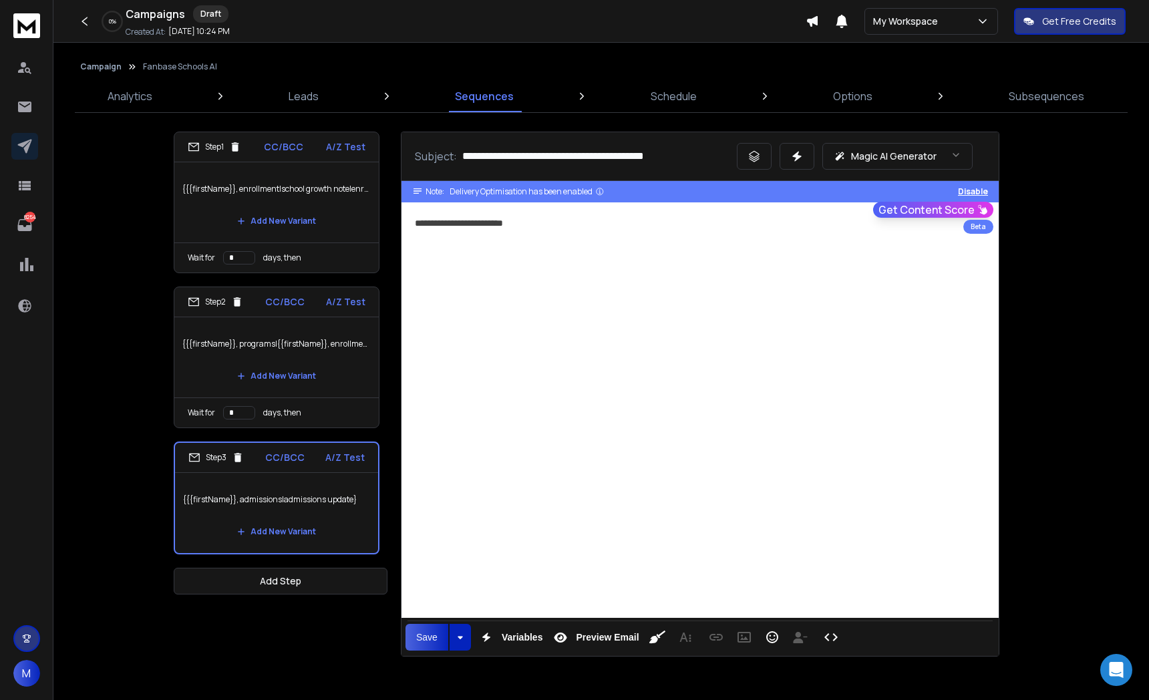
click at [282, 192] on p "{{{firstName}}, enrollment|school growth note|enrollment numbers}" at bounding box center [276, 188] width 188 height 37
type input "**********"
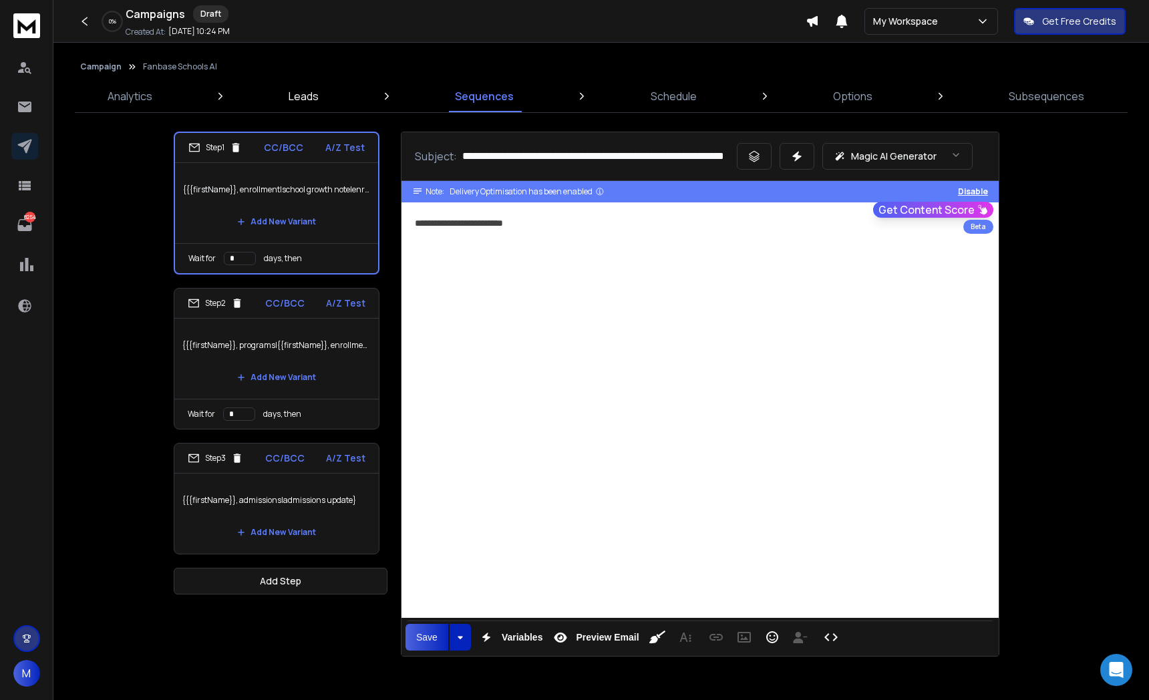
click at [299, 85] on link "Leads" at bounding box center [304, 96] width 46 height 32
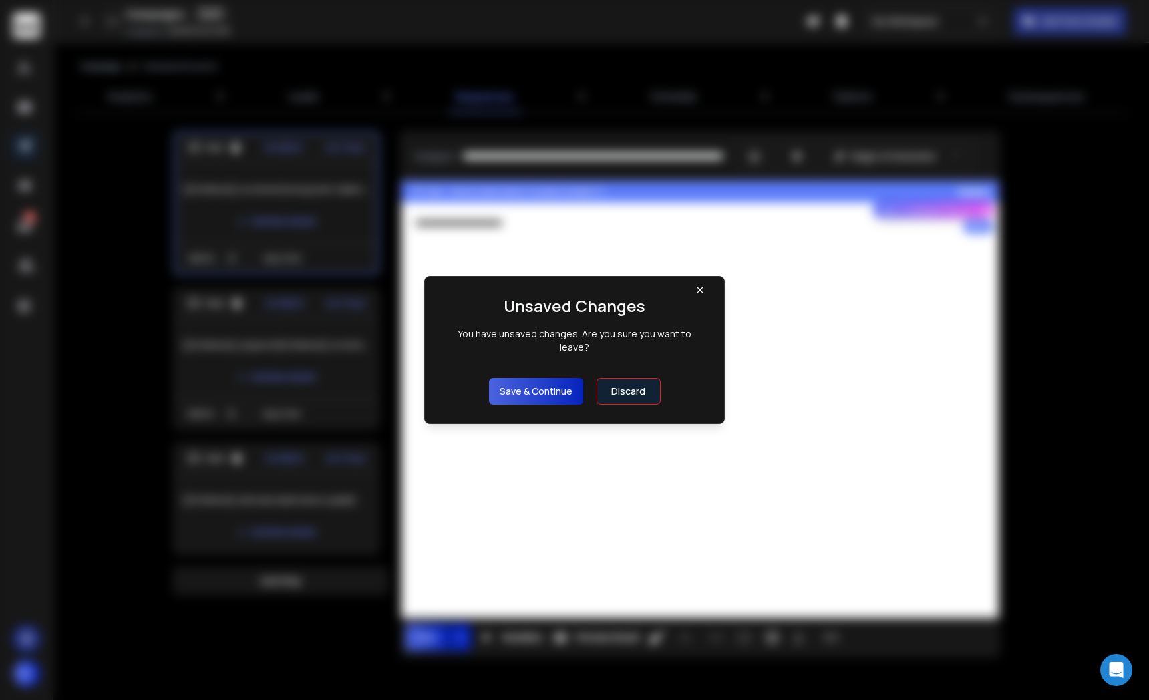
click at [546, 382] on button "Save & Continue" at bounding box center [536, 391] width 94 height 27
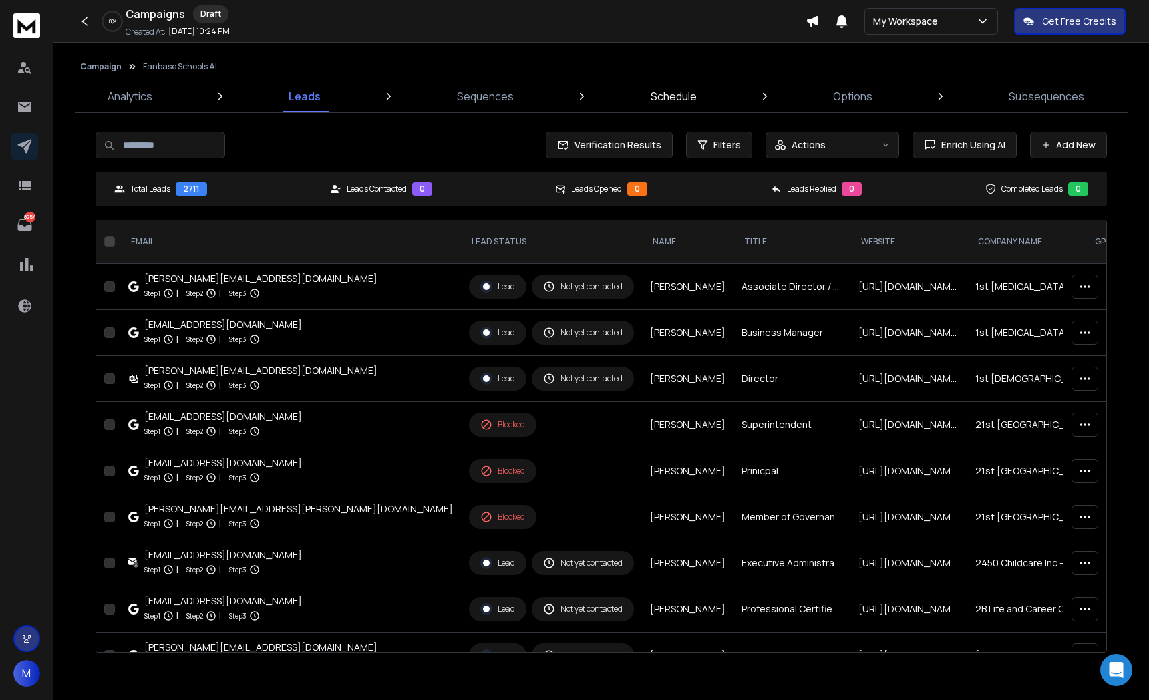
click at [692, 99] on p "Schedule" at bounding box center [674, 96] width 46 height 16
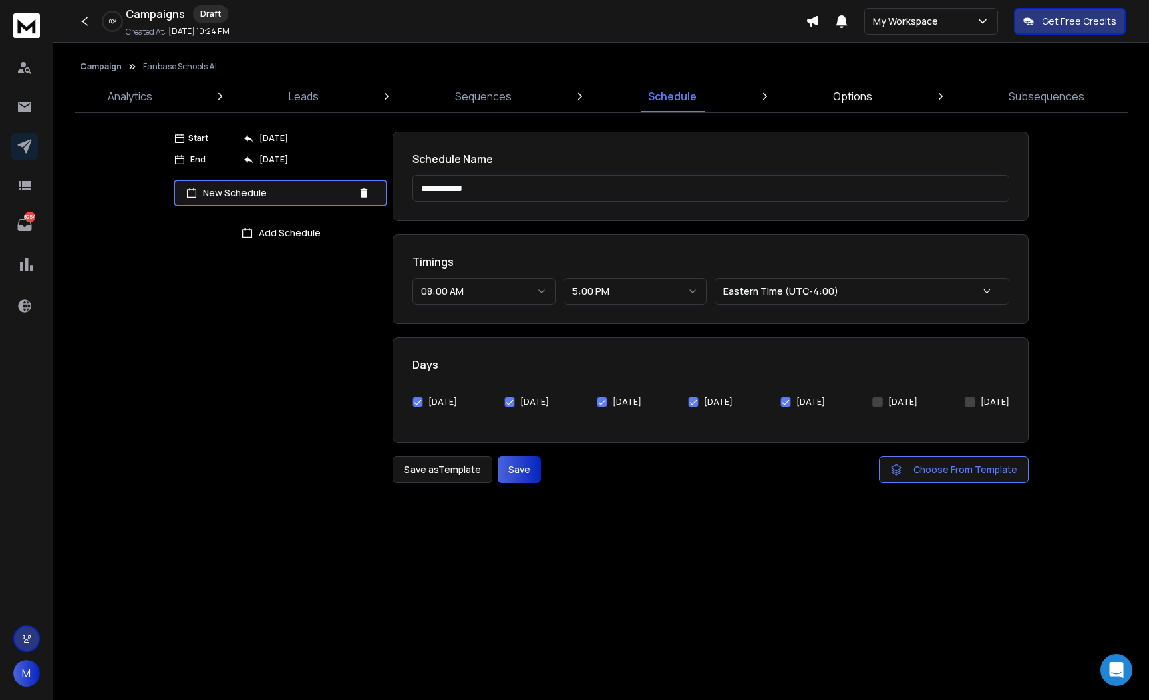
click at [858, 100] on p "Options" at bounding box center [852, 96] width 39 height 16
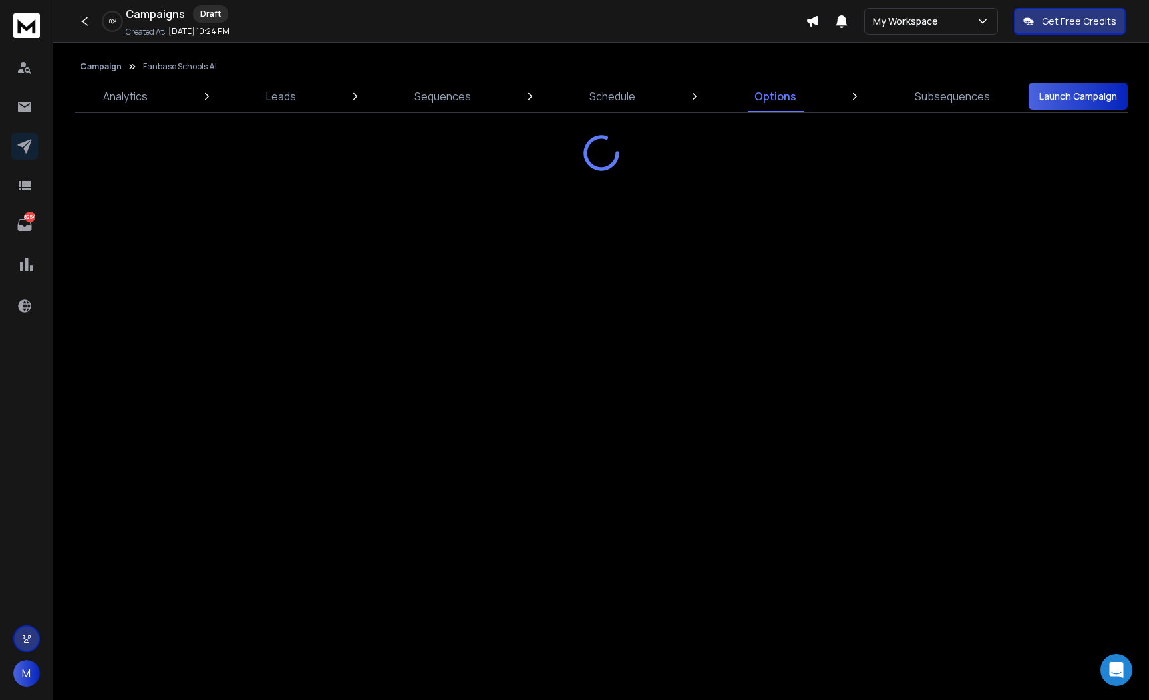
select select "*"
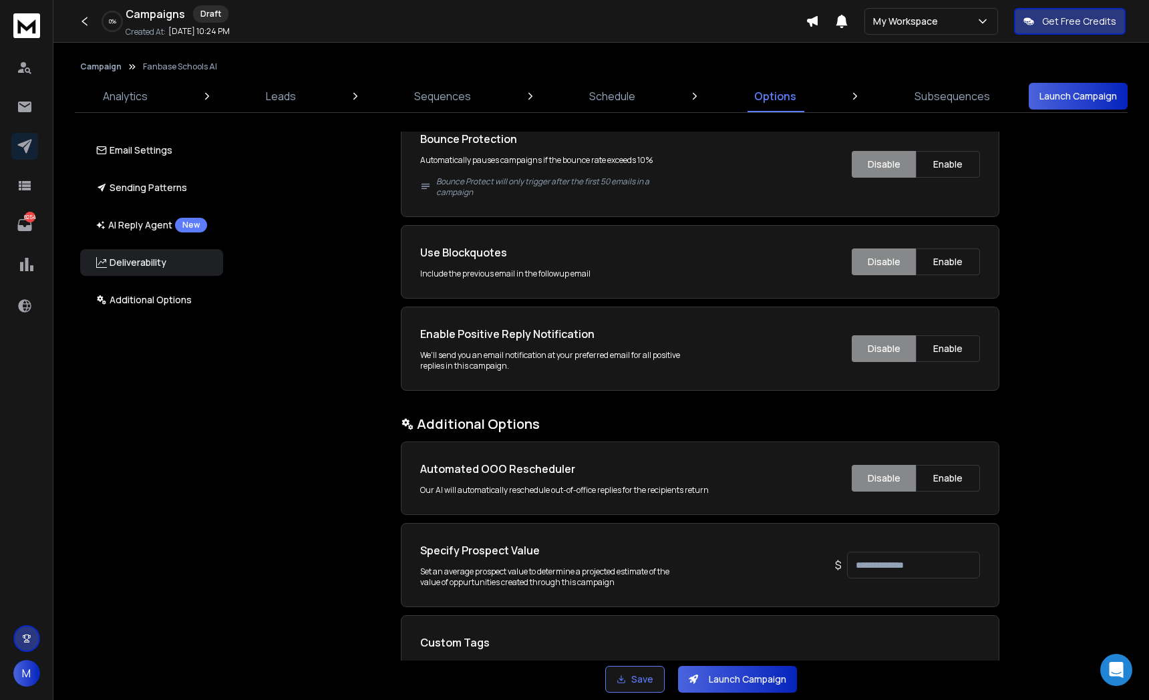
scroll to position [2065, 0]
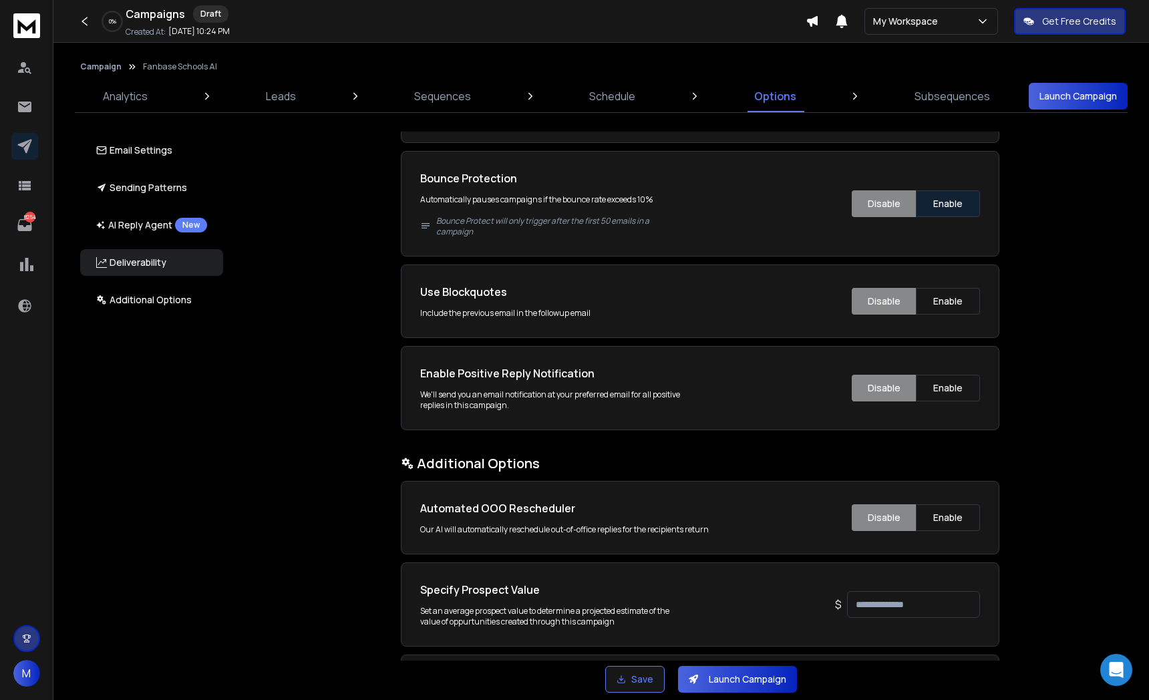
click at [940, 212] on button "Enable" at bounding box center [948, 203] width 64 height 27
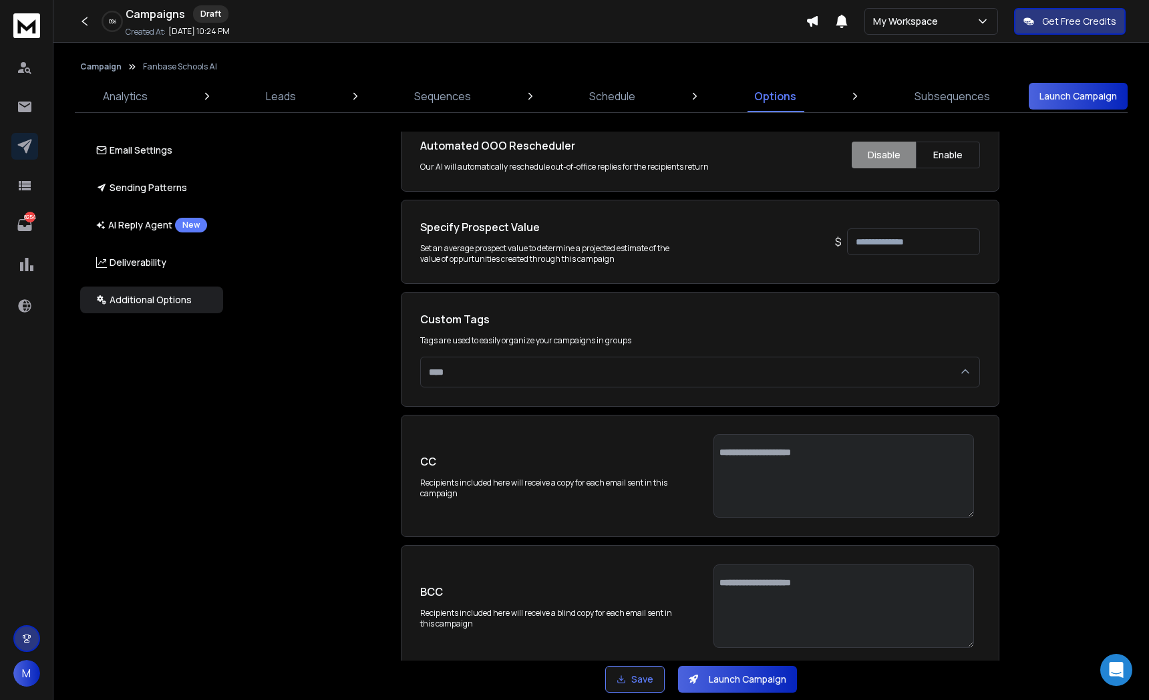
scroll to position [2443, 0]
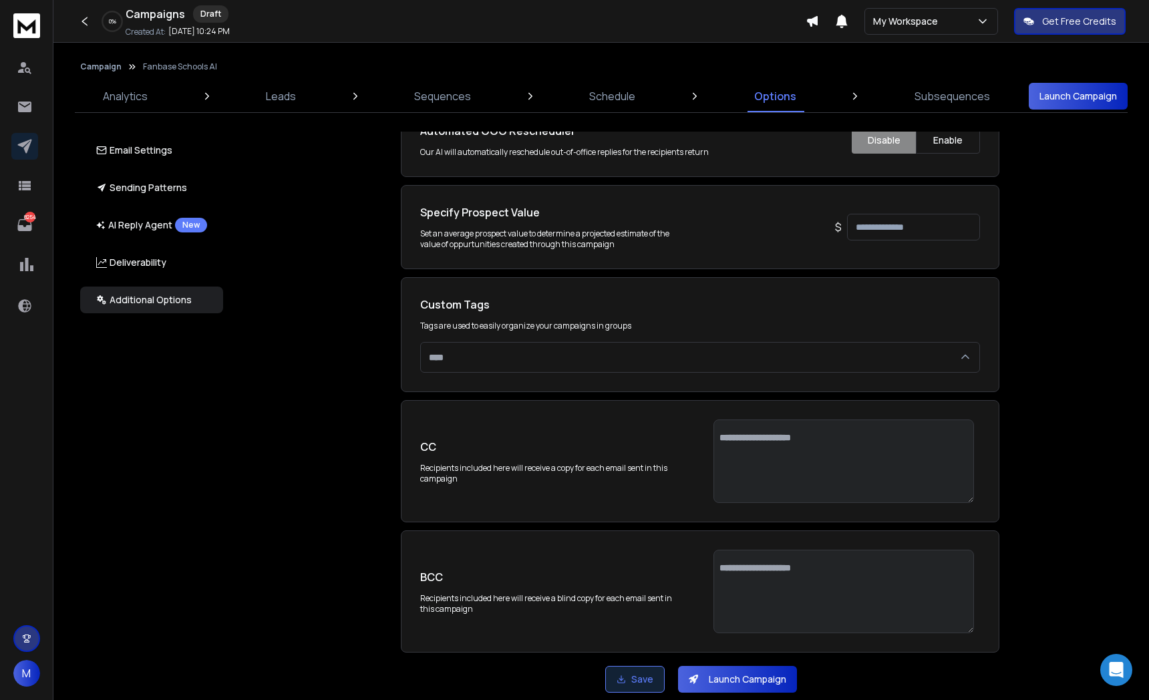
click at [626, 688] on button "Save" at bounding box center [634, 679] width 59 height 27
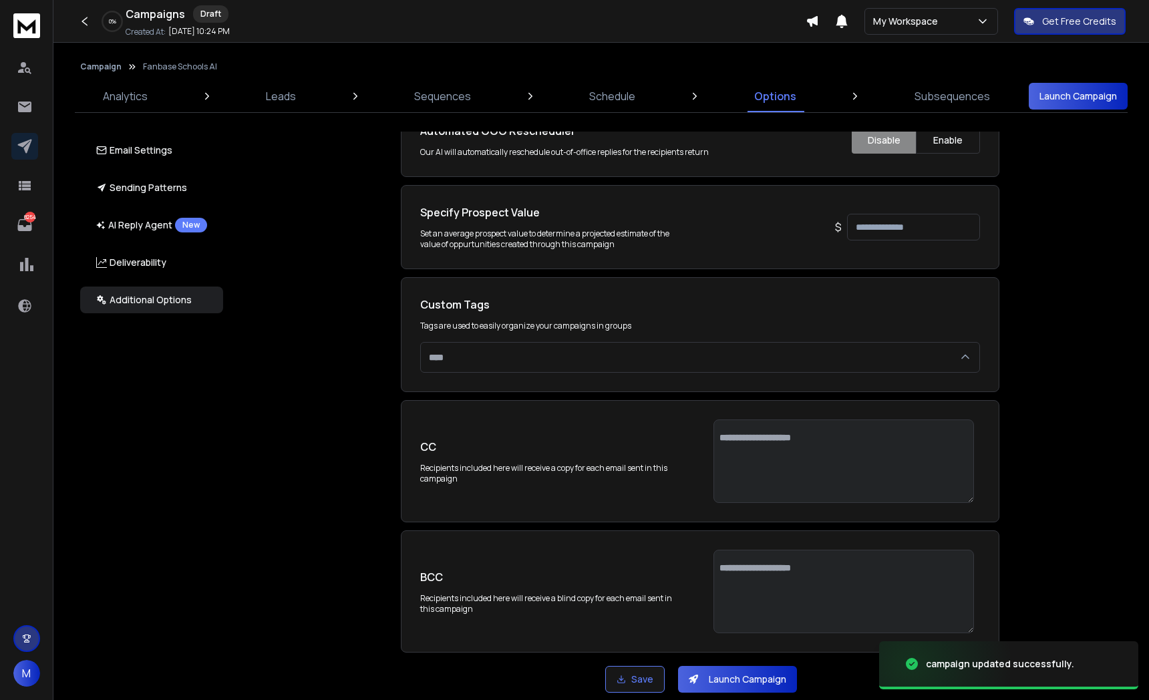
click at [716, 683] on button "Launch Campaign" at bounding box center [737, 679] width 119 height 27
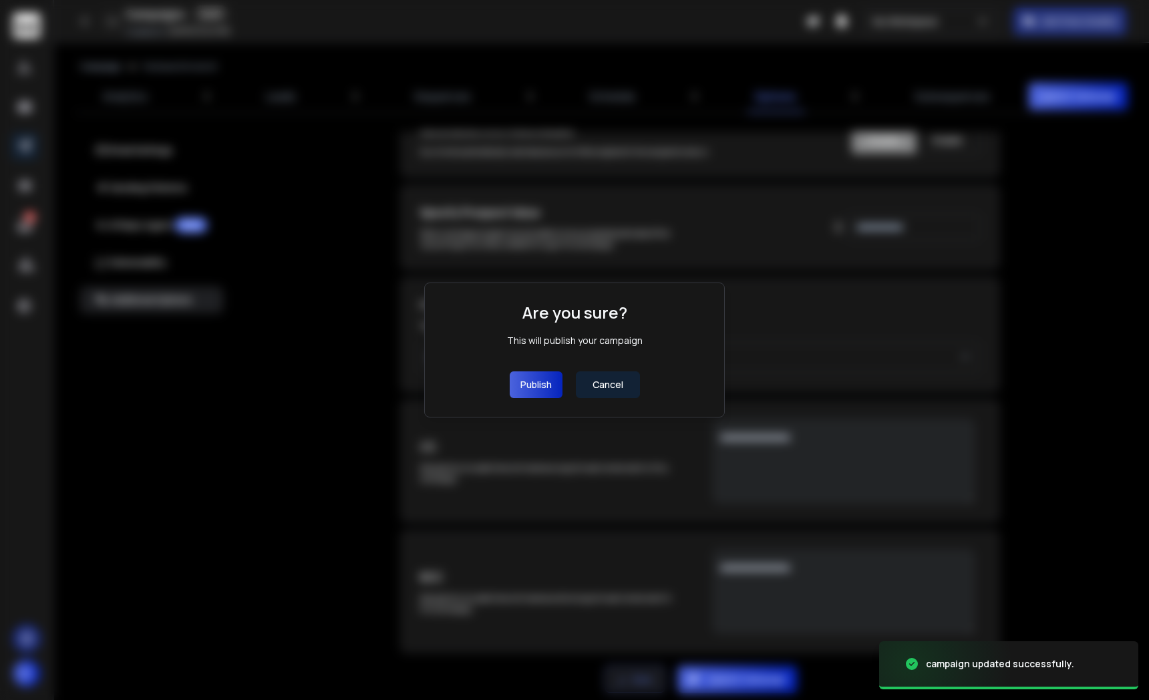
click at [552, 381] on button "Publish" at bounding box center [536, 384] width 53 height 27
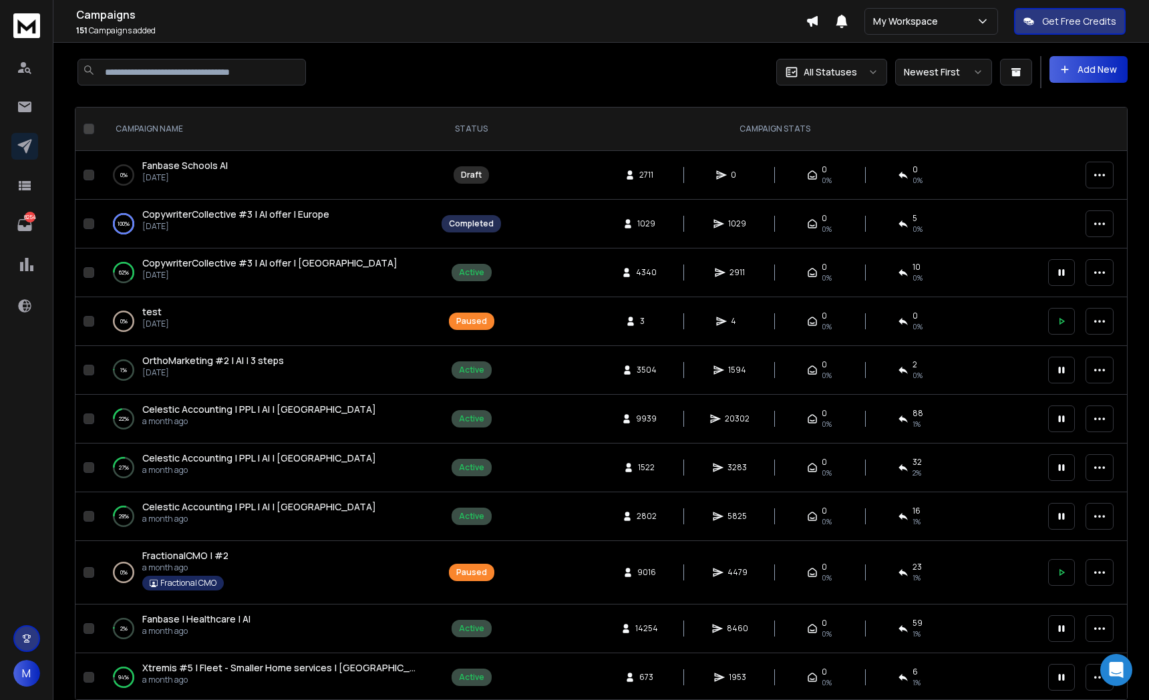
click at [296, 221] on p "6 days ago" at bounding box center [235, 226] width 187 height 11
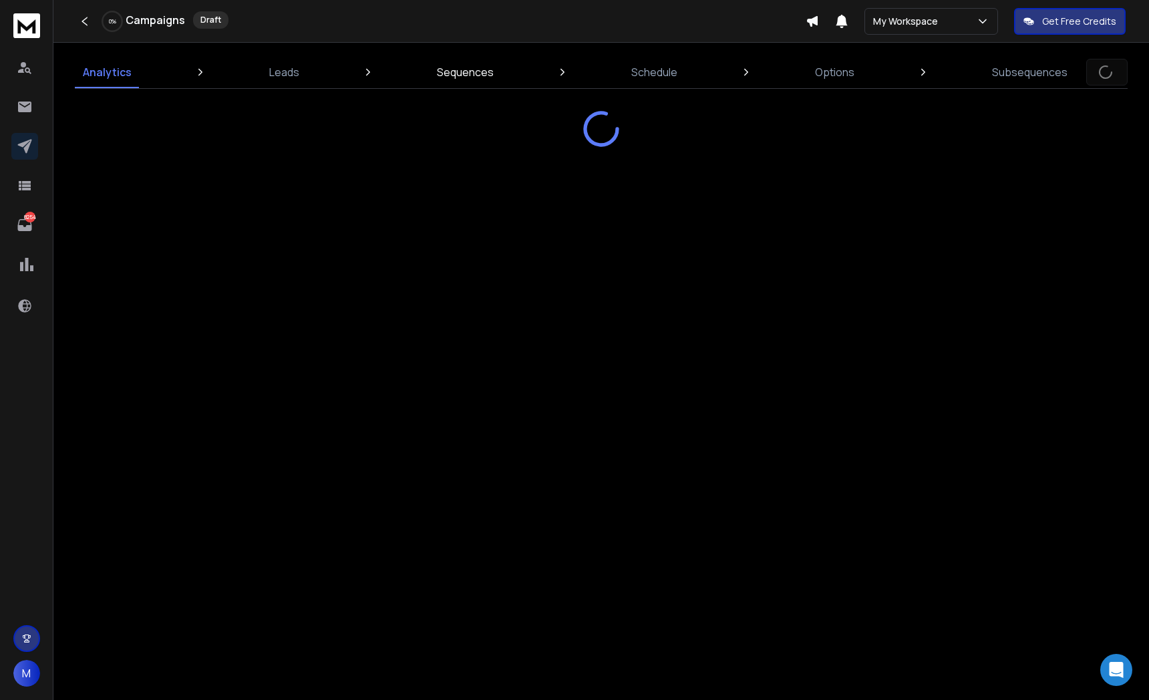
click at [465, 71] on p "Sequences" at bounding box center [465, 72] width 57 height 16
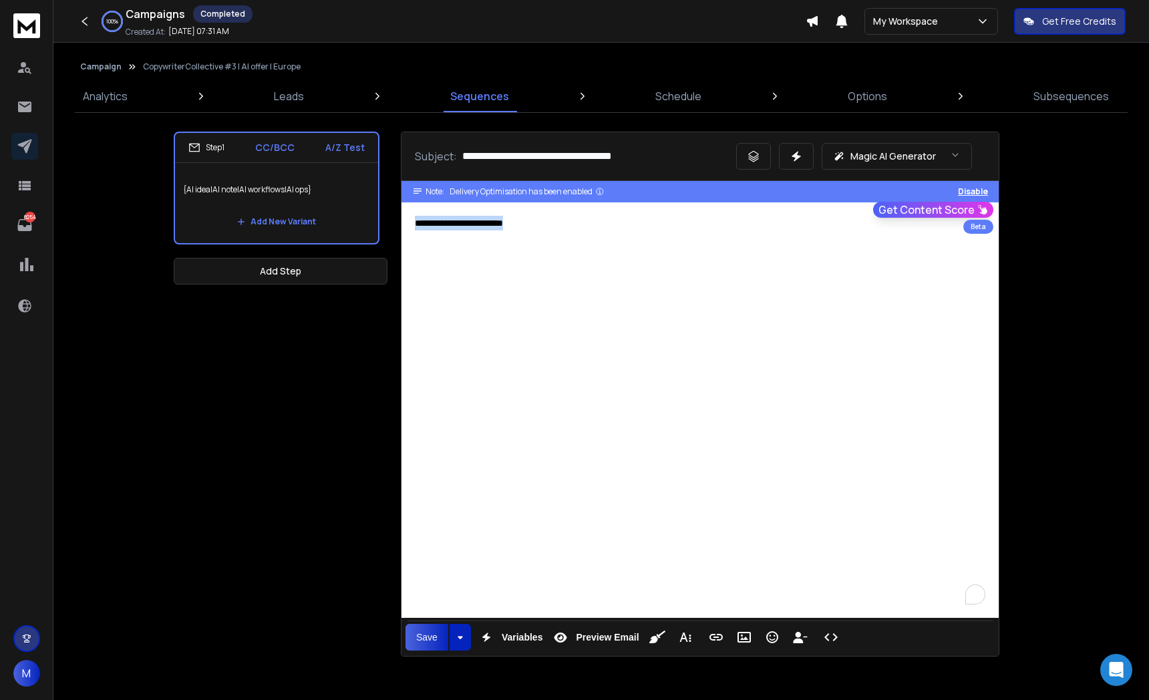
drag, startPoint x: 593, startPoint y: 223, endPoint x: 407, endPoint y: 223, distance: 185.7
click at [407, 223] on div "**********" at bounding box center [699, 409] width 597 height 415
copy div "**********"
click at [105, 96] on p "Analytics" at bounding box center [105, 96] width 45 height 16
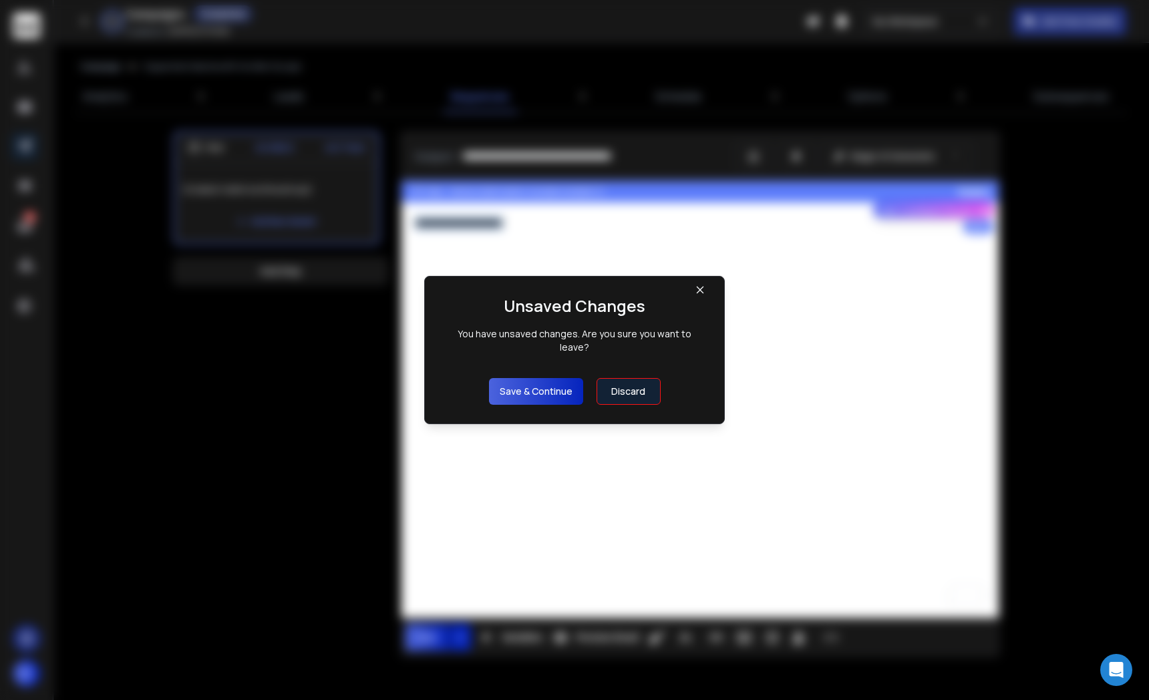
click at [627, 378] on button "Discard" at bounding box center [628, 391] width 64 height 27
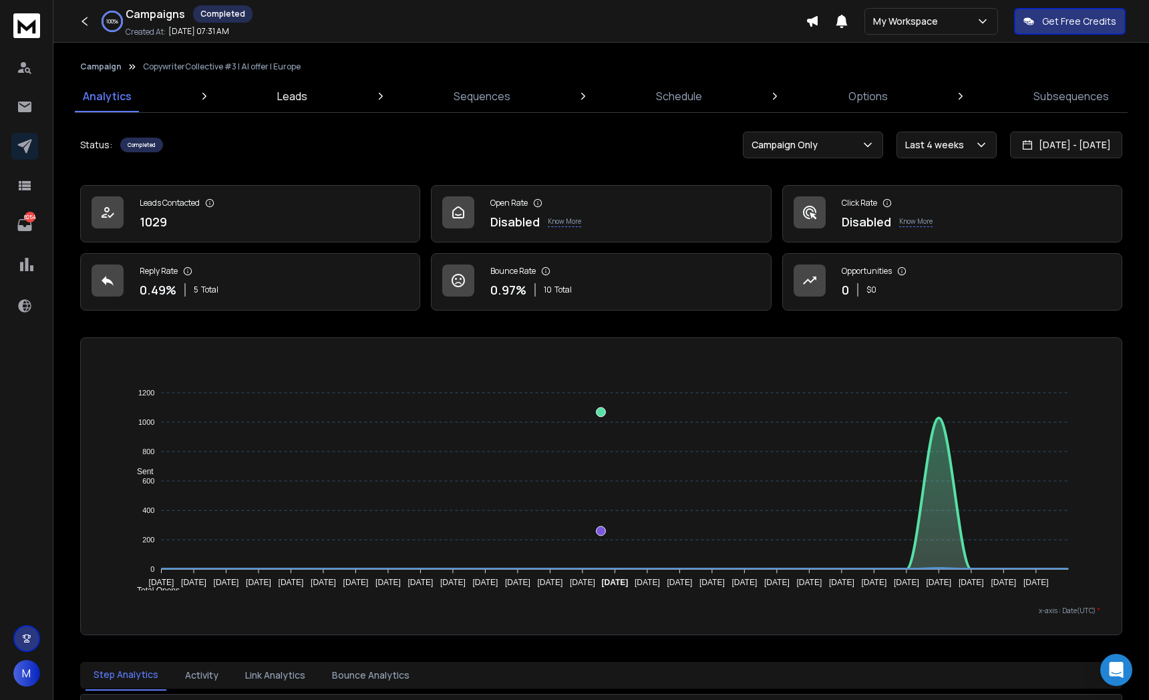
click at [295, 102] on p "Leads" at bounding box center [292, 96] width 30 height 16
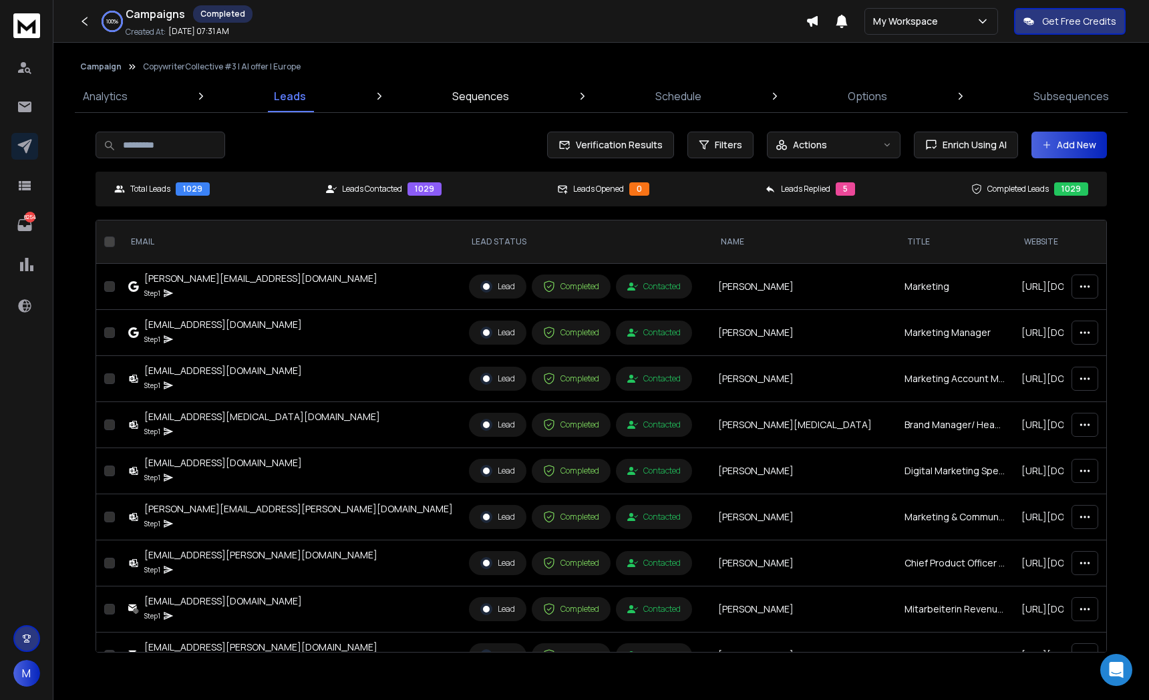
click at [463, 102] on p "Sequences" at bounding box center [480, 96] width 57 height 16
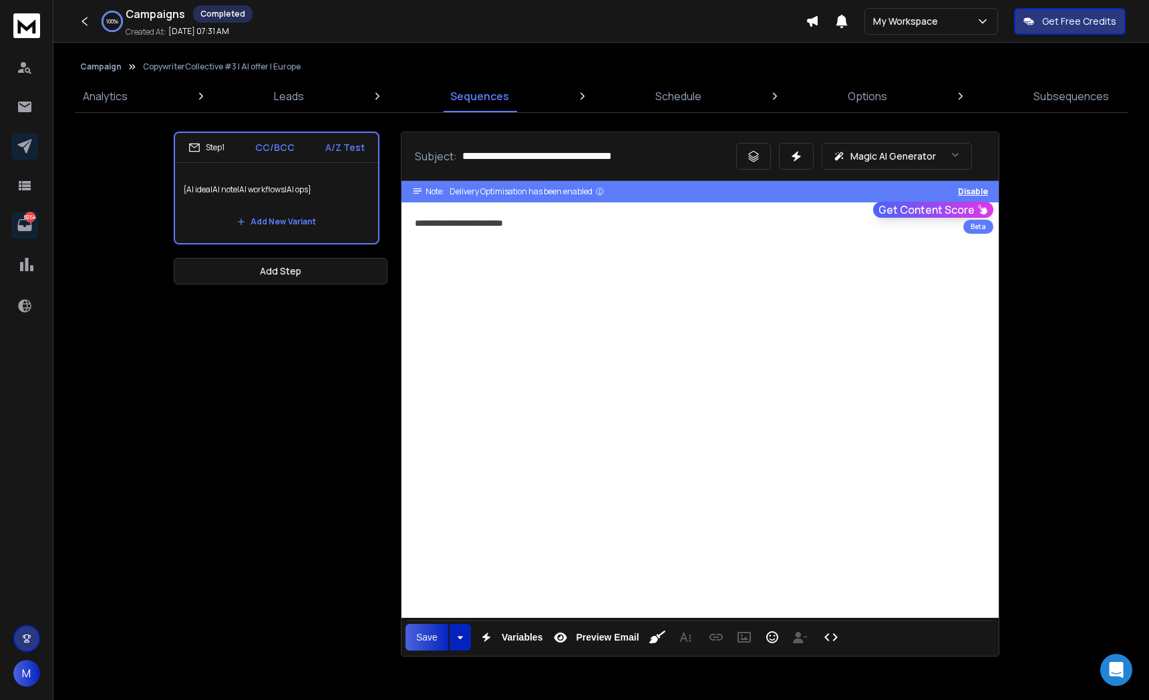
click at [36, 214] on link "8254" at bounding box center [24, 225] width 27 height 27
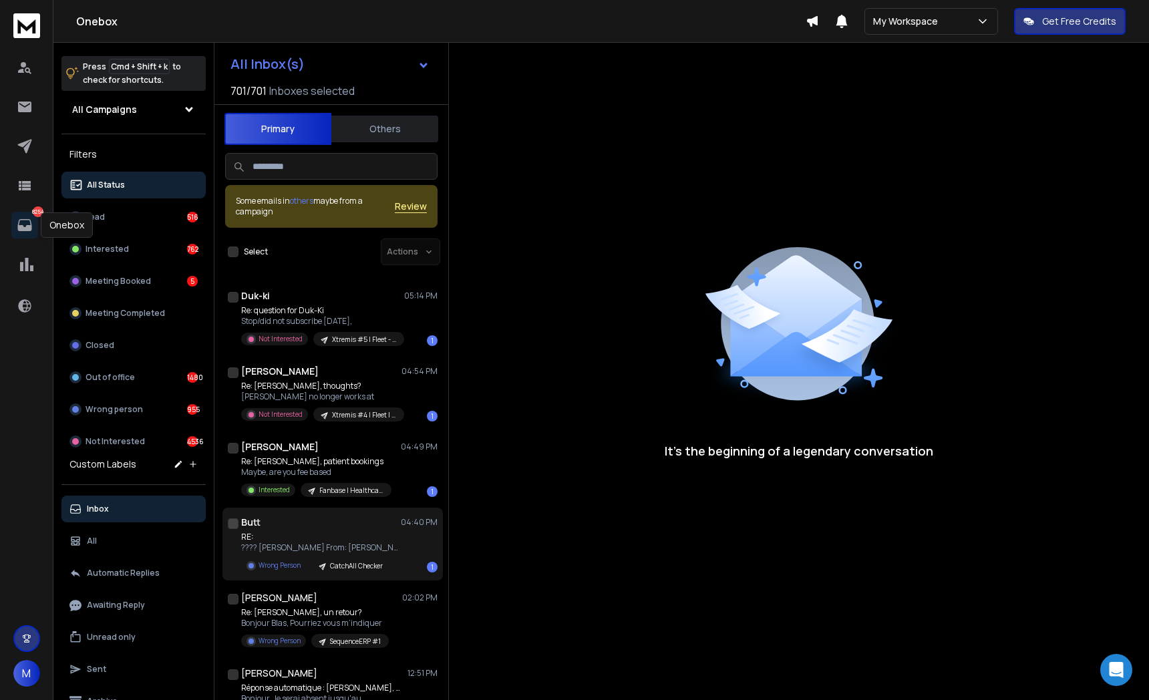
click at [338, 522] on div "Butt 04:40 PM" at bounding box center [339, 522] width 196 height 13
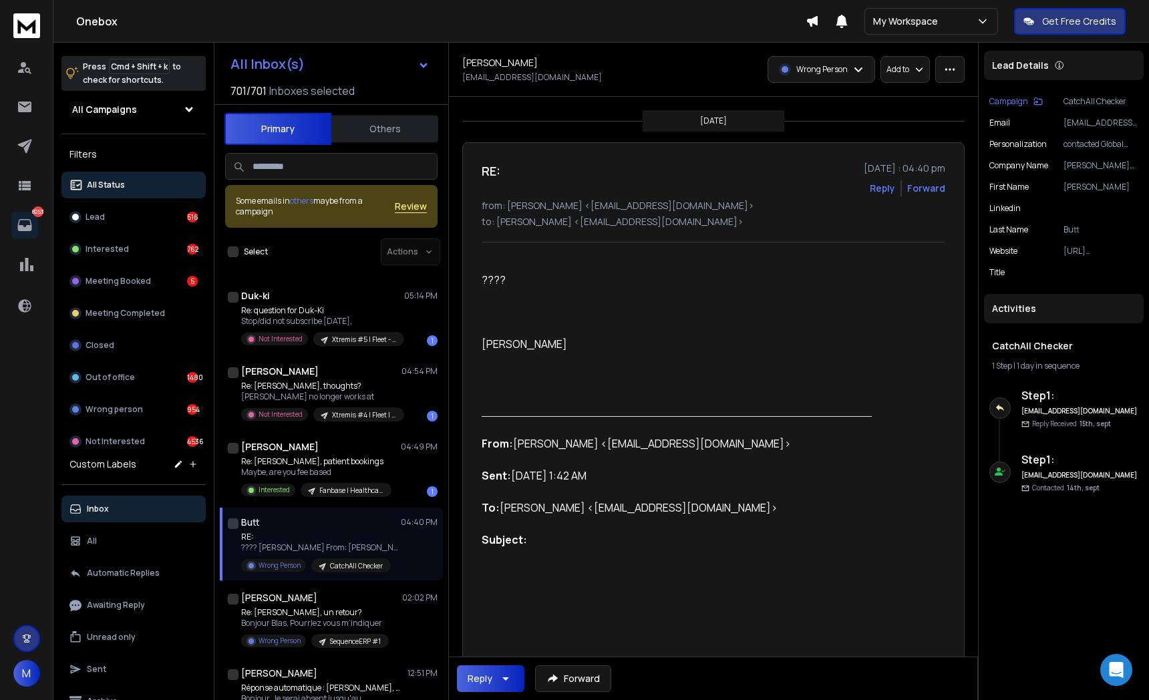
click at [340, 355] on div "Duk-ki 05:14 PM Re: question for Duk-Ki Stop/did not subscribe On Mon, Not Inte…" at bounding box center [331, 538] width 234 height 518
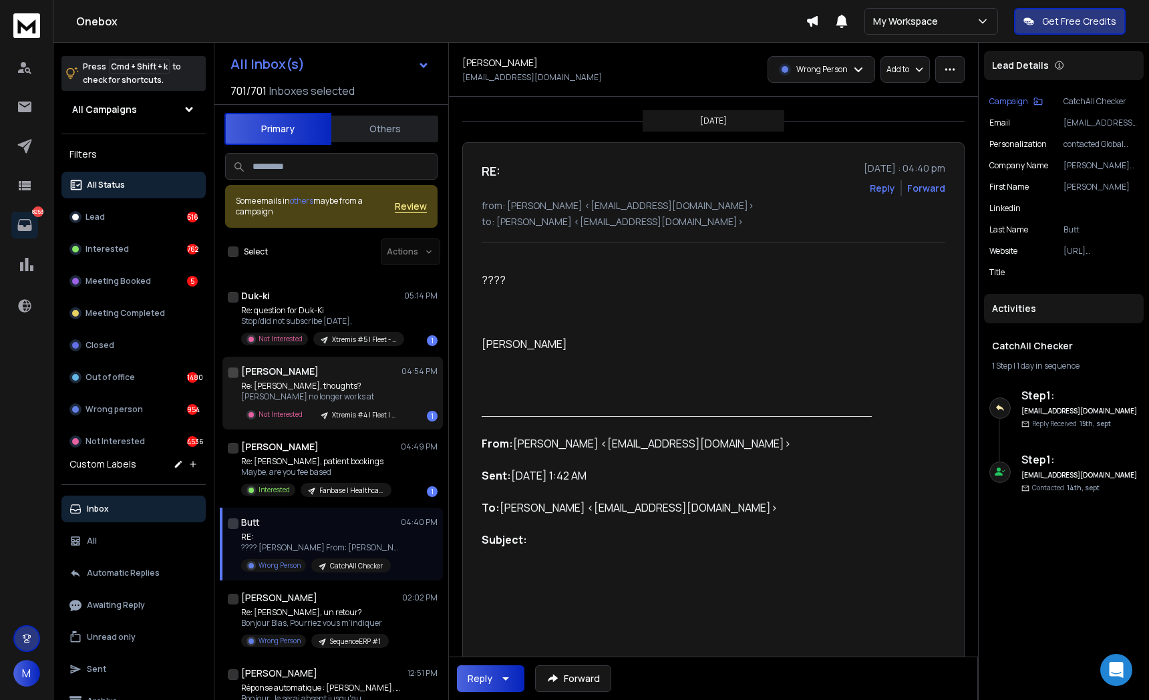
click at [339, 375] on div "Robin Thompson 04:54 PM" at bounding box center [339, 371] width 196 height 13
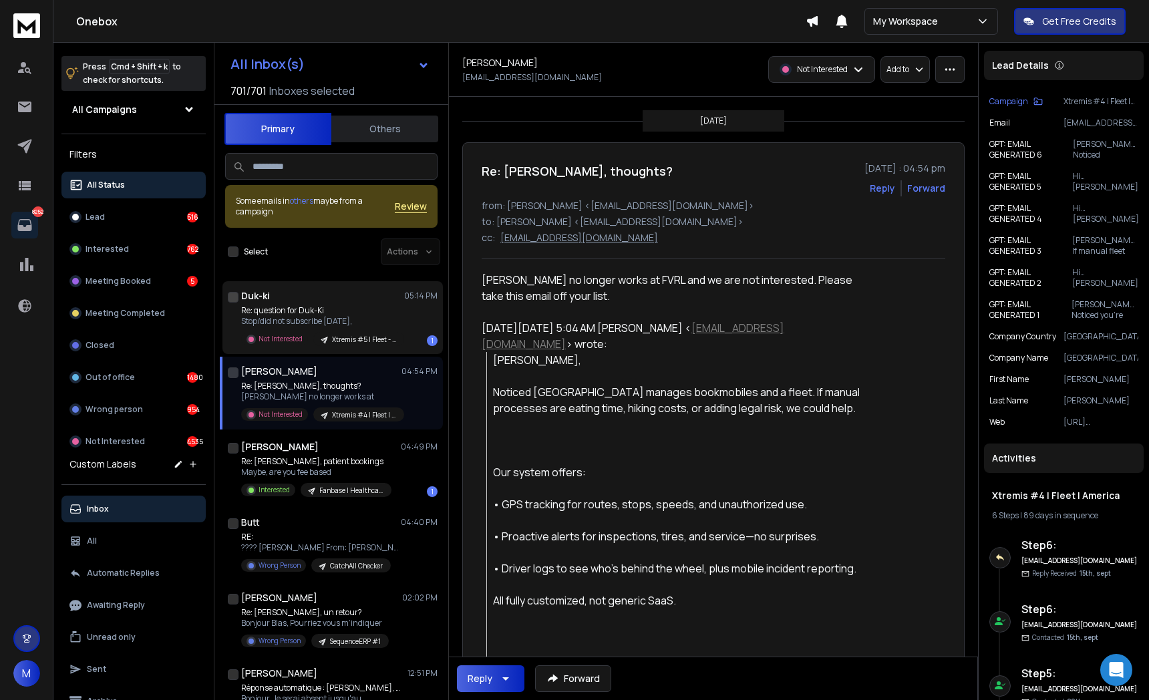
click at [348, 302] on div "Duk-ki 05:14 PM" at bounding box center [339, 295] width 196 height 13
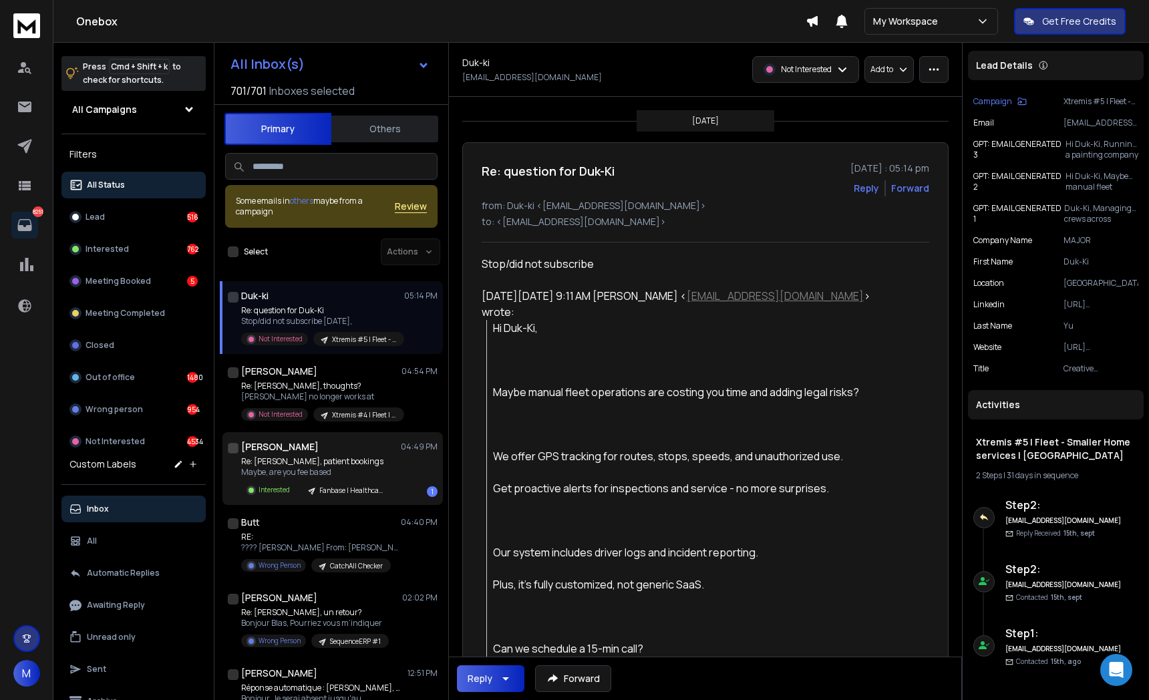
click at [351, 443] on div "Tom Eaton 04:49 PM" at bounding box center [339, 446] width 196 height 13
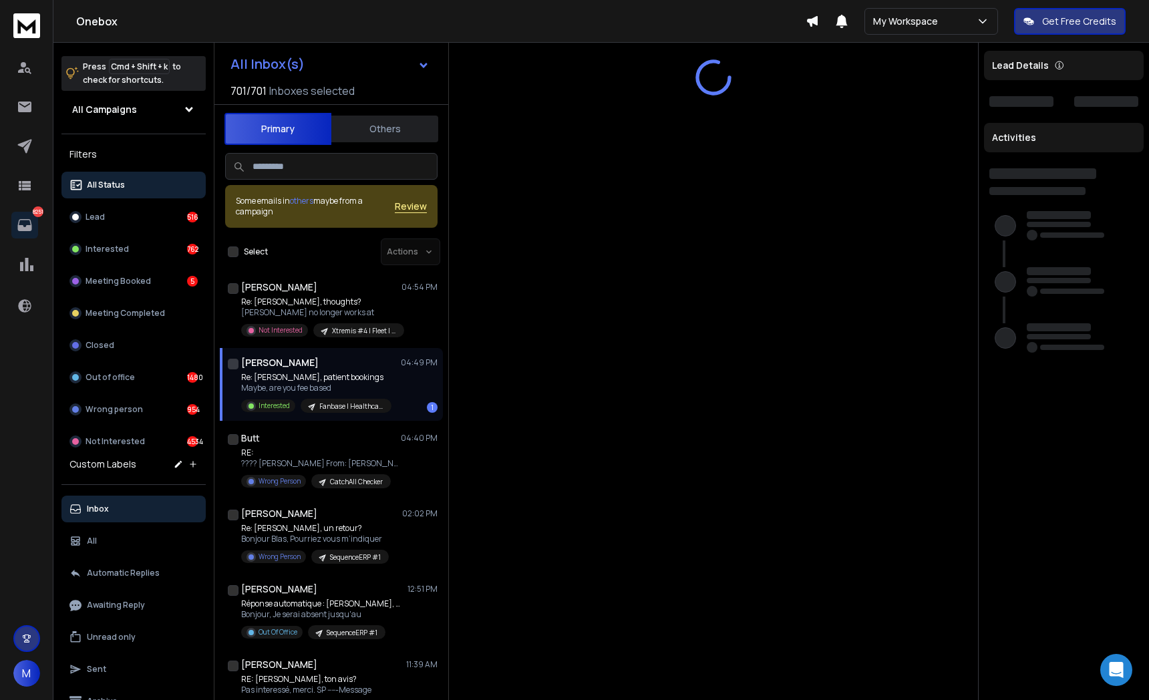
scroll to position [189, 0]
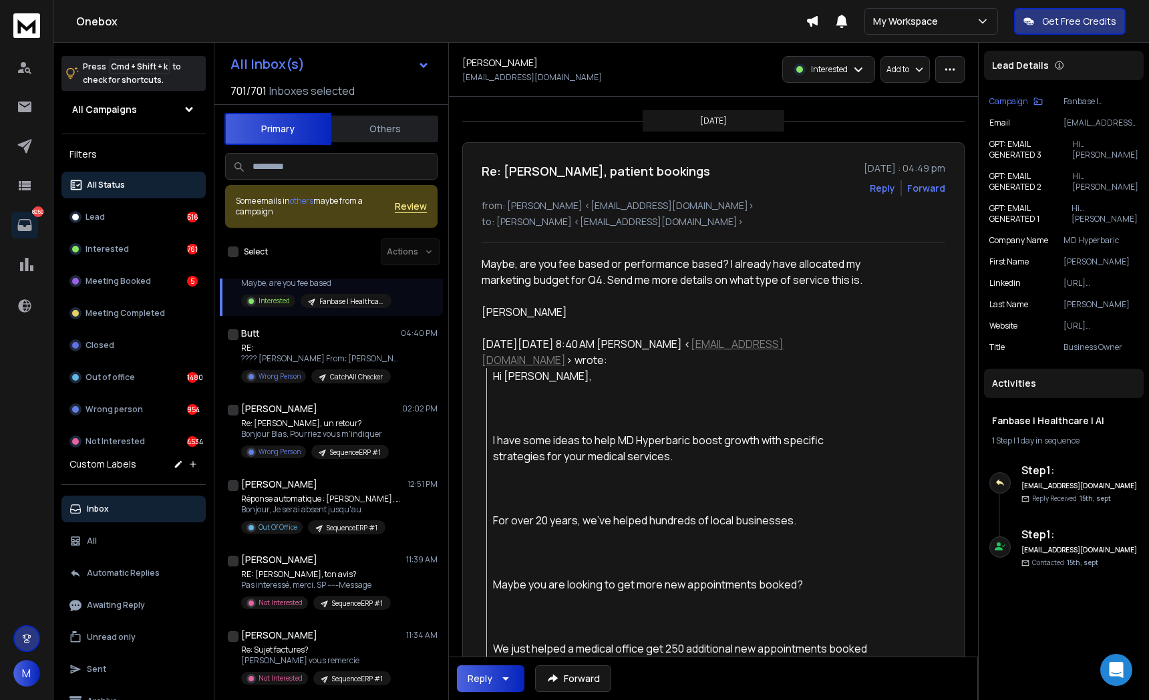
click at [664, 205] on p "from: Tom Eaton <teaton@mdhyperbaric.com>" at bounding box center [714, 205] width 464 height 13
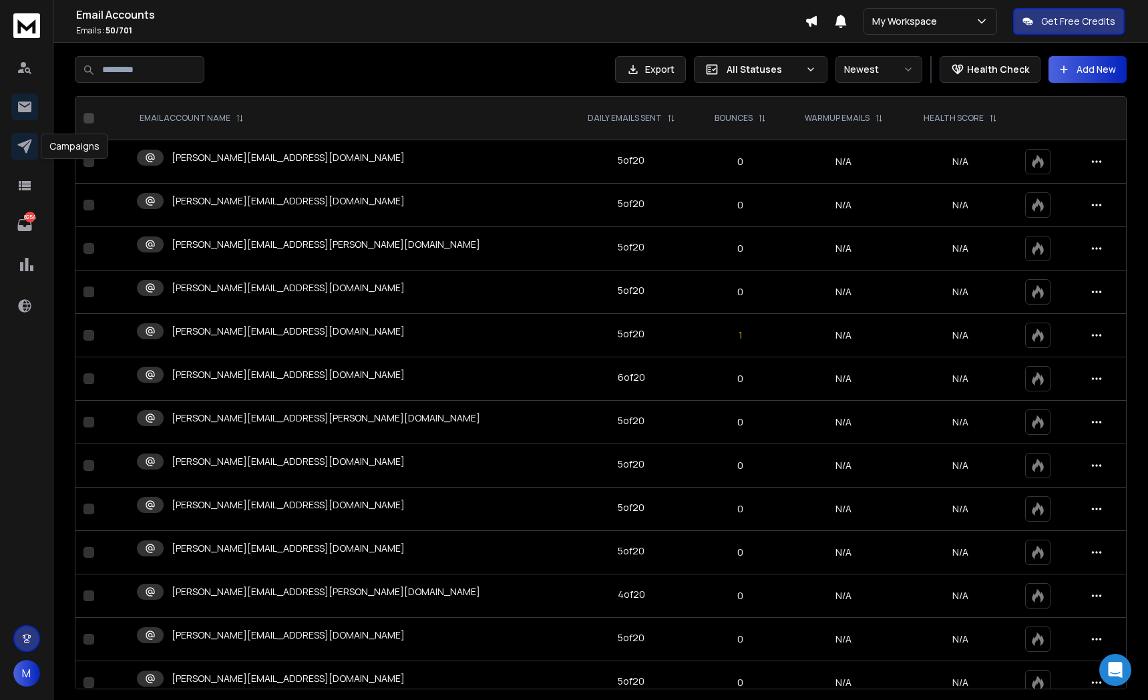
click at [27, 146] on icon at bounding box center [24, 146] width 14 height 14
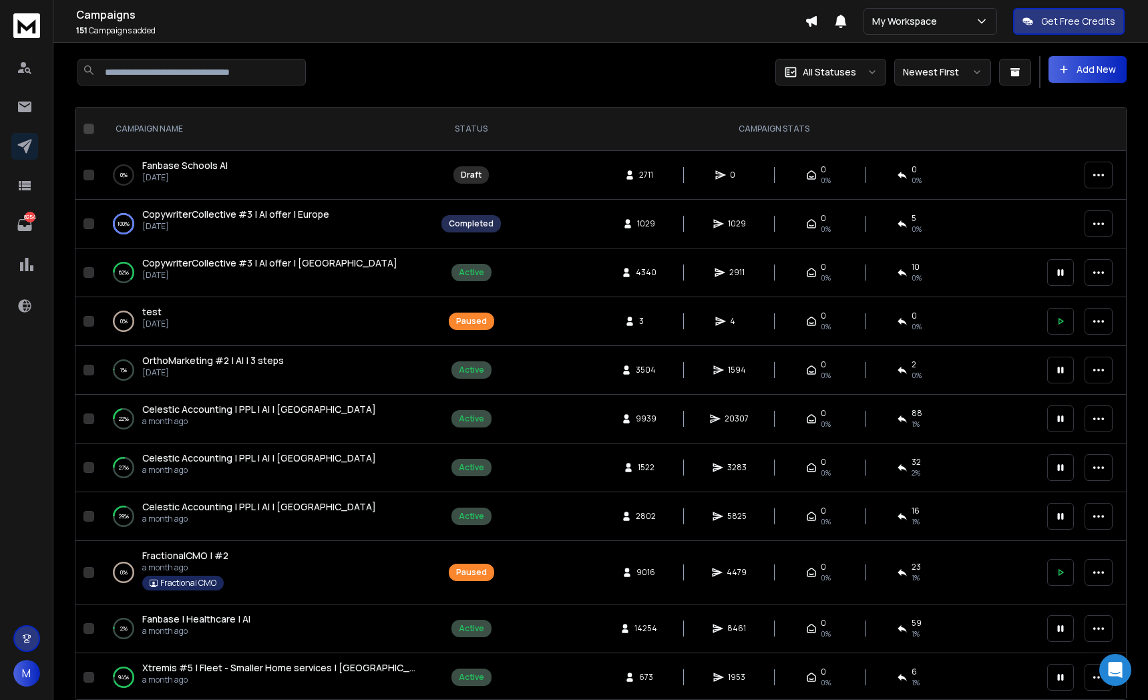
click at [240, 72] on input at bounding box center [191, 72] width 228 height 27
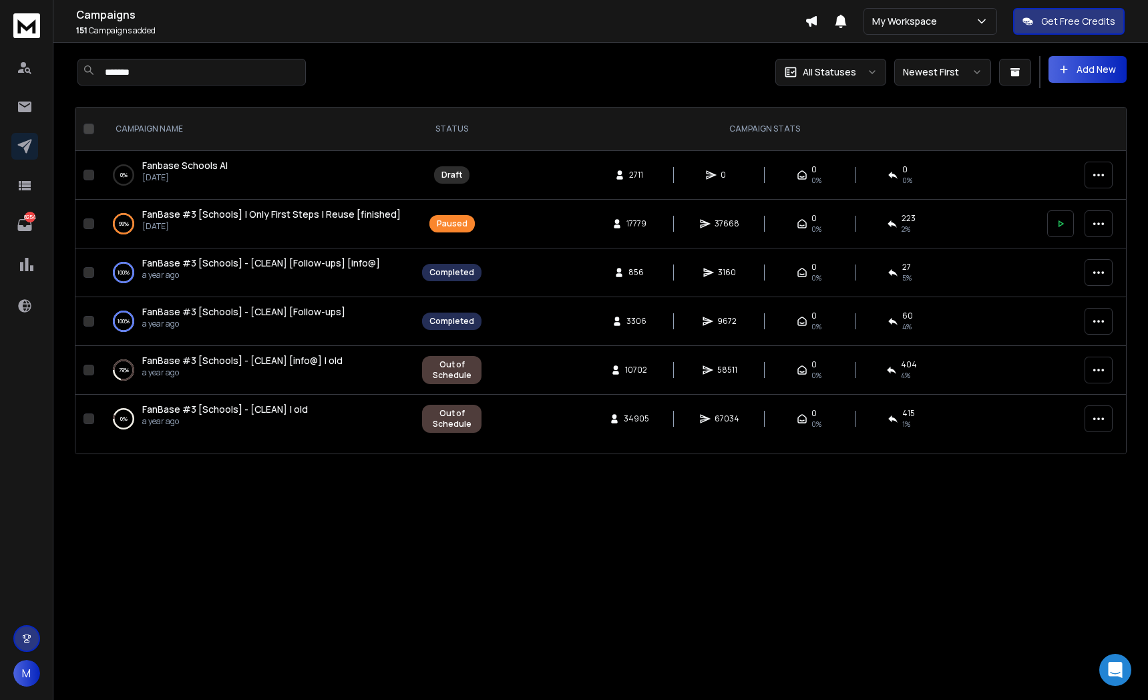
type input "*******"
click at [260, 364] on span "FanBase #3 [Schools] - [CLEAN] [info@] | old" at bounding box center [242, 360] width 200 height 13
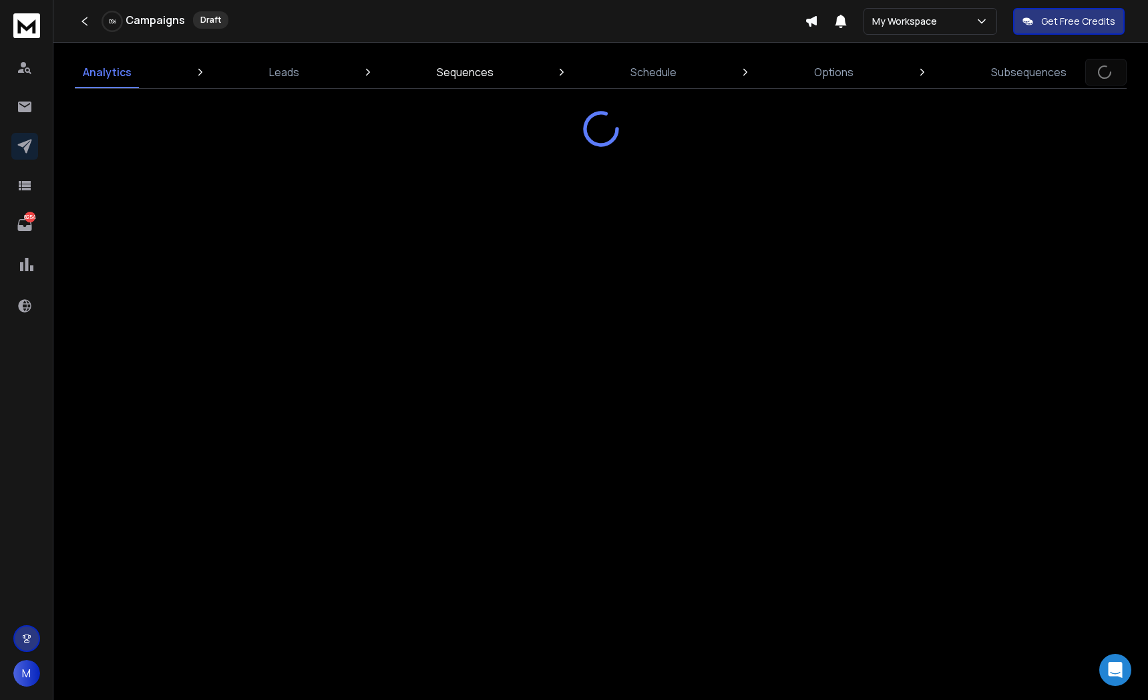
click at [461, 68] on p "Sequences" at bounding box center [465, 72] width 57 height 16
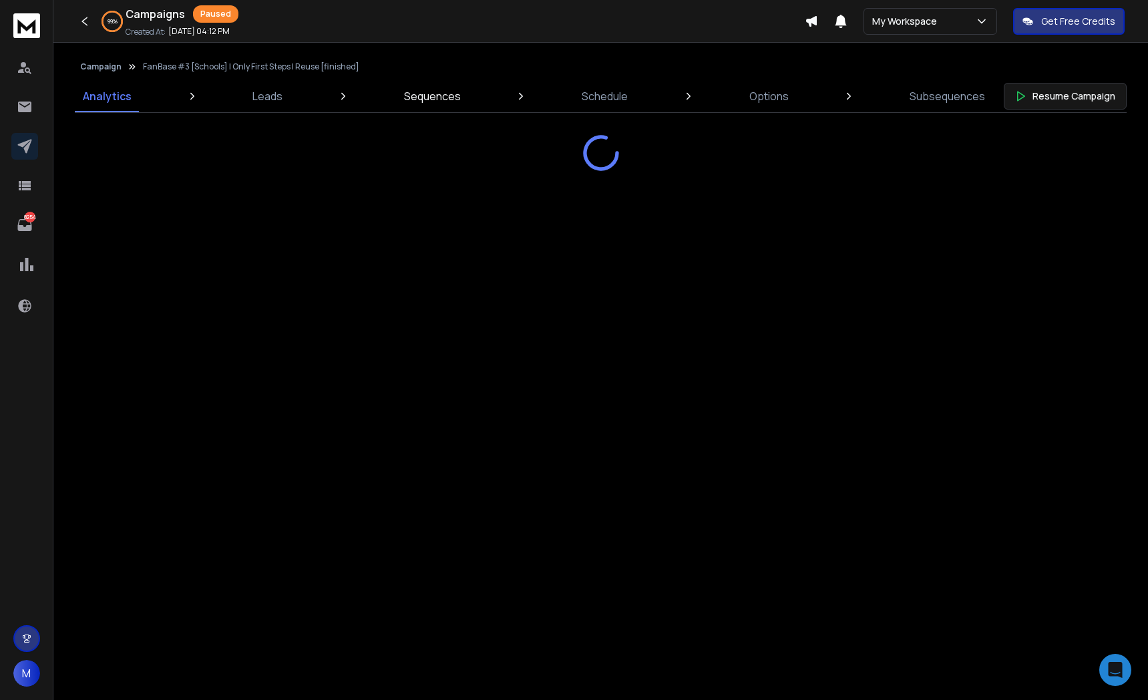
click at [446, 94] on p "Sequences" at bounding box center [432, 96] width 57 height 16
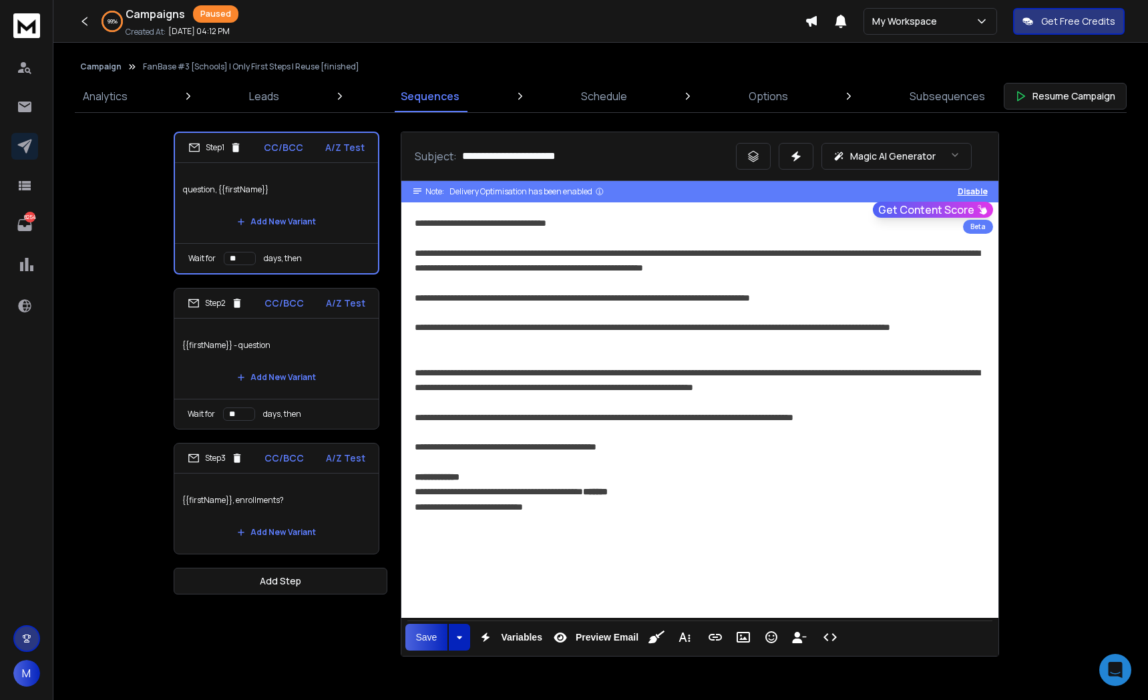
click at [293, 486] on p "{{firstName}}, enrollments?" at bounding box center [276, 500] width 188 height 37
type input "**********"
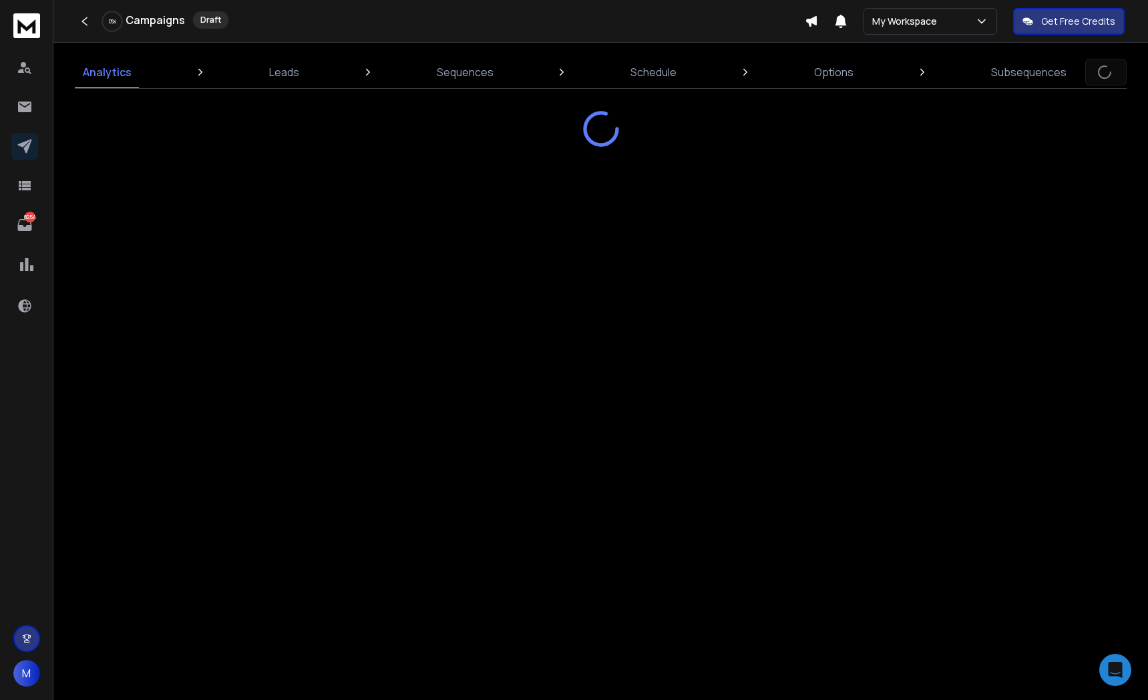
click at [443, 99] on div "Analytics Leads Sequences Schedule Options Subsequences" at bounding box center [601, 434] width 1052 height 757
click at [453, 77] on p "Sequences" at bounding box center [465, 72] width 57 height 16
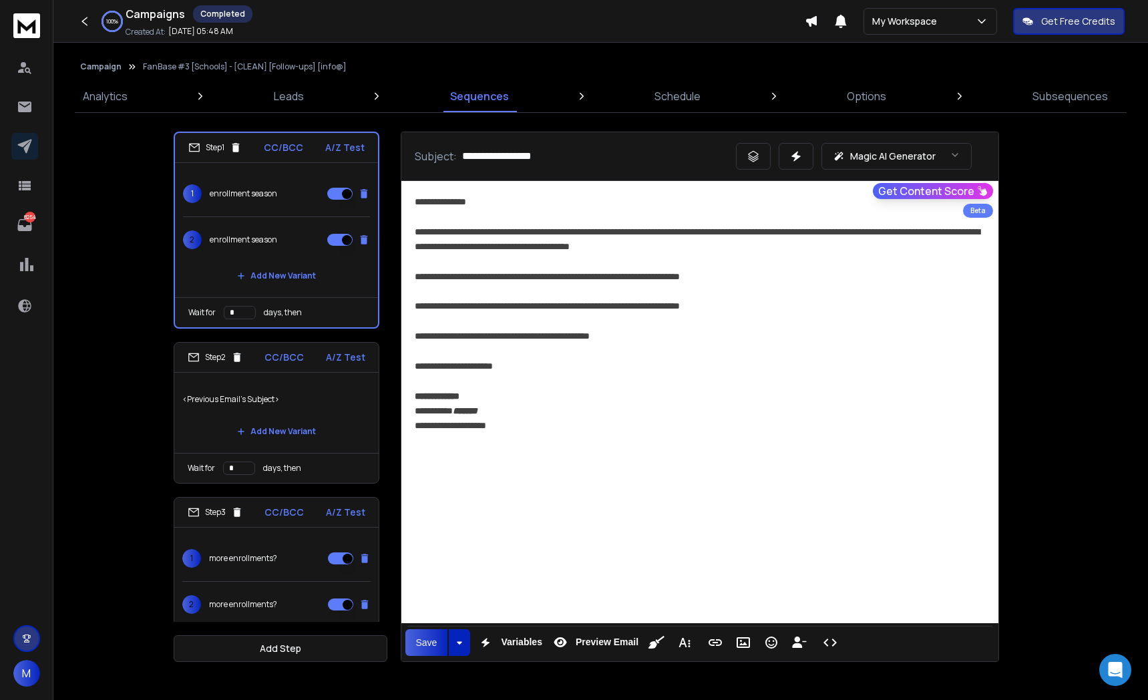
click at [496, 155] on input "**********" at bounding box center [592, 156] width 260 height 16
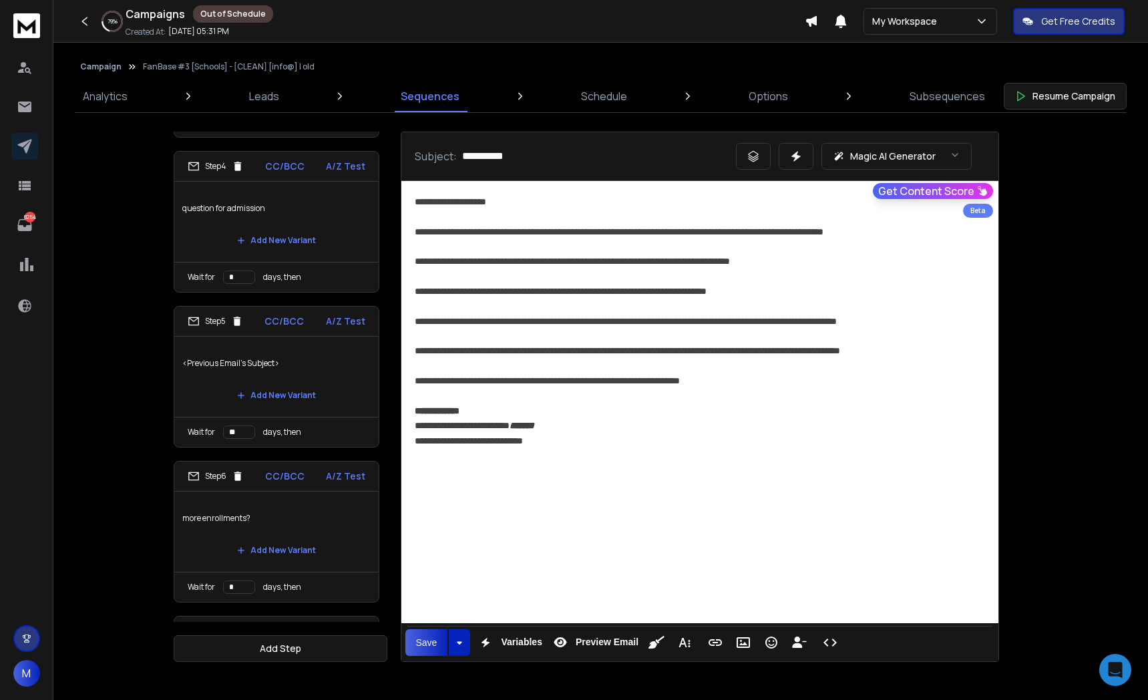
scroll to position [552, 0]
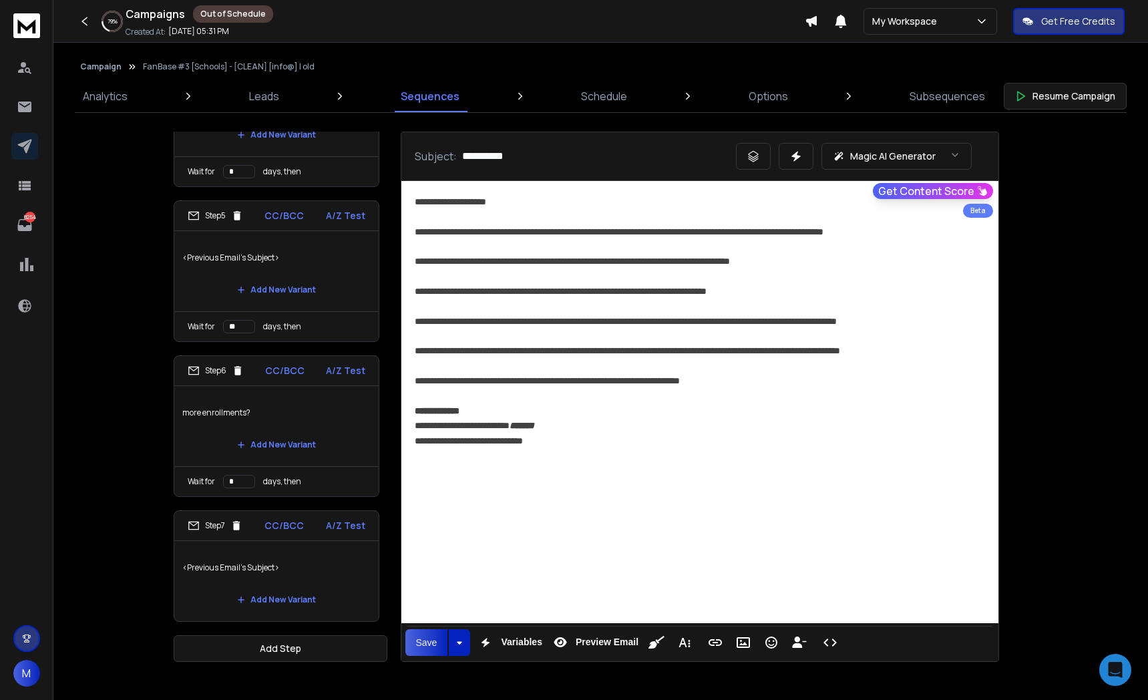
click at [312, 407] on p "more enrollments?" at bounding box center [276, 412] width 188 height 37
type input "**********"
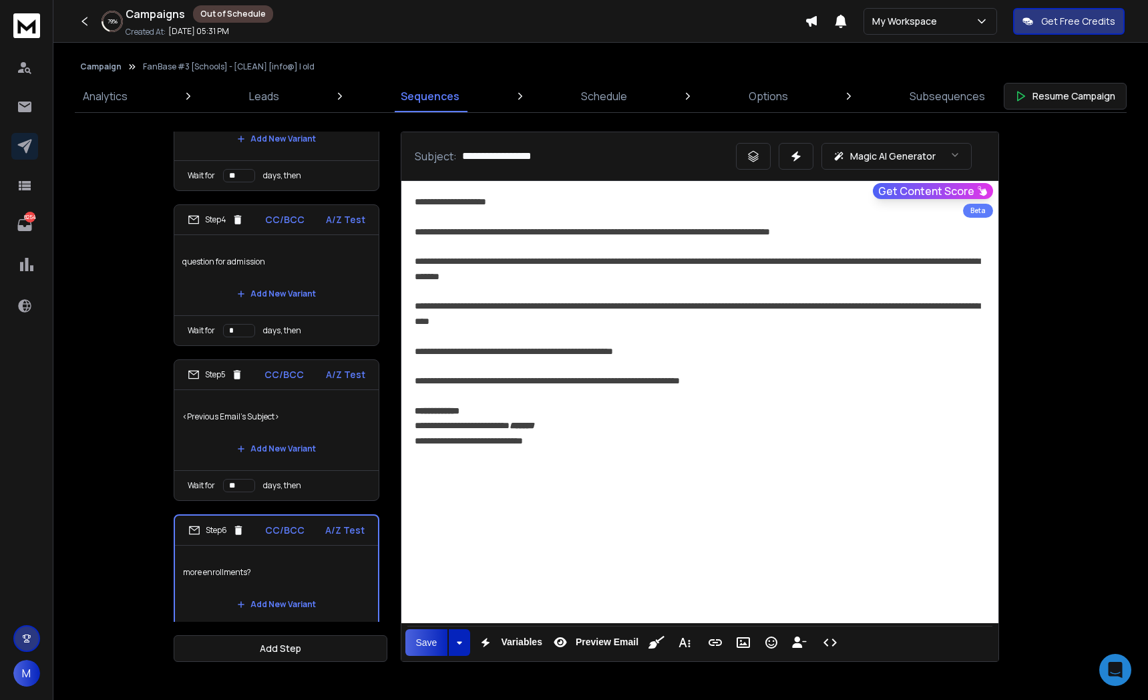
scroll to position [421, 0]
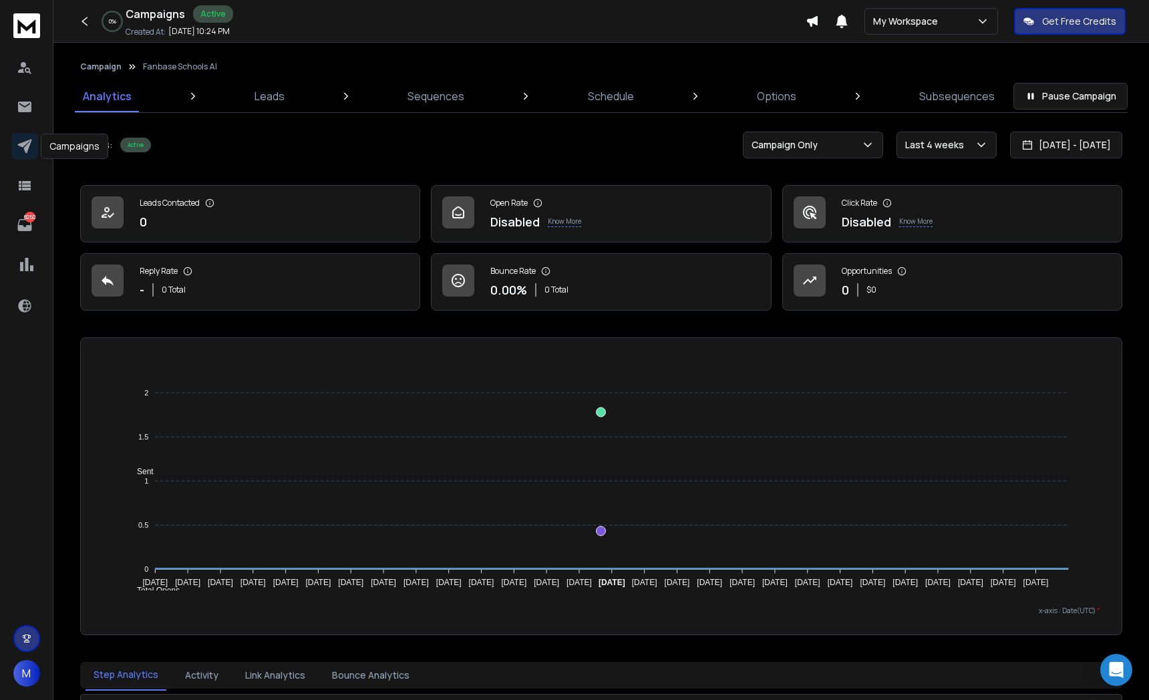
click at [25, 137] on link at bounding box center [24, 146] width 27 height 27
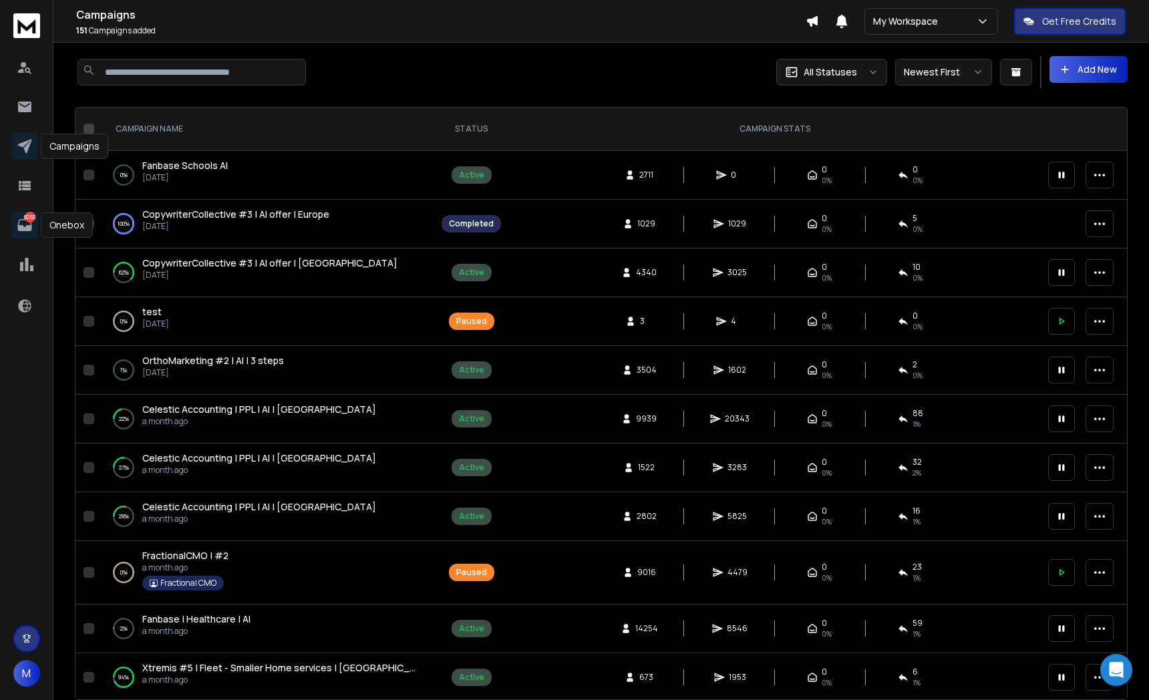
click at [28, 225] on icon at bounding box center [24, 225] width 14 height 12
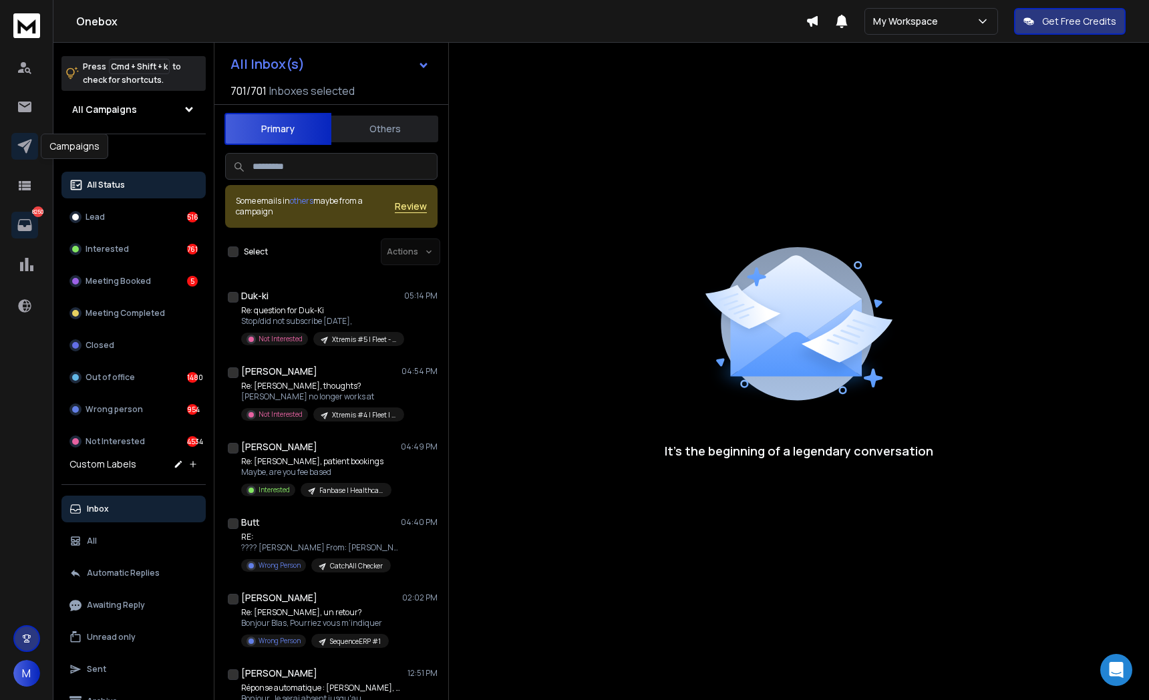
click at [24, 146] on icon at bounding box center [25, 146] width 16 height 16
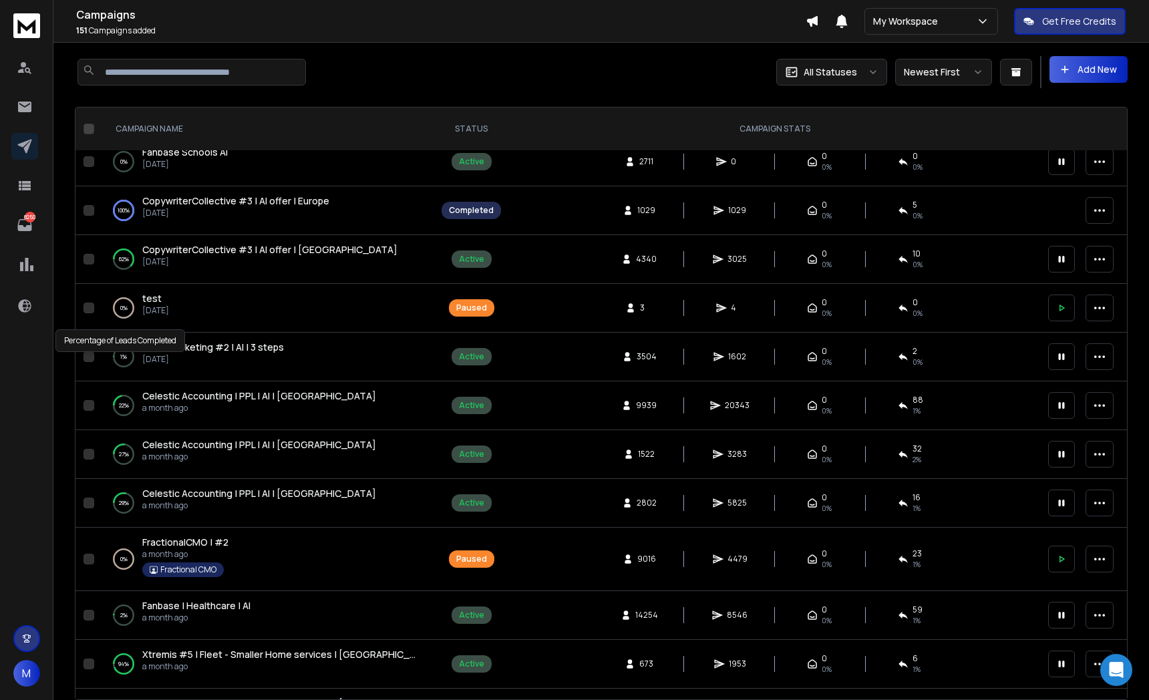
scroll to position [3, 0]
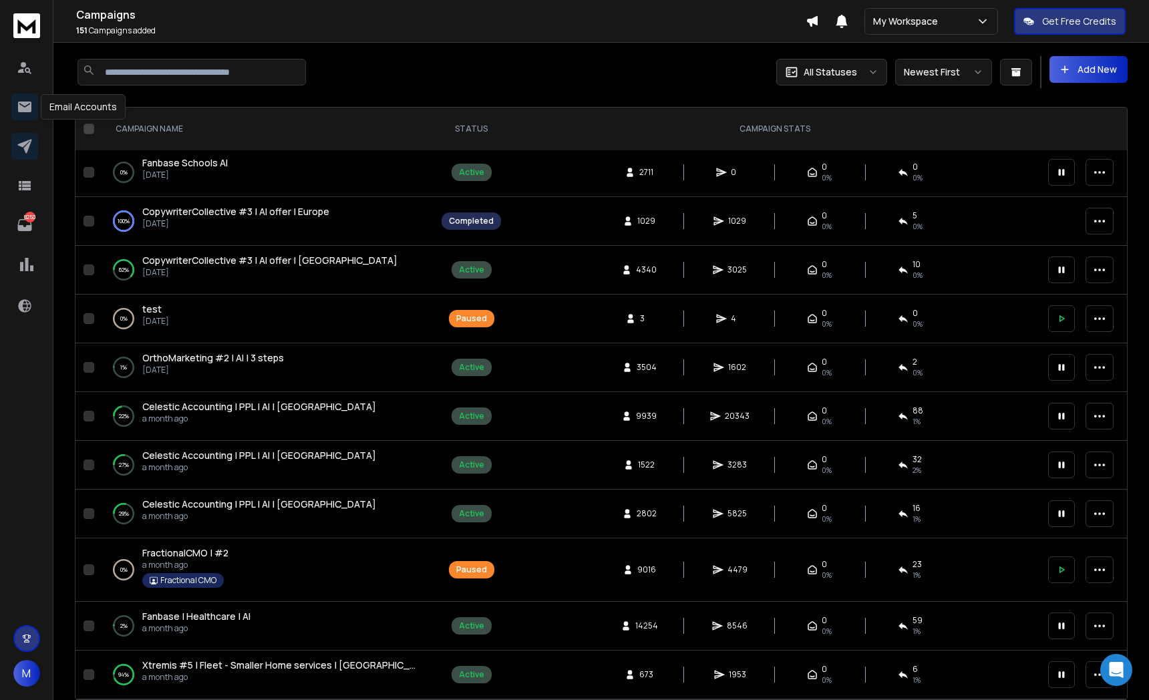
click at [24, 96] on link at bounding box center [24, 107] width 27 height 27
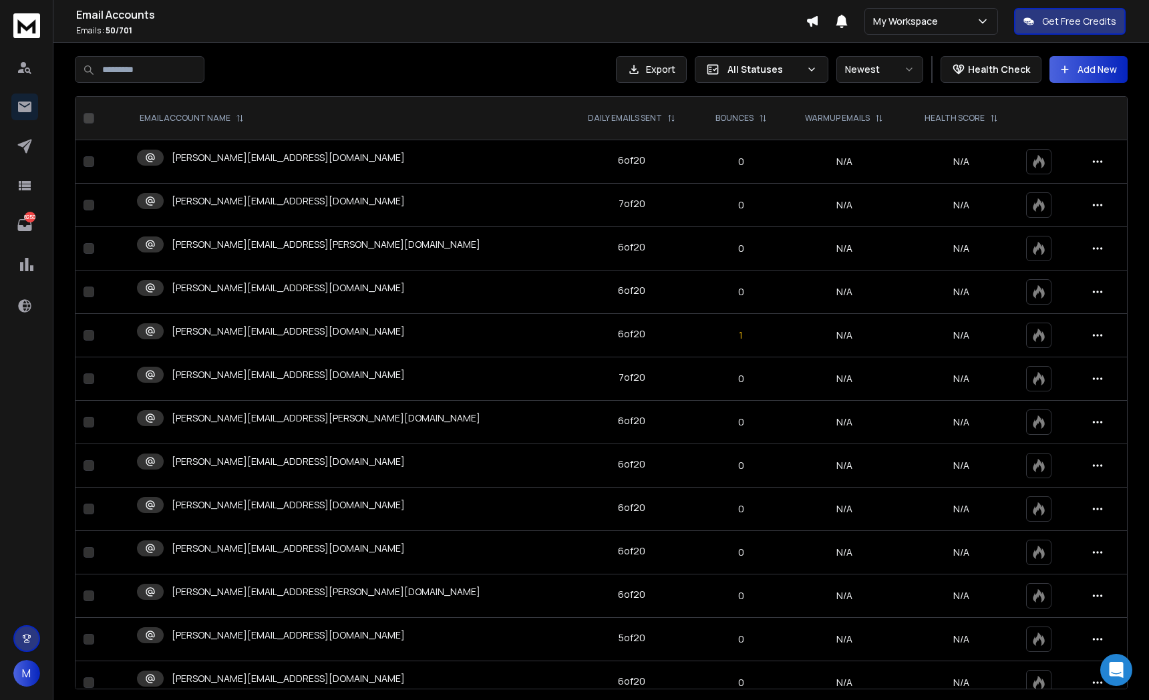
click at [708, 122] on div "BOUNCES" at bounding box center [741, 118] width 66 height 11
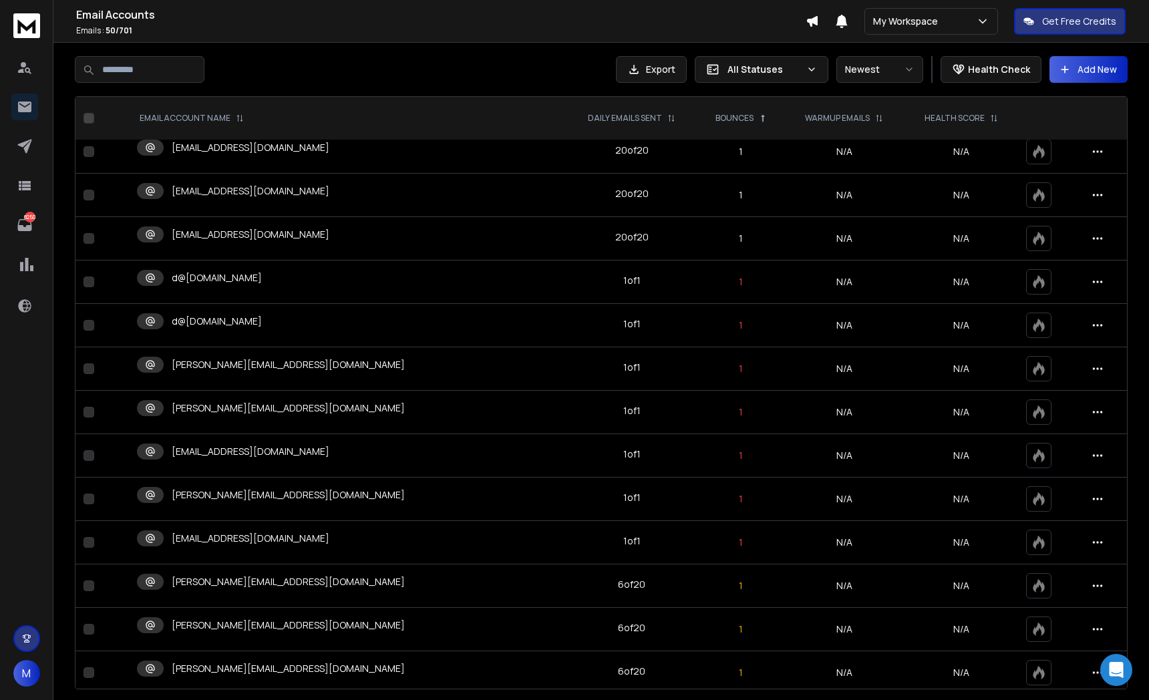
scroll to position [1654, 0]
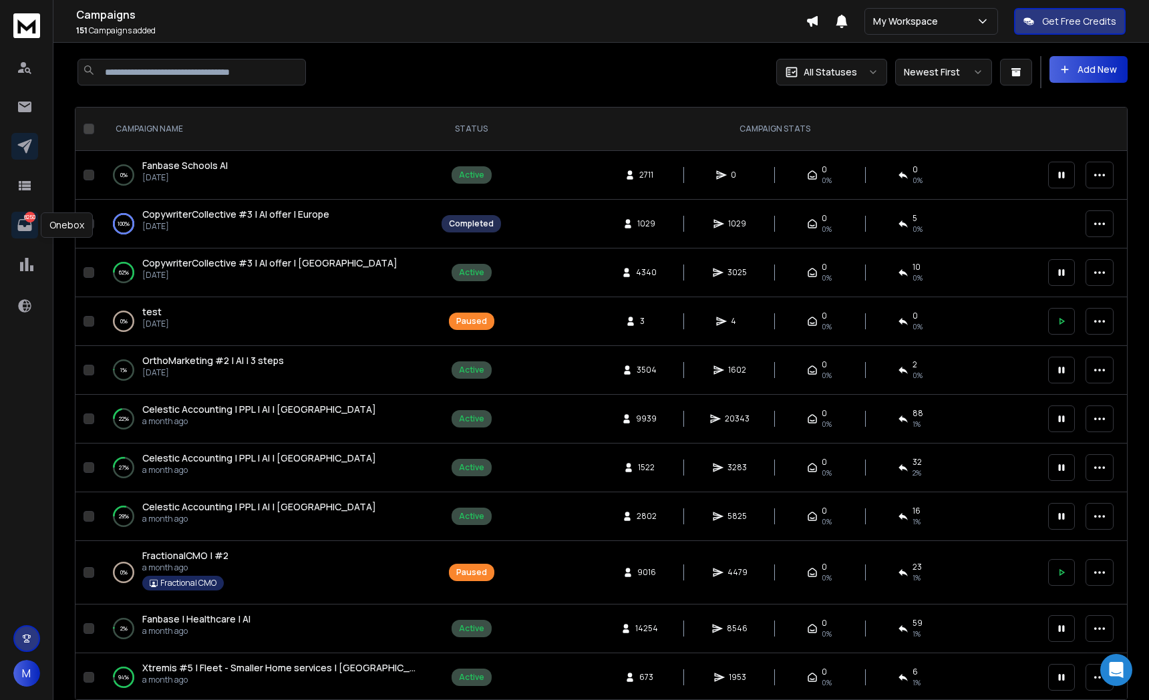
click at [11, 222] on link "8250" at bounding box center [24, 225] width 27 height 27
